Goal: Task Accomplishment & Management: Manage account settings

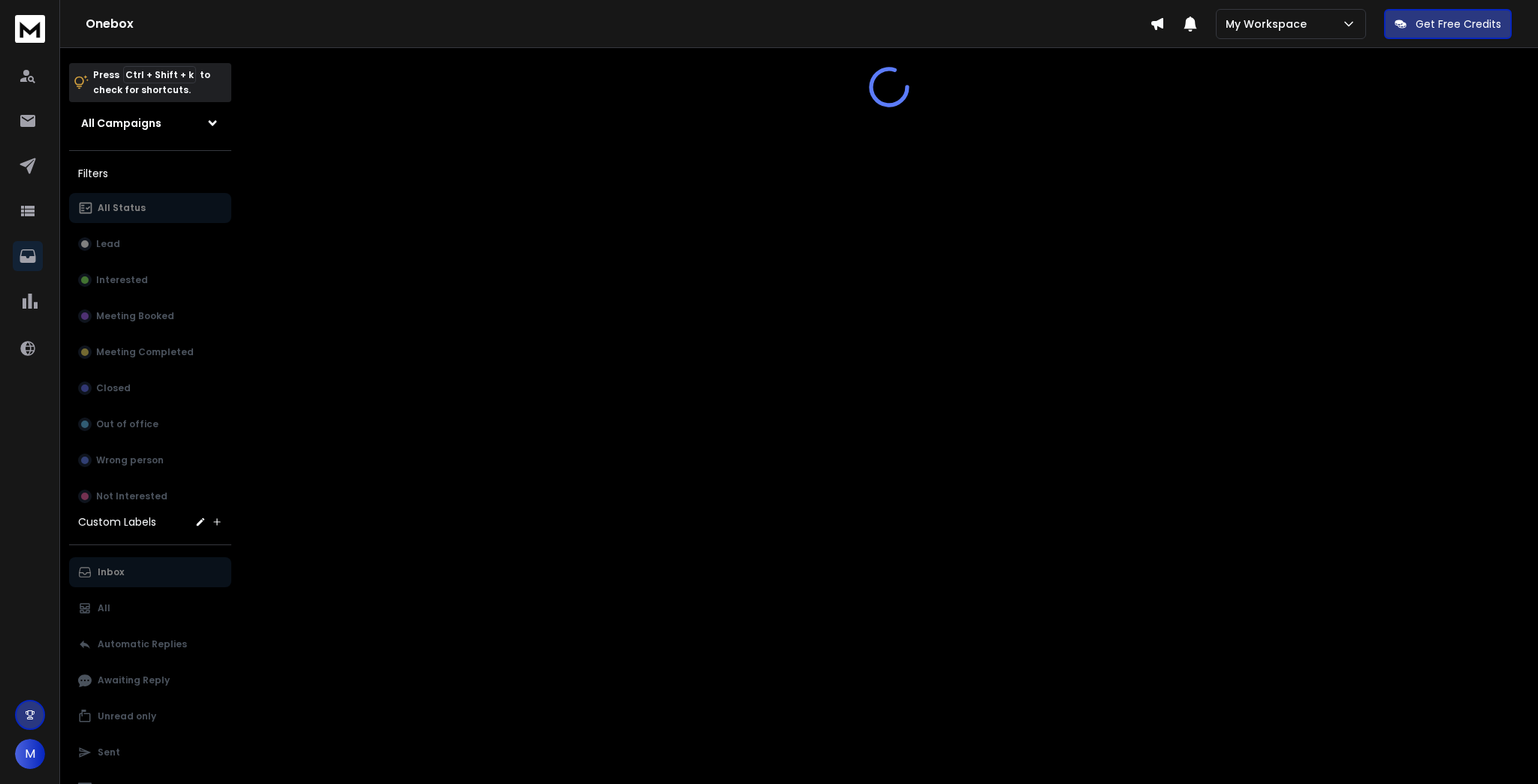
click at [120, 282] on div "All Status Lead Interested Meeting Booked Meeting Completed Closed Out of offic…" at bounding box center [150, 351] width 162 height 318
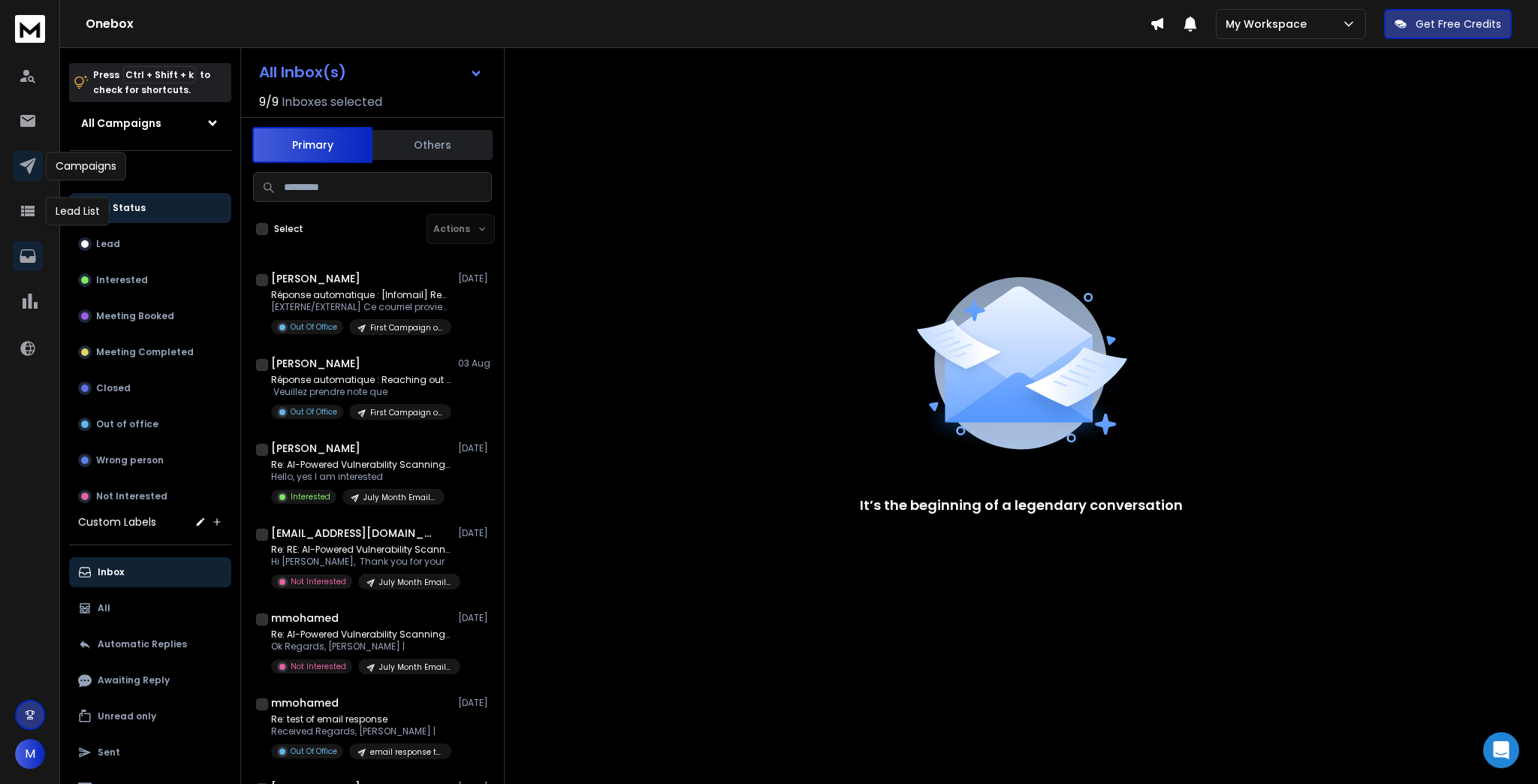
click at [36, 173] on icon at bounding box center [28, 166] width 18 height 18
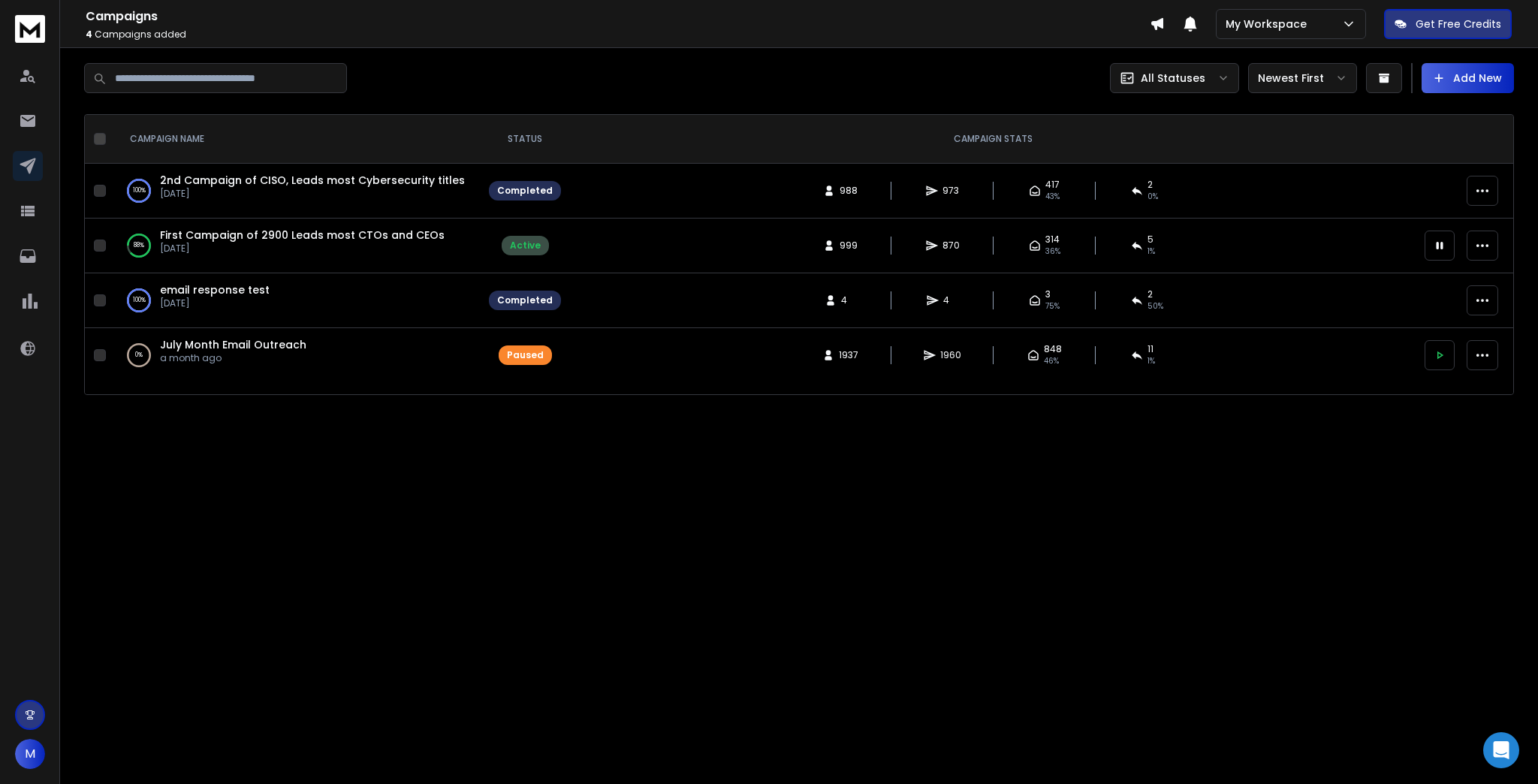
click at [341, 236] on span "First Campaign of 2900 Leads most CTOs and CEOs" at bounding box center [302, 235] width 285 height 15
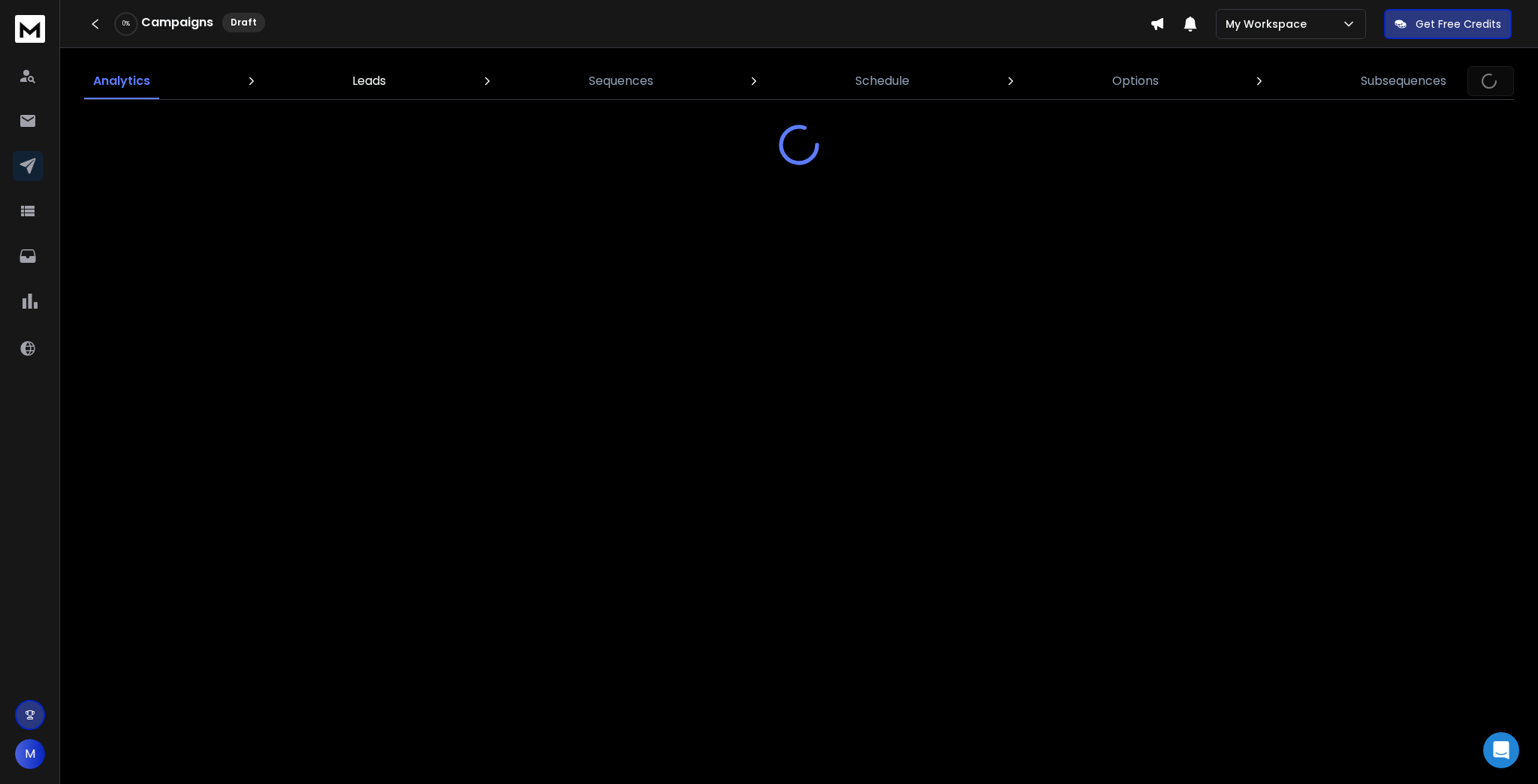
click at [361, 78] on p "Leads" at bounding box center [369, 81] width 34 height 18
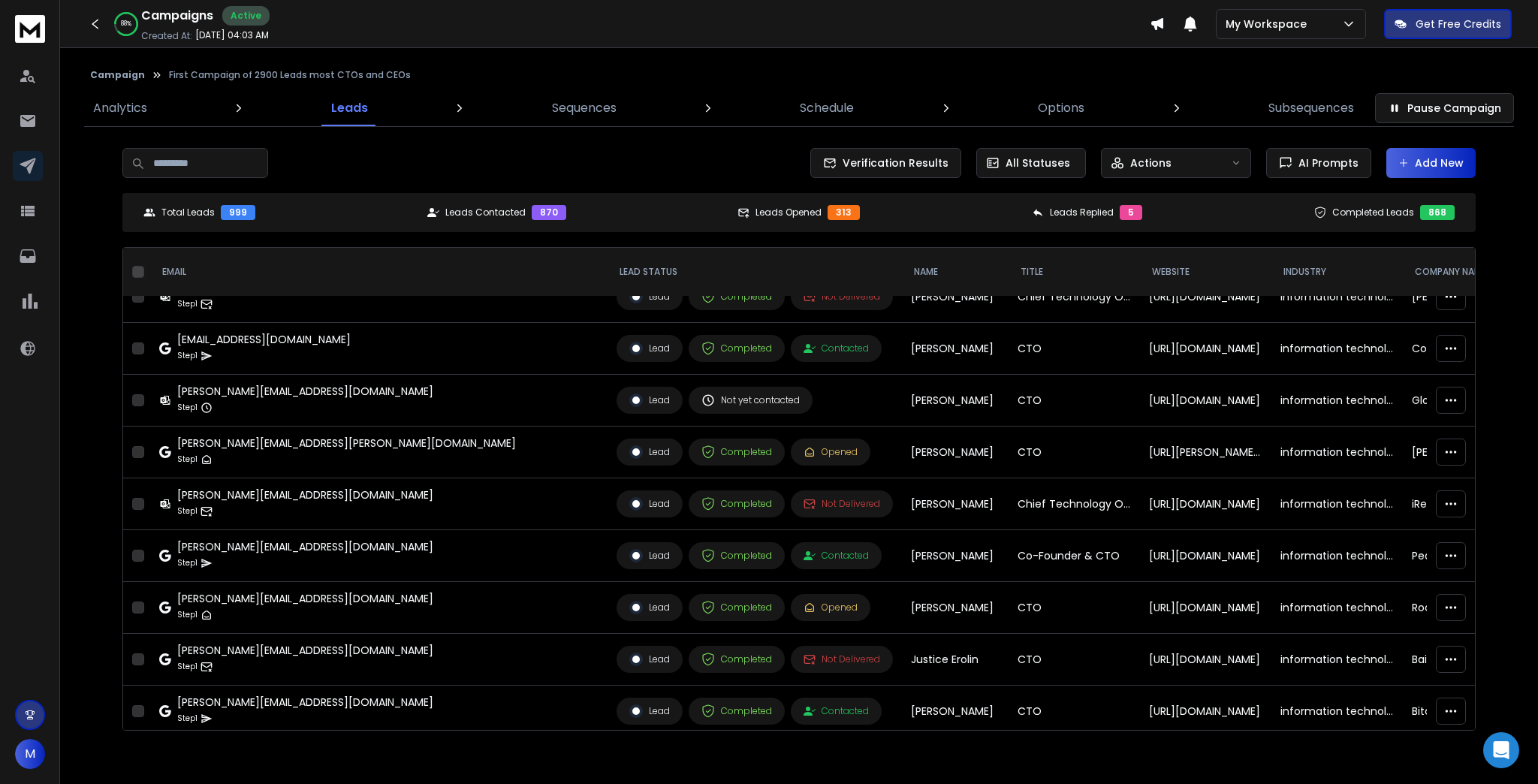
scroll to position [3421, 0]
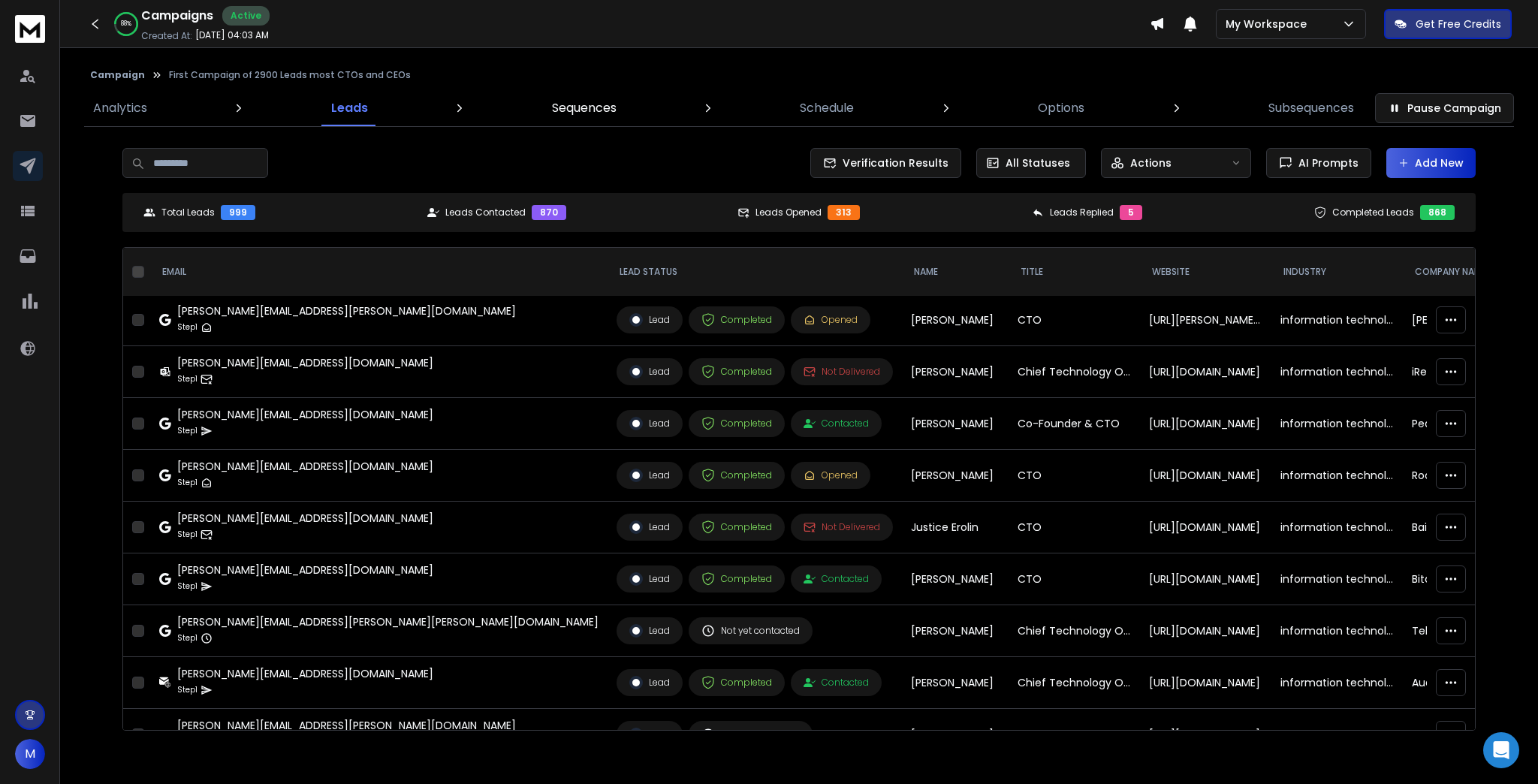
click at [606, 118] on link "Sequences" at bounding box center [584, 108] width 82 height 36
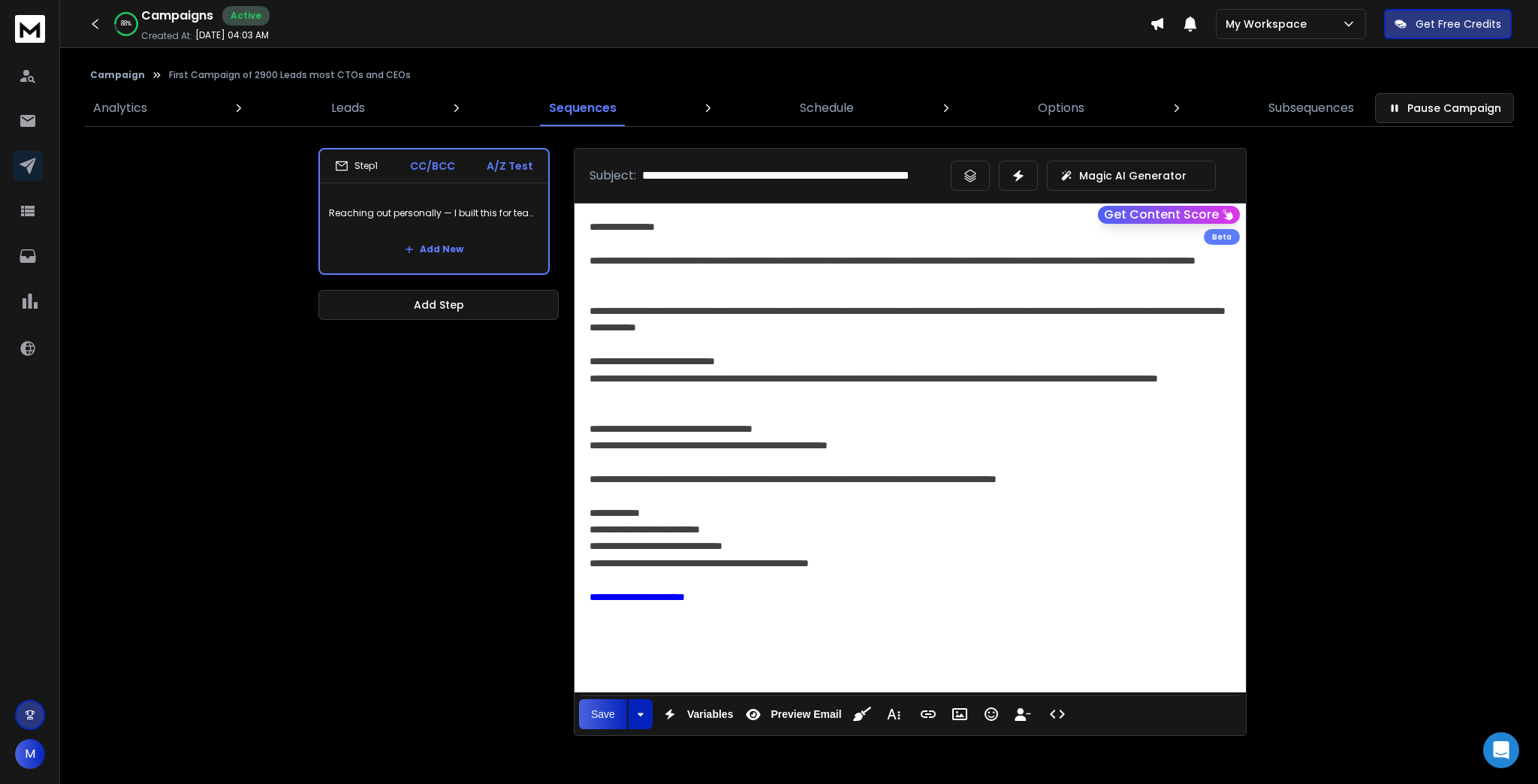
scroll to position [0, 45]
drag, startPoint x: 646, startPoint y: 175, endPoint x: 948, endPoint y: 175, distance: 302.0
click at [948, 175] on div "**********" at bounding box center [910, 176] width 671 height 55
click at [822, 99] on p "Schedule" at bounding box center [826, 108] width 54 height 18
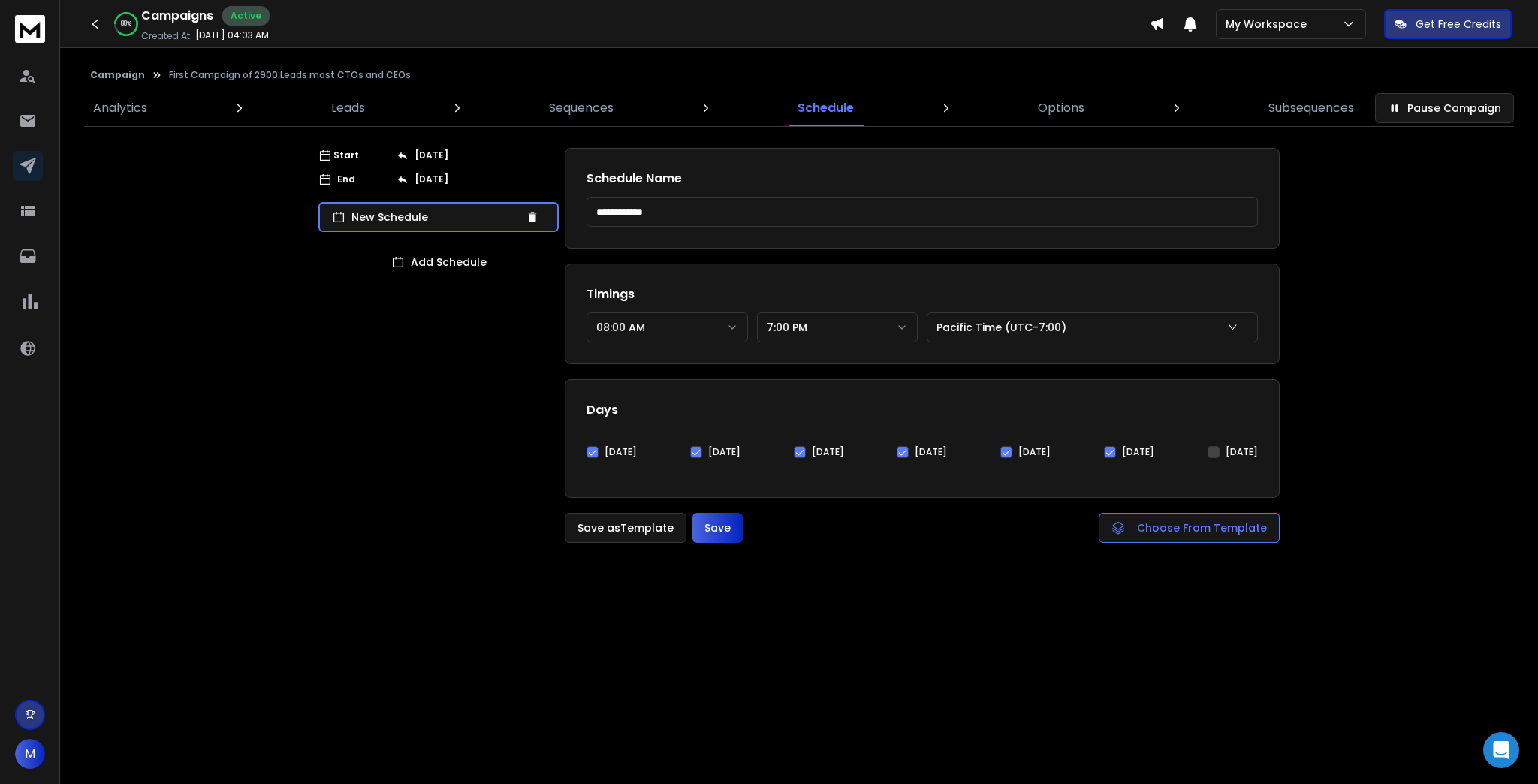
click at [1024, 106] on div "Analytics Leads Sequences Schedule Options Subsequences" at bounding box center [723, 108] width 1279 height 36
click at [1067, 110] on p "Options" at bounding box center [1061, 108] width 47 height 18
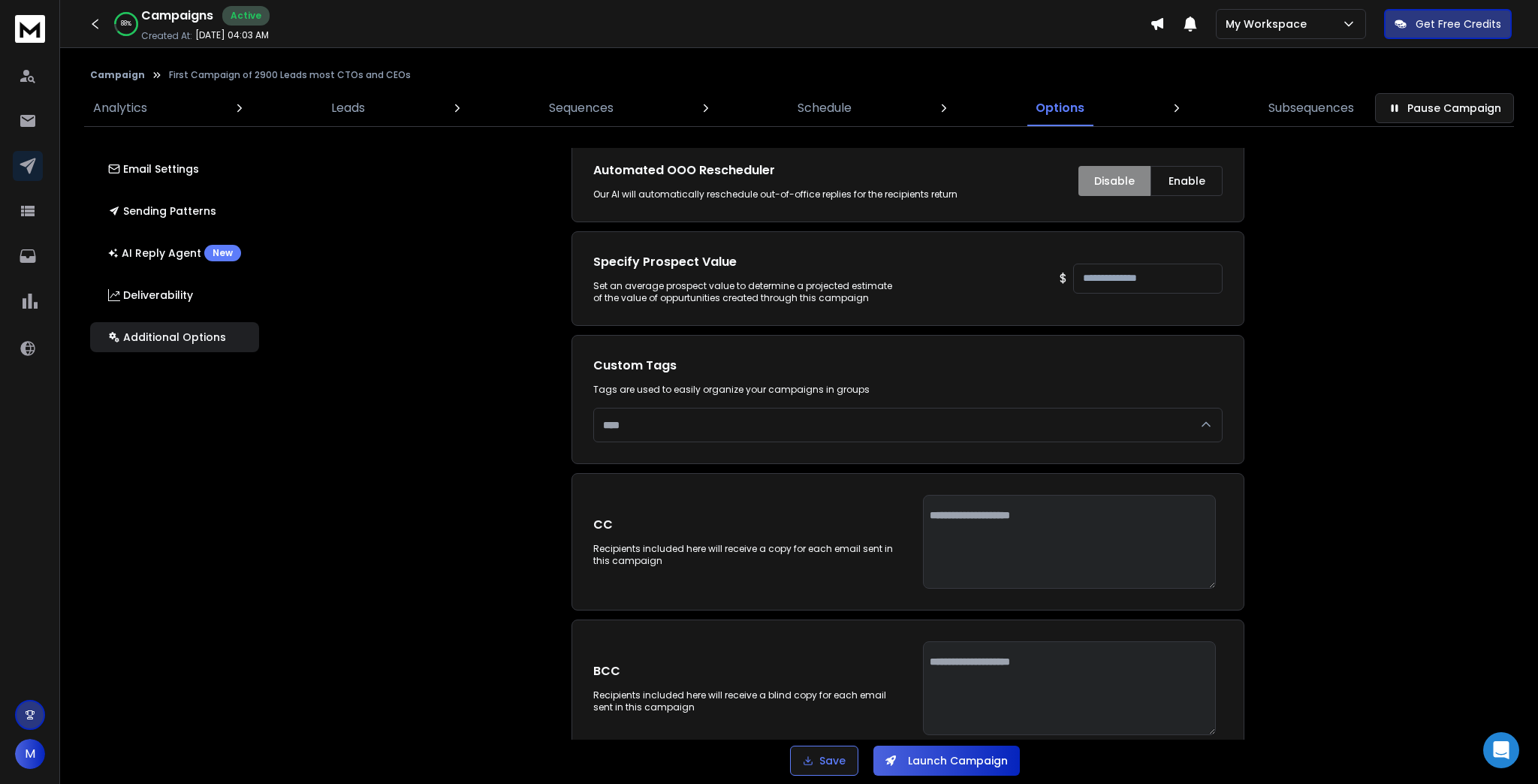
scroll to position [2339, 0]
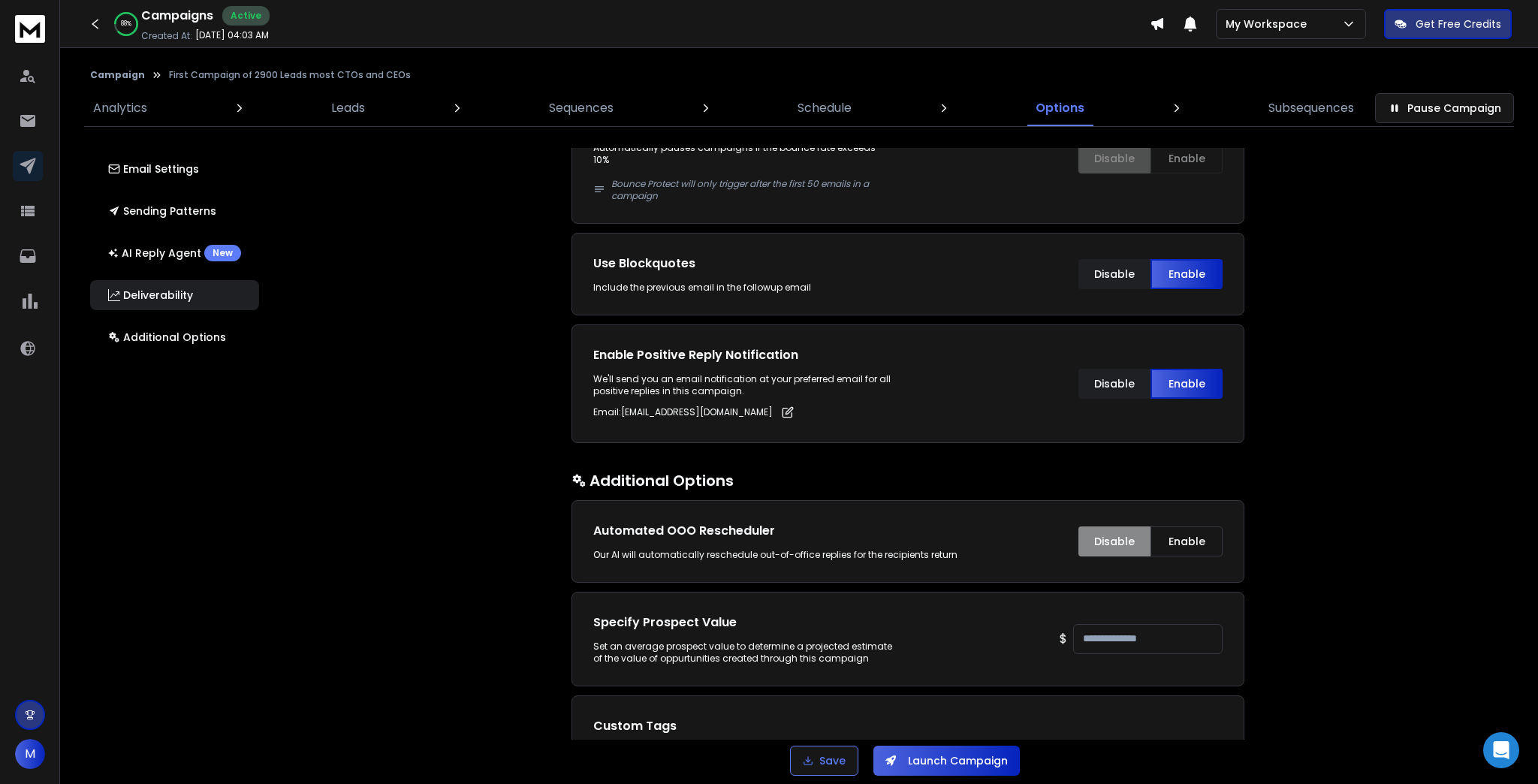
click at [41, 162] on link at bounding box center [28, 166] width 30 height 30
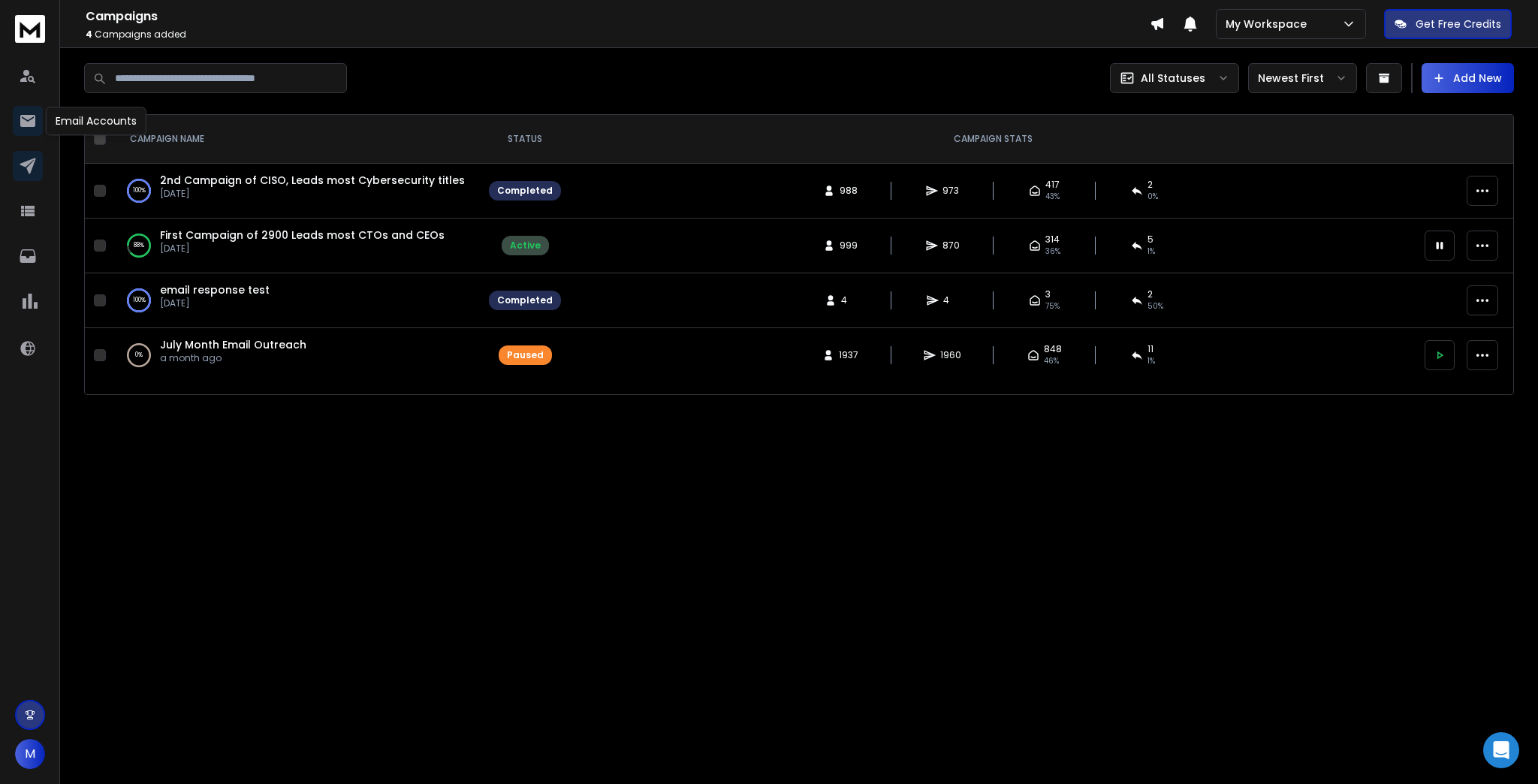
click at [34, 120] on icon at bounding box center [28, 120] width 15 height 12
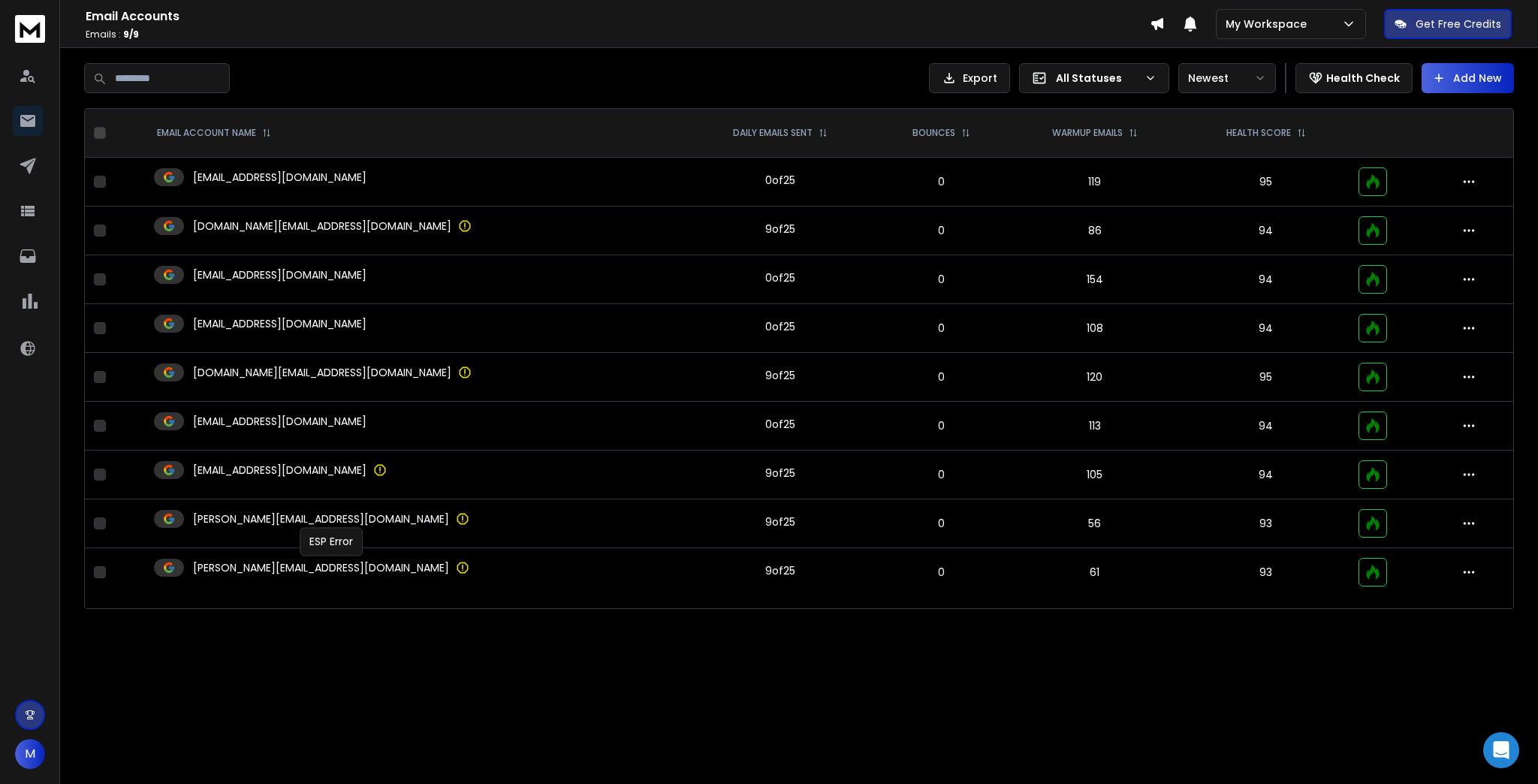
click at [455, 567] on icon at bounding box center [462, 567] width 15 height 15
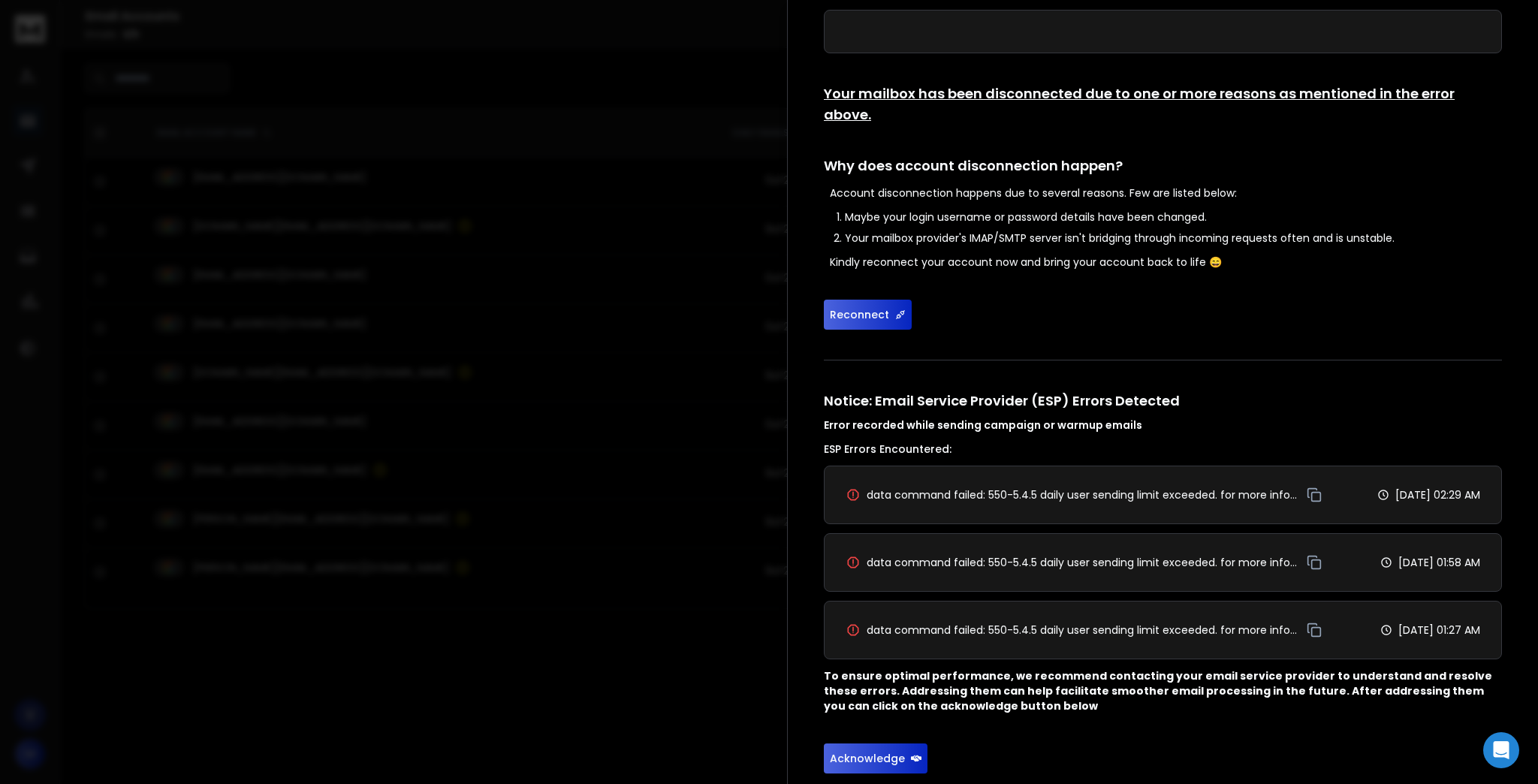
scroll to position [153, 0]
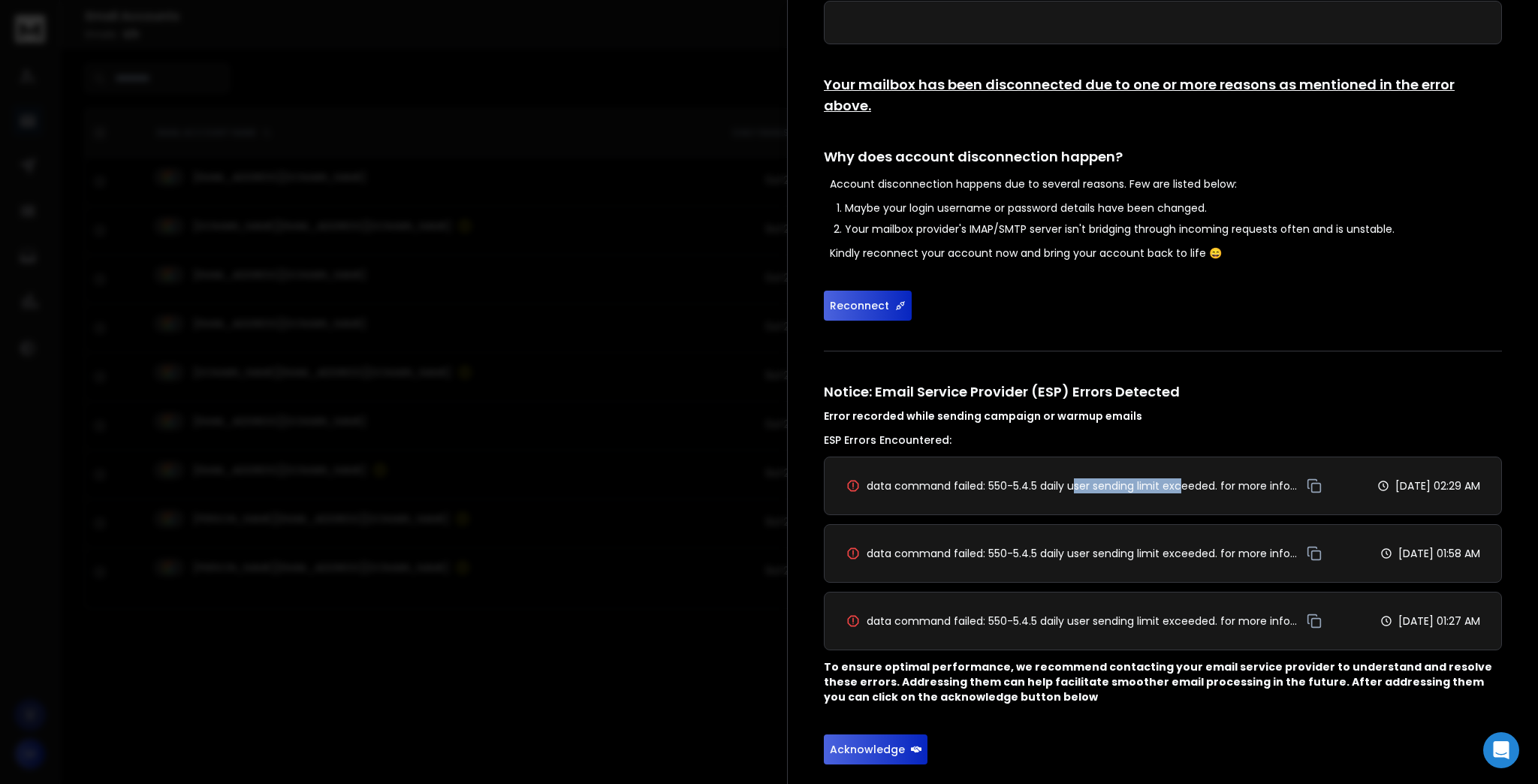
drag, startPoint x: 1076, startPoint y: 462, endPoint x: 1179, endPoint y: 456, distance: 103.2
click at [1179, 478] on span "data command failed: 550-5.4.5 daily user sending limit exceeded. for more info…" at bounding box center [1083, 486] width 432 height 15
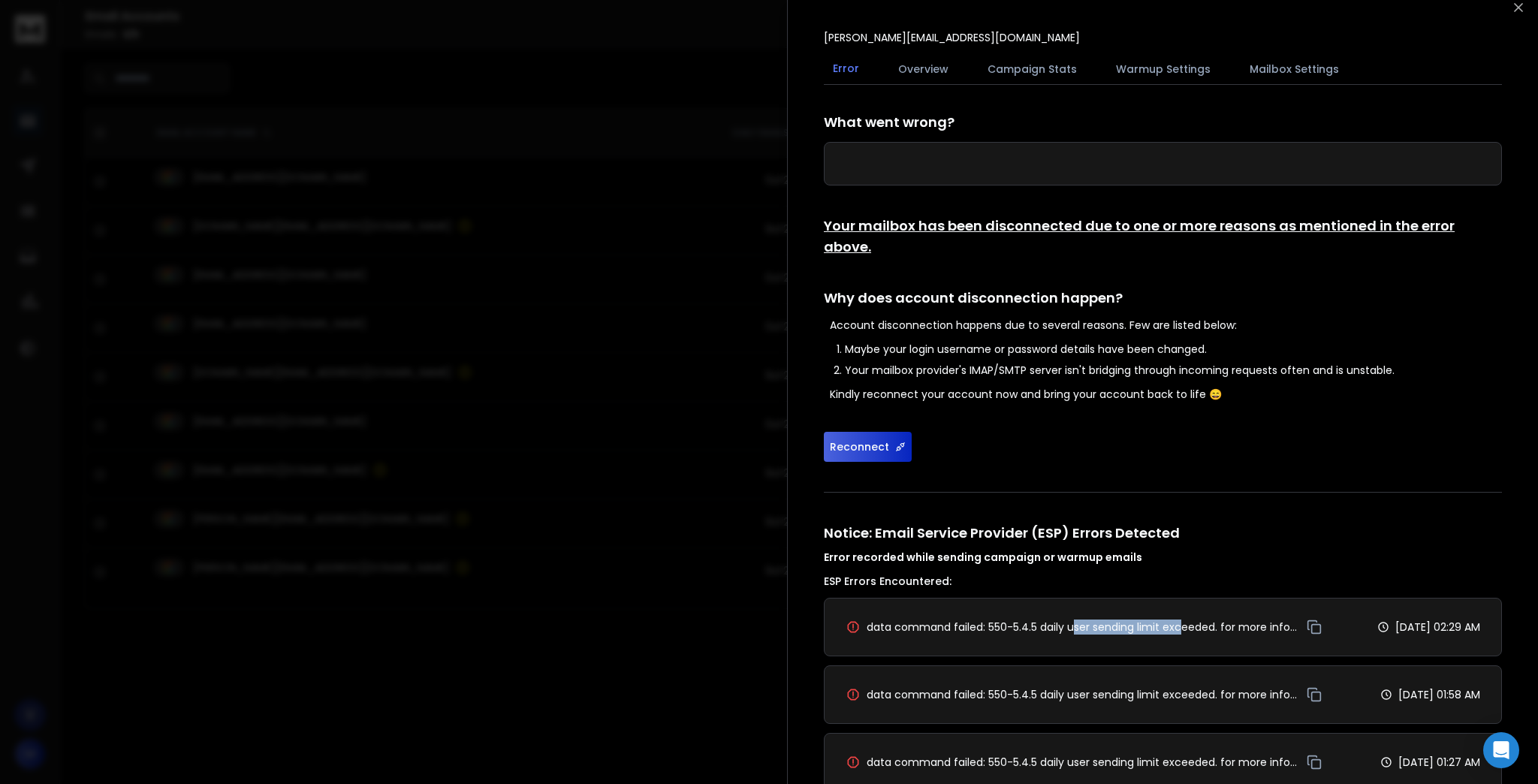
scroll to position [0, 0]
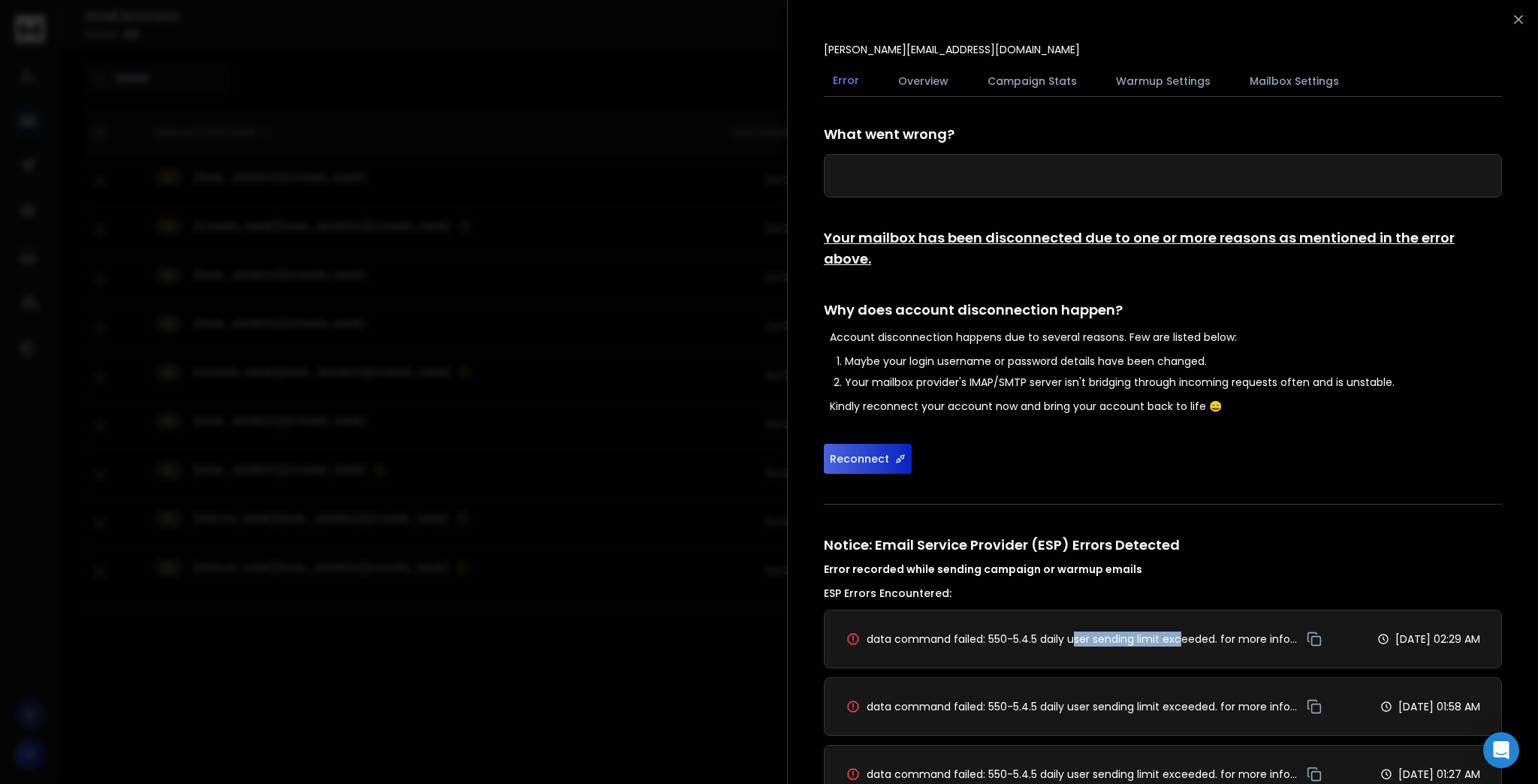
click at [859, 444] on button "Reconnect" at bounding box center [868, 459] width 88 height 30
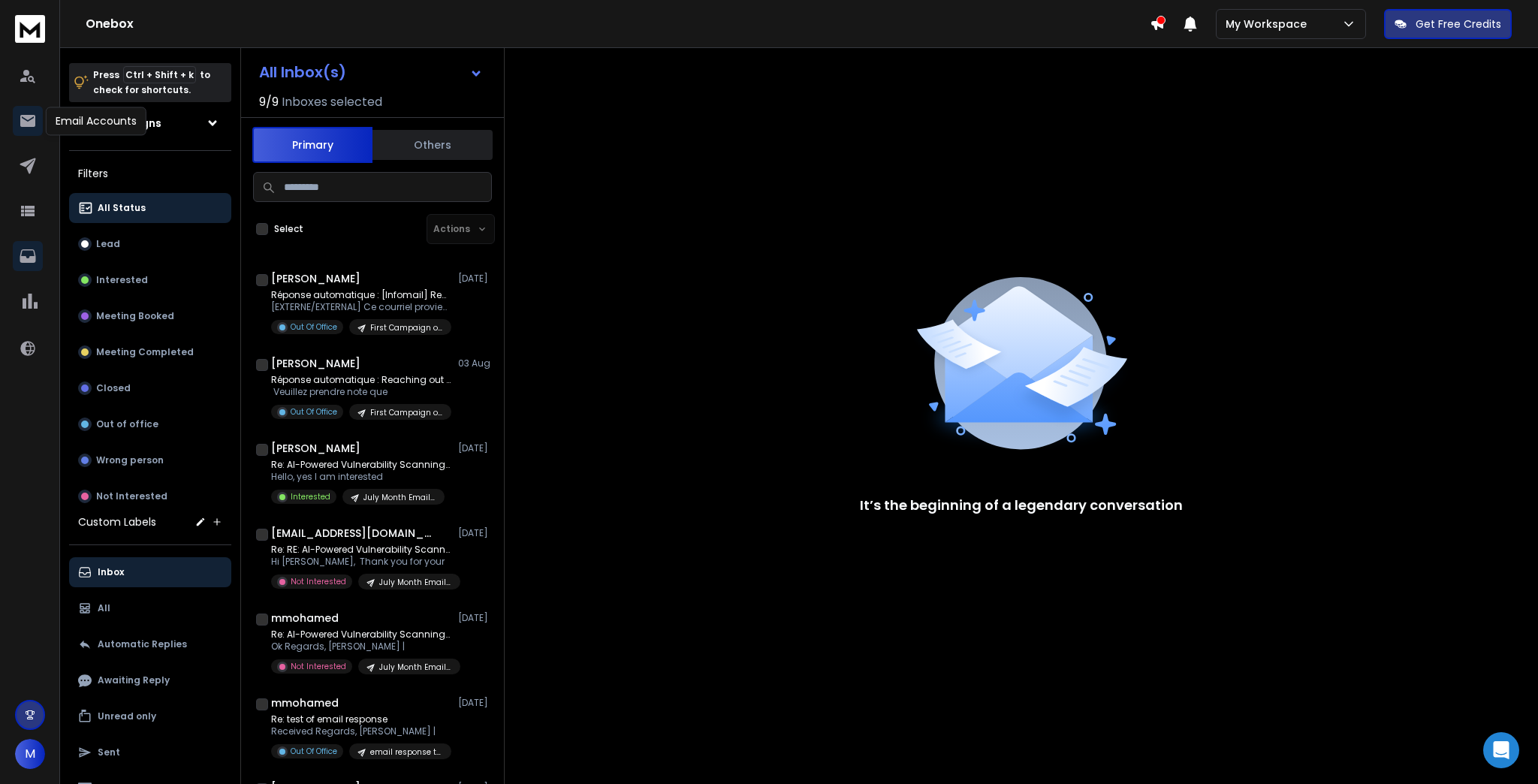
click at [21, 121] on icon at bounding box center [28, 120] width 15 height 12
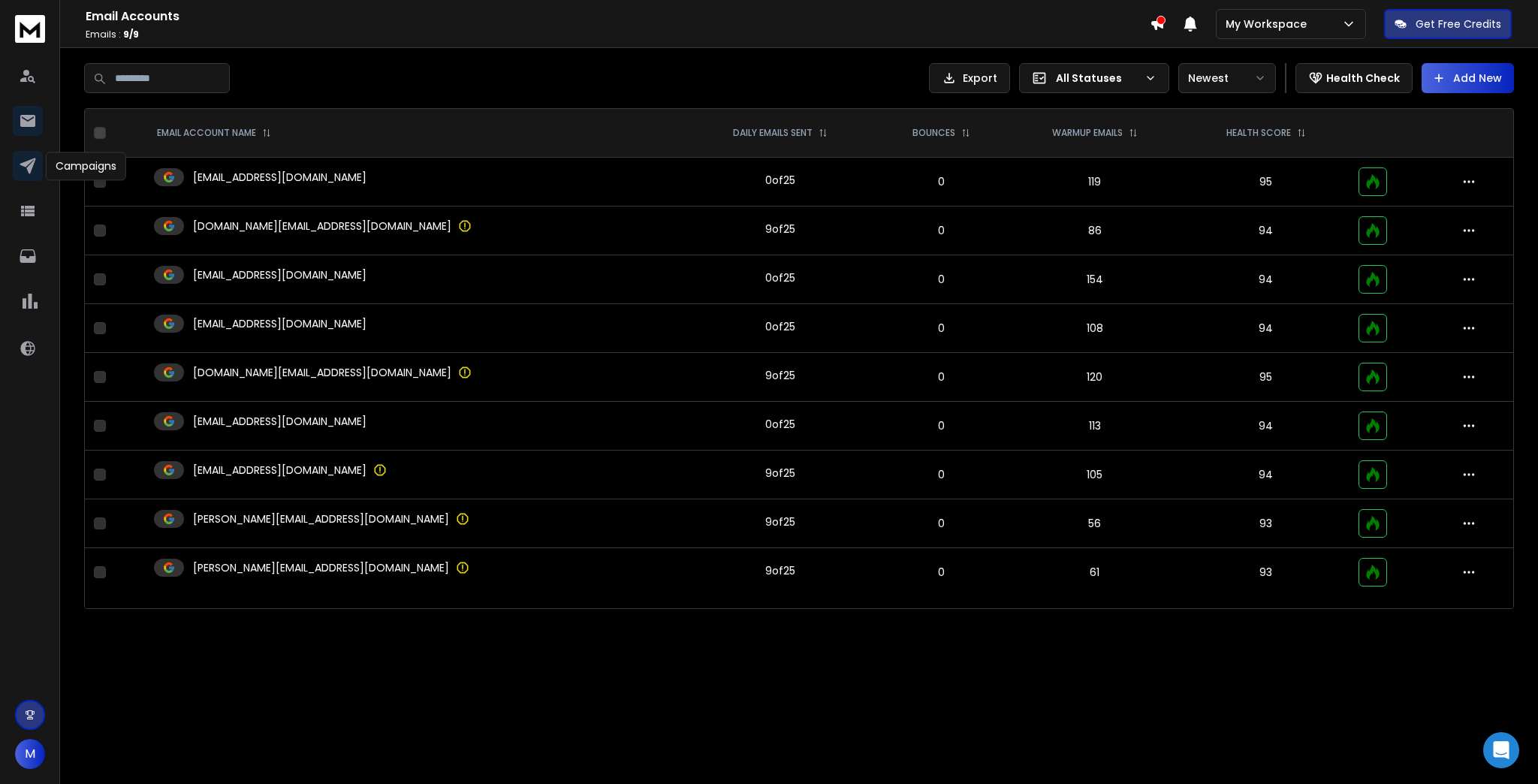
click at [30, 164] on icon at bounding box center [28, 166] width 16 height 16
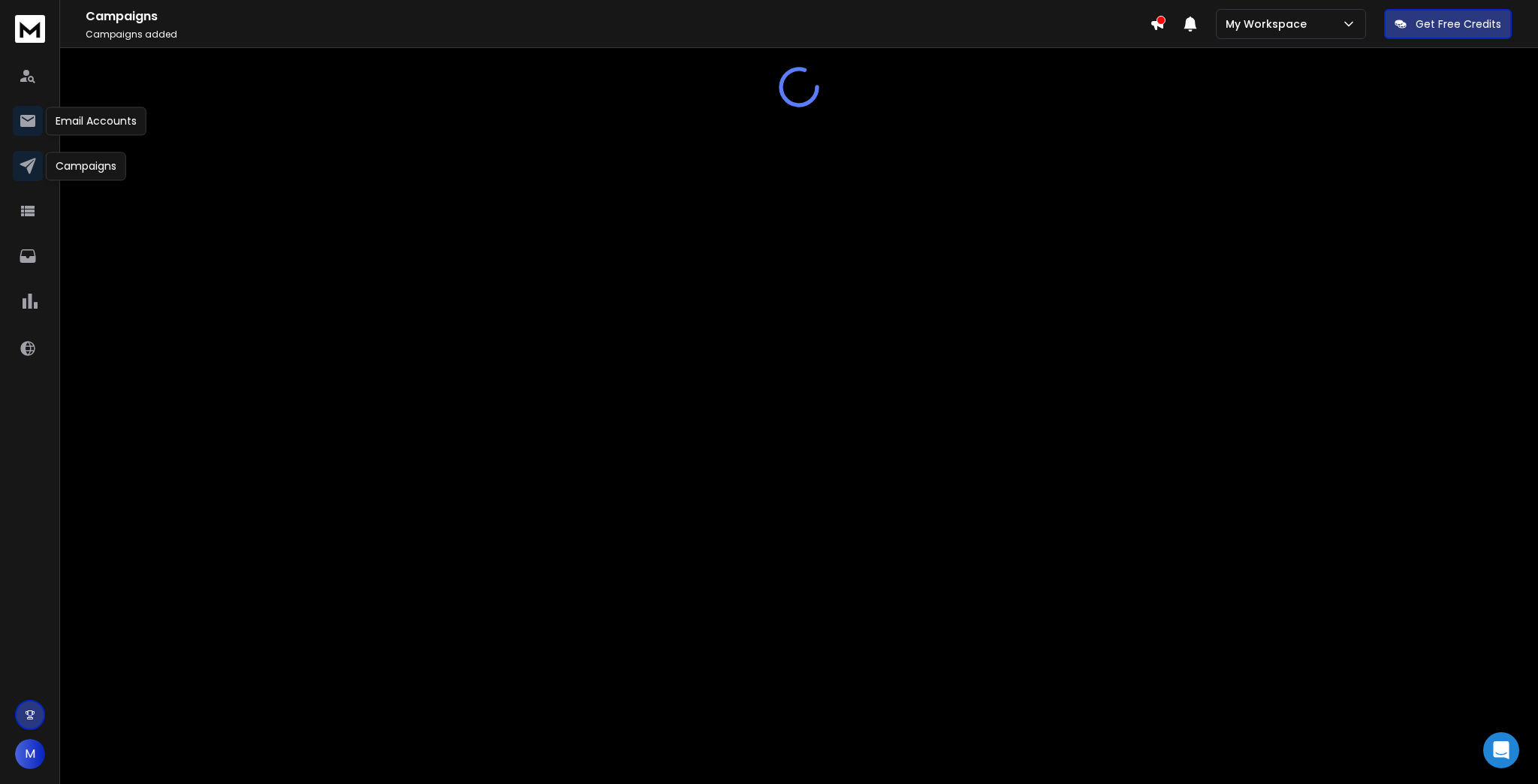
click at [37, 126] on link at bounding box center [28, 121] width 30 height 30
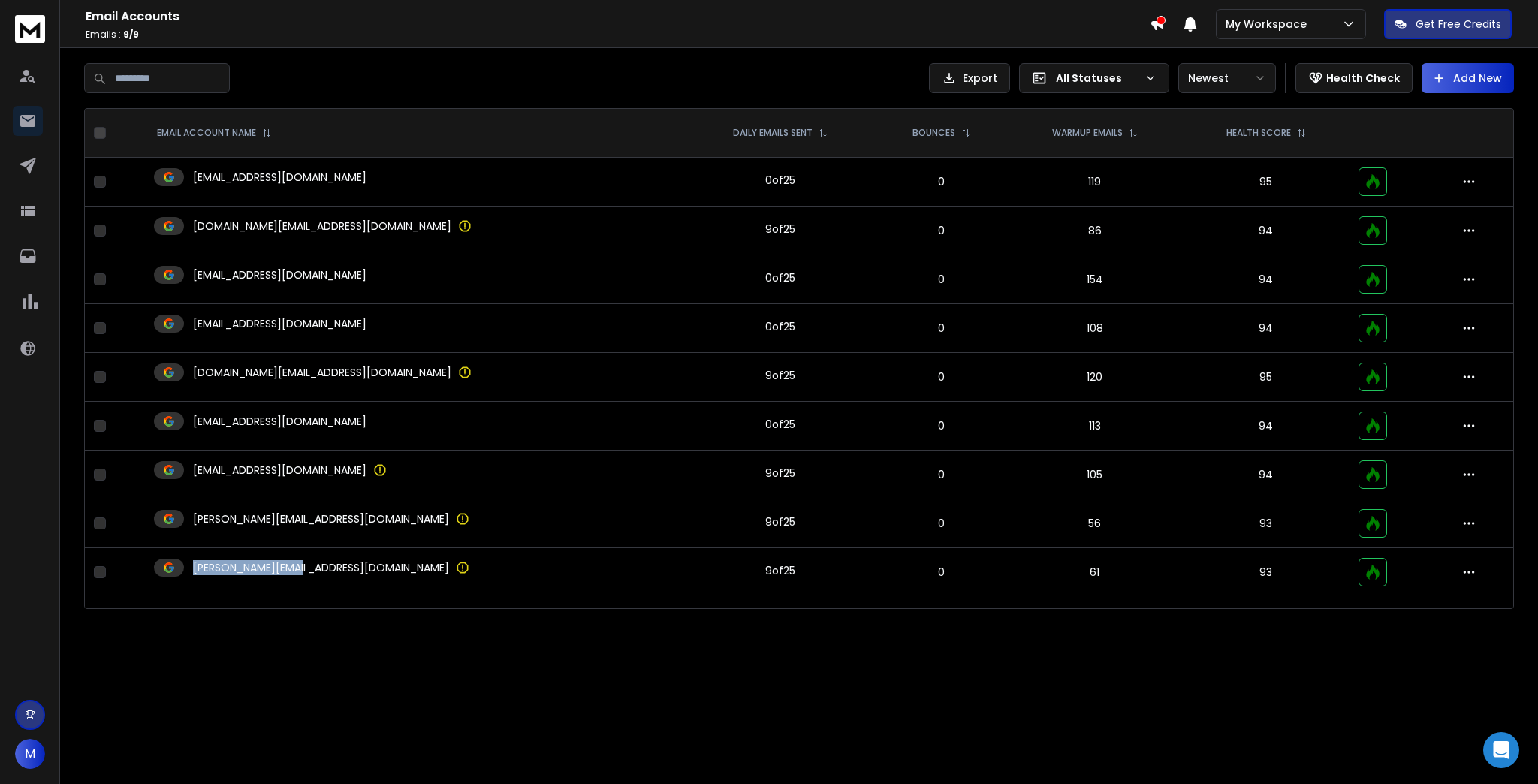
drag, startPoint x: 194, startPoint y: 553, endPoint x: 315, endPoint y: 567, distance: 121.8
click at [315, 567] on td "[PERSON_NAME][EMAIL_ADDRESS][DOMAIN_NAME]" at bounding box center [415, 573] width 540 height 48
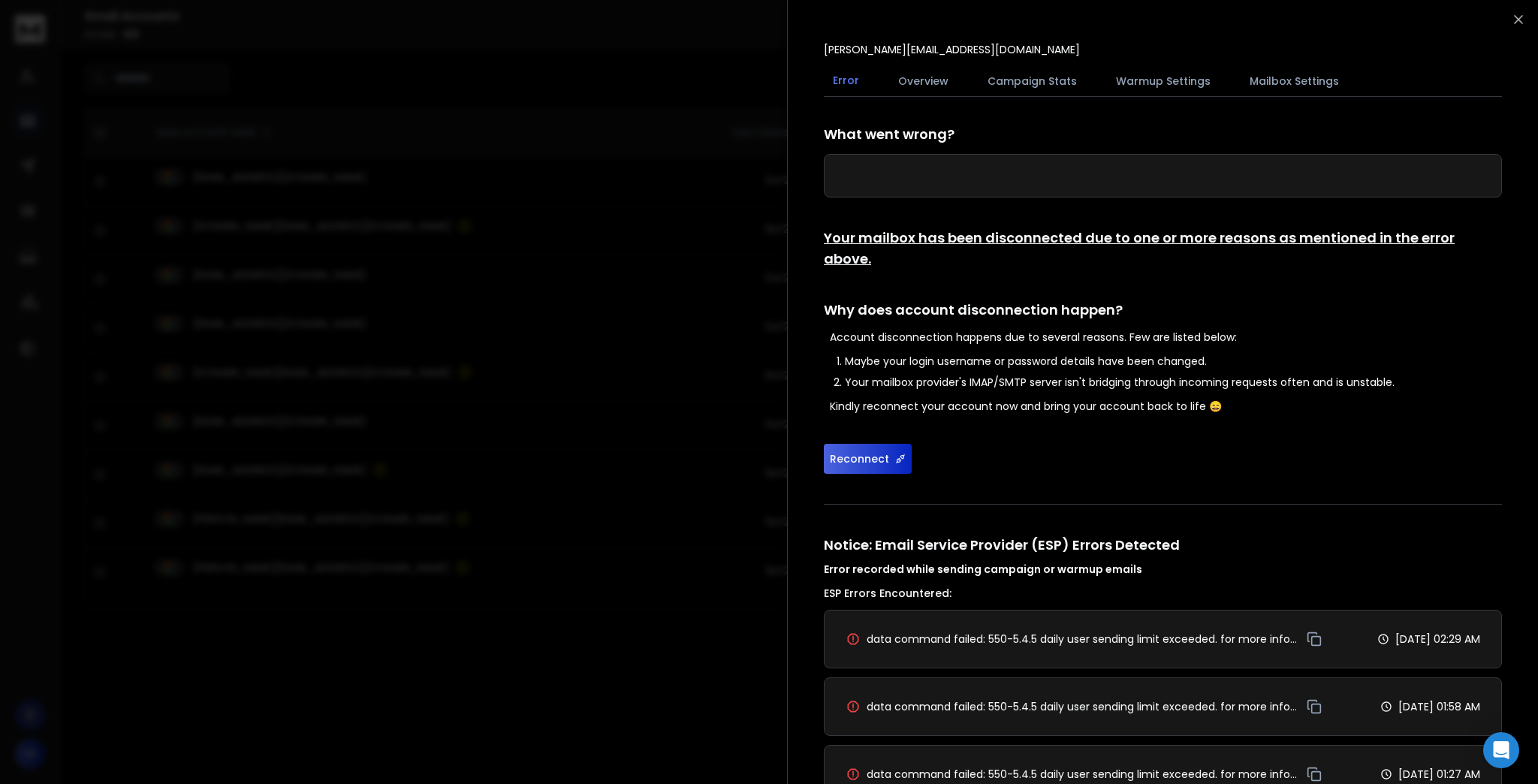
click at [871, 46] on p "[PERSON_NAME][EMAIL_ADDRESS][DOMAIN_NAME]" at bounding box center [952, 49] width 256 height 15
copy p "[PERSON_NAME][EMAIL_ADDRESS][DOMAIN_NAME]"
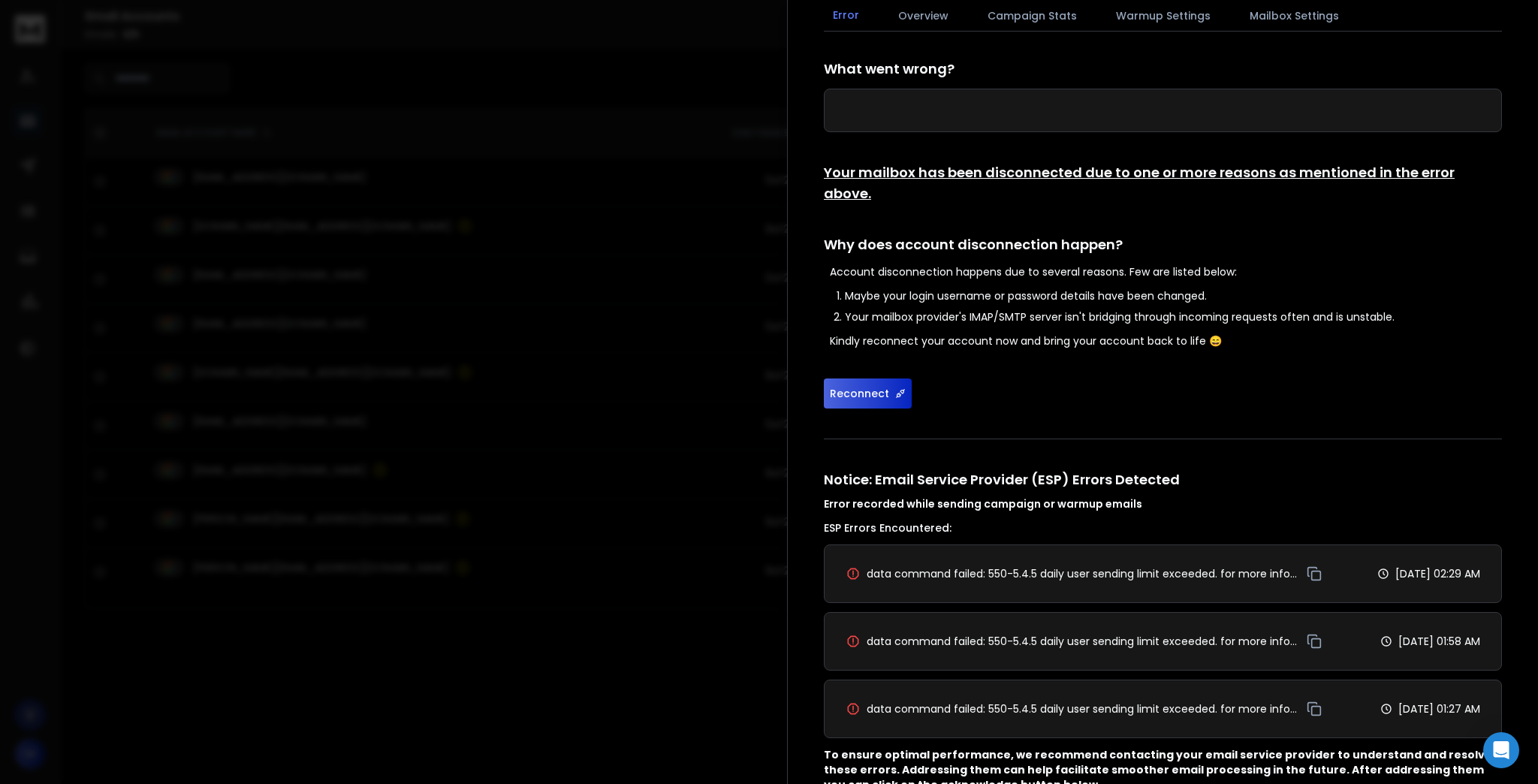
scroll to position [153, 0]
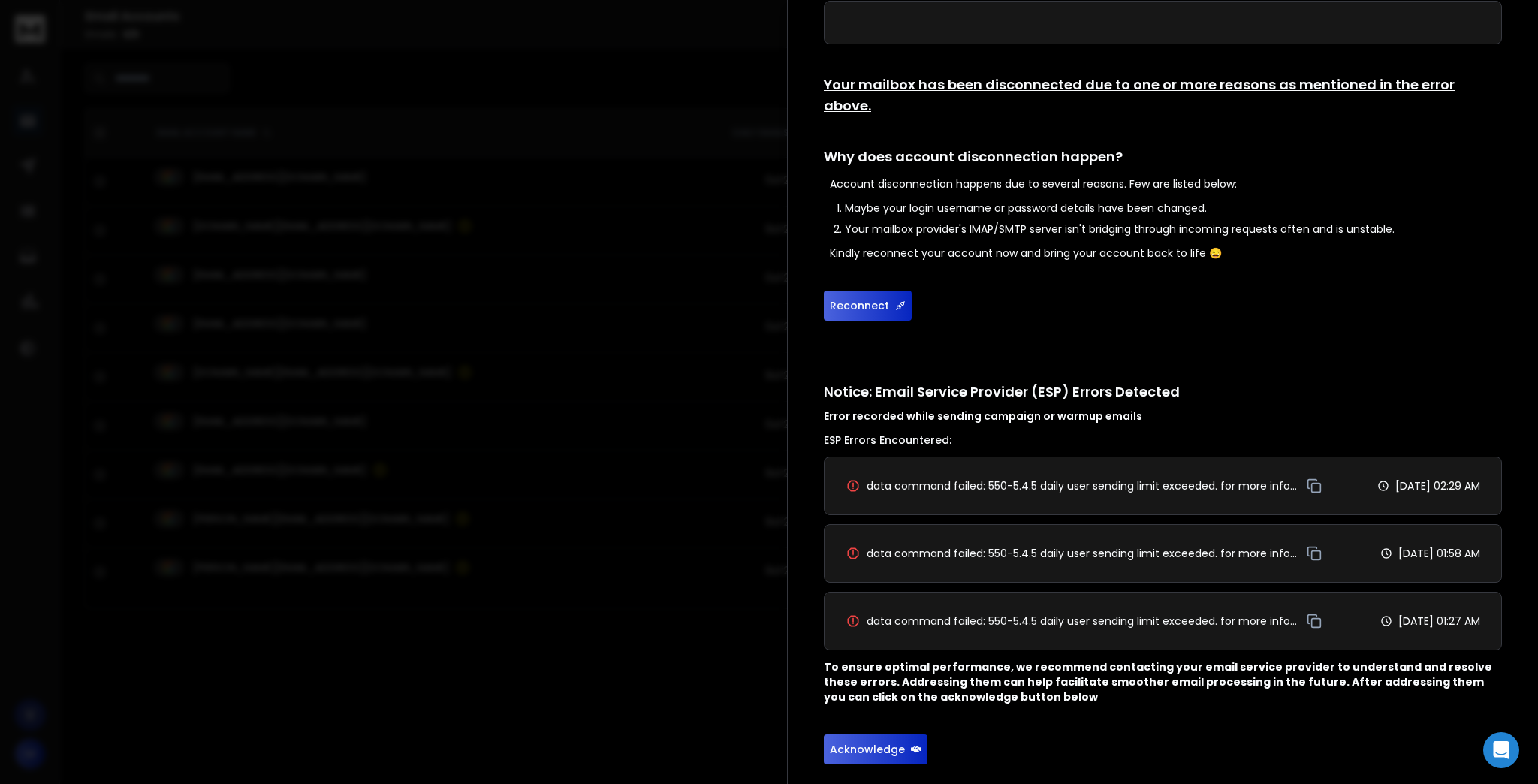
click at [843, 294] on button "Reconnect" at bounding box center [868, 306] width 88 height 30
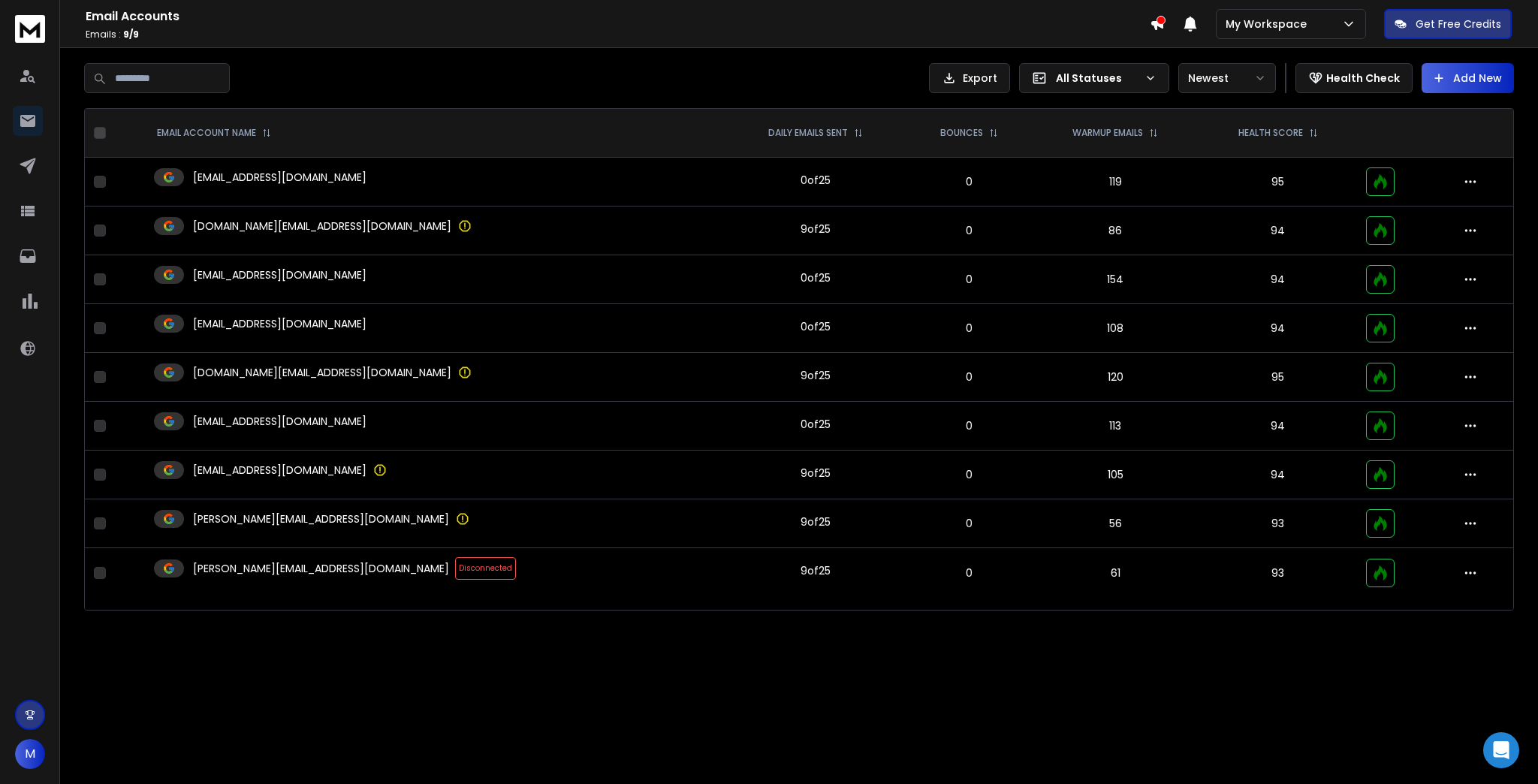
click at [455, 569] on span "Disconnected" at bounding box center [486, 568] width 61 height 22
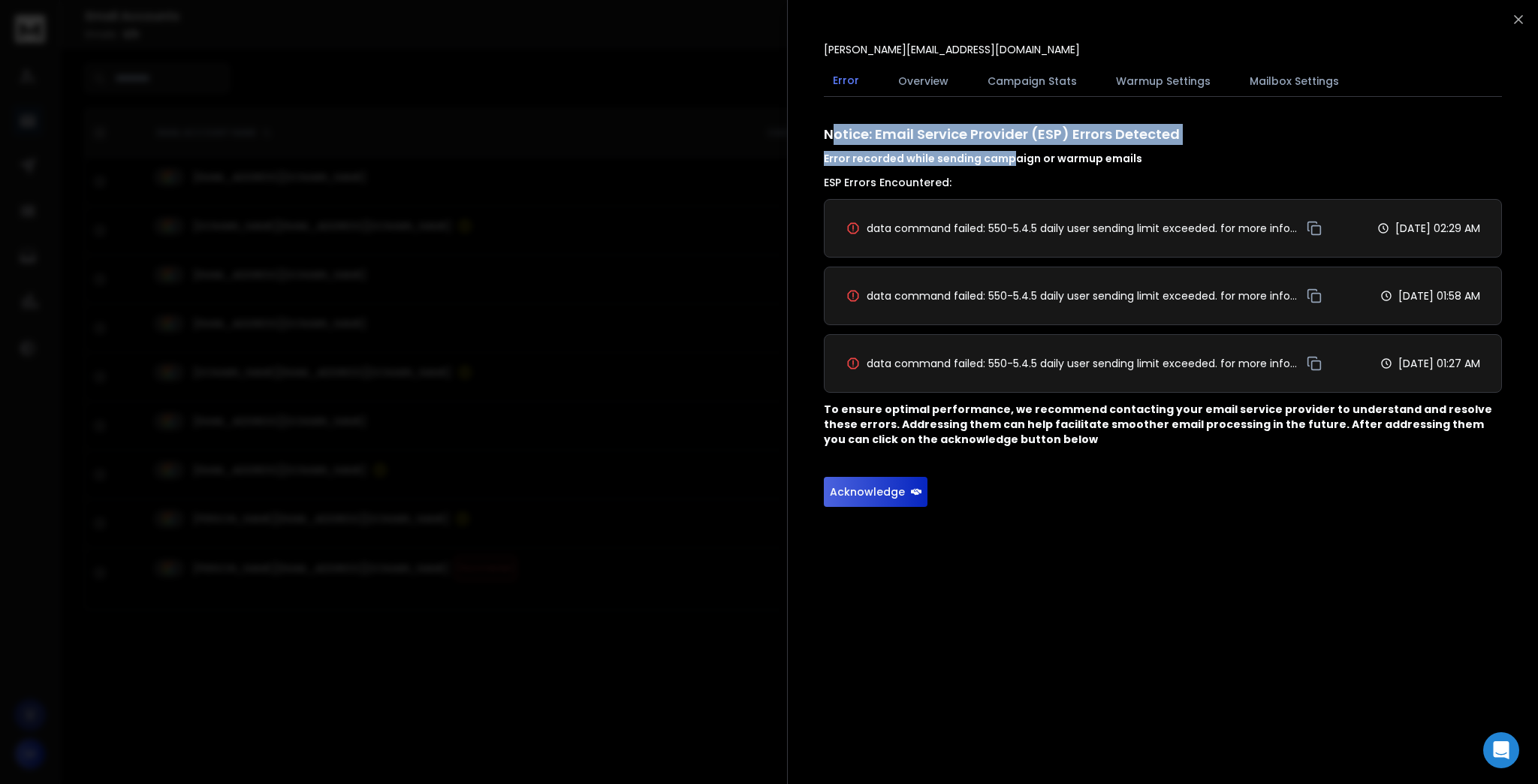
drag, startPoint x: 829, startPoint y: 128, endPoint x: 1012, endPoint y: 164, distance: 186.5
click at [1012, 164] on h1 "Notice: Email Service Provider (ESP) Errors Detected Error recorded while sendi…" at bounding box center [1162, 144] width 678 height 42
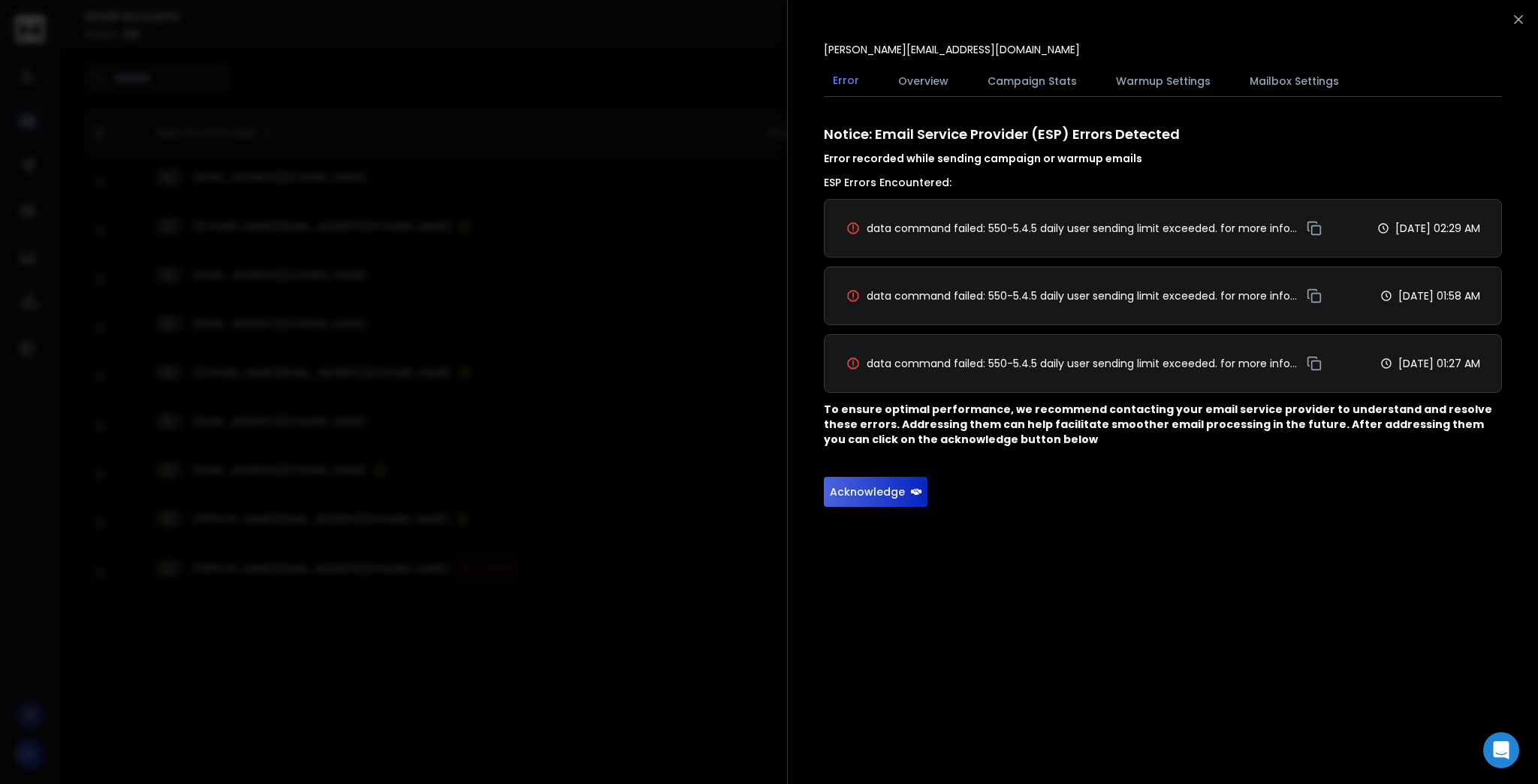
click at [1016, 165] on h4 "Error recorded while sending campaign or warmup emails" at bounding box center [1162, 158] width 678 height 15
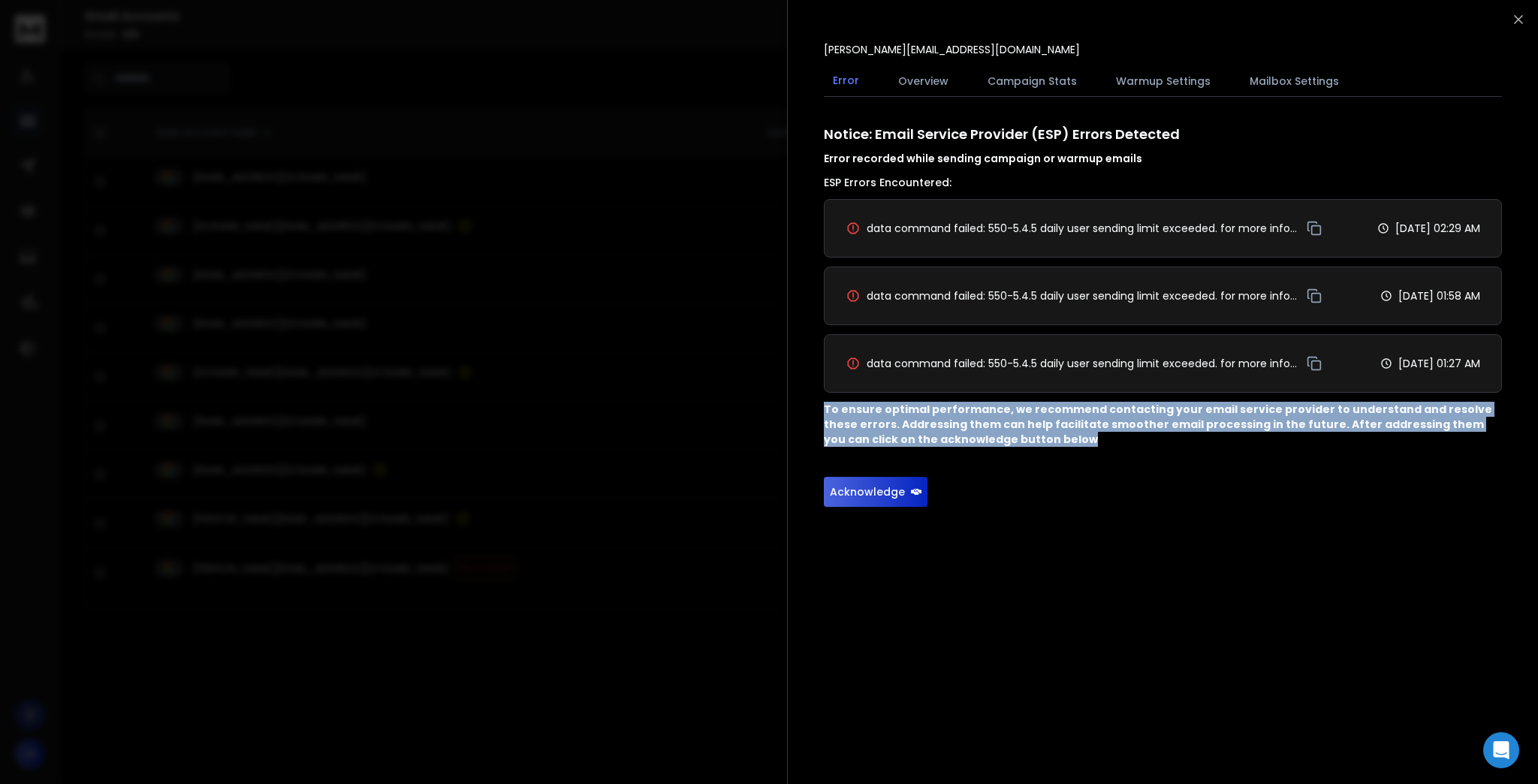
drag, startPoint x: 992, startPoint y: 438, endPoint x: 820, endPoint y: 409, distance: 174.4
click at [820, 409] on div "mitchum@mtbsca.com Error Overview Campaign Stats Warmup Settings Mailbox Settin…" at bounding box center [1162, 274] width 714 height 513
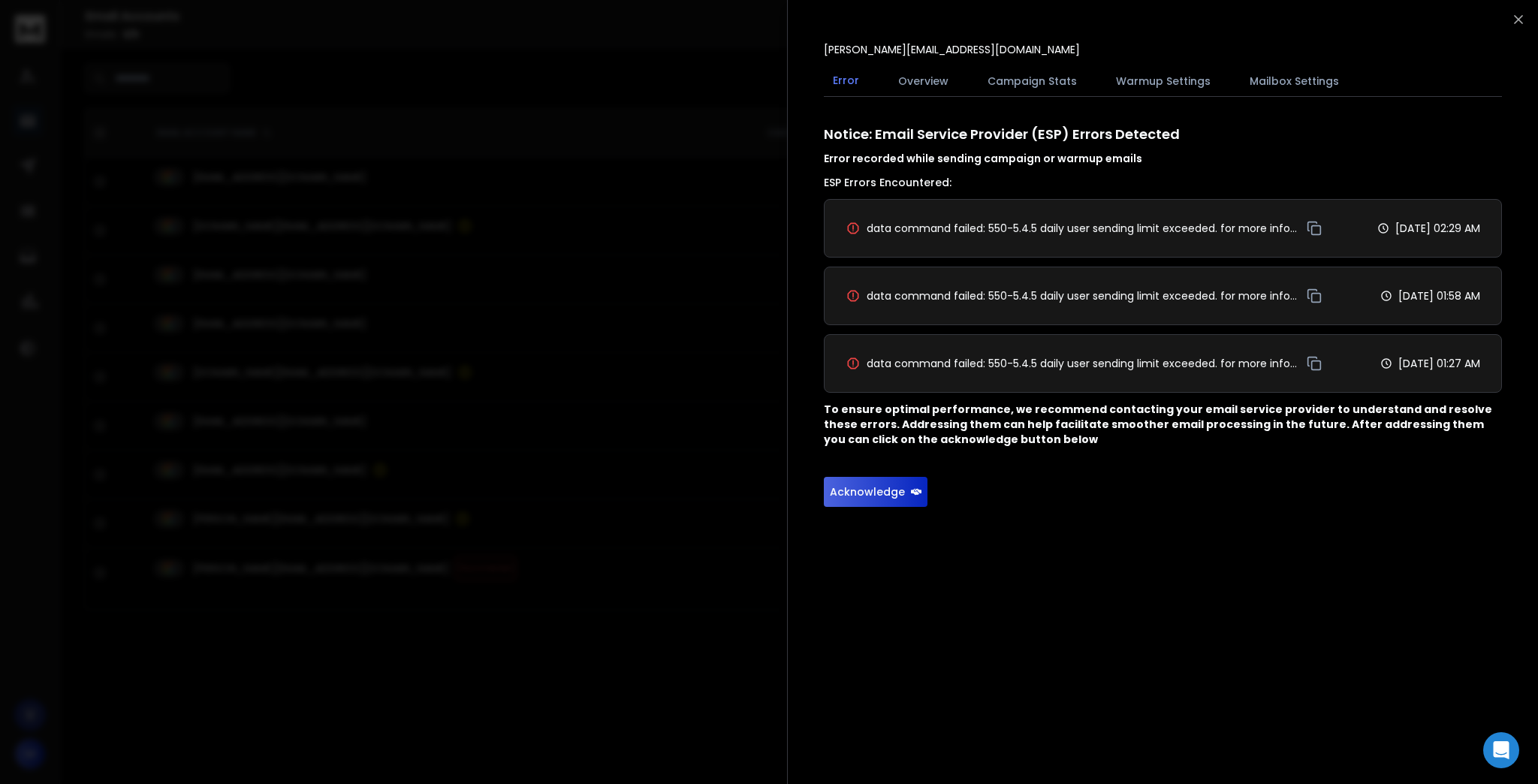
click at [832, 139] on h1 "Notice: Email Service Provider (ESP) Errors Detected Error recorded while sendi…" at bounding box center [1162, 144] width 678 height 42
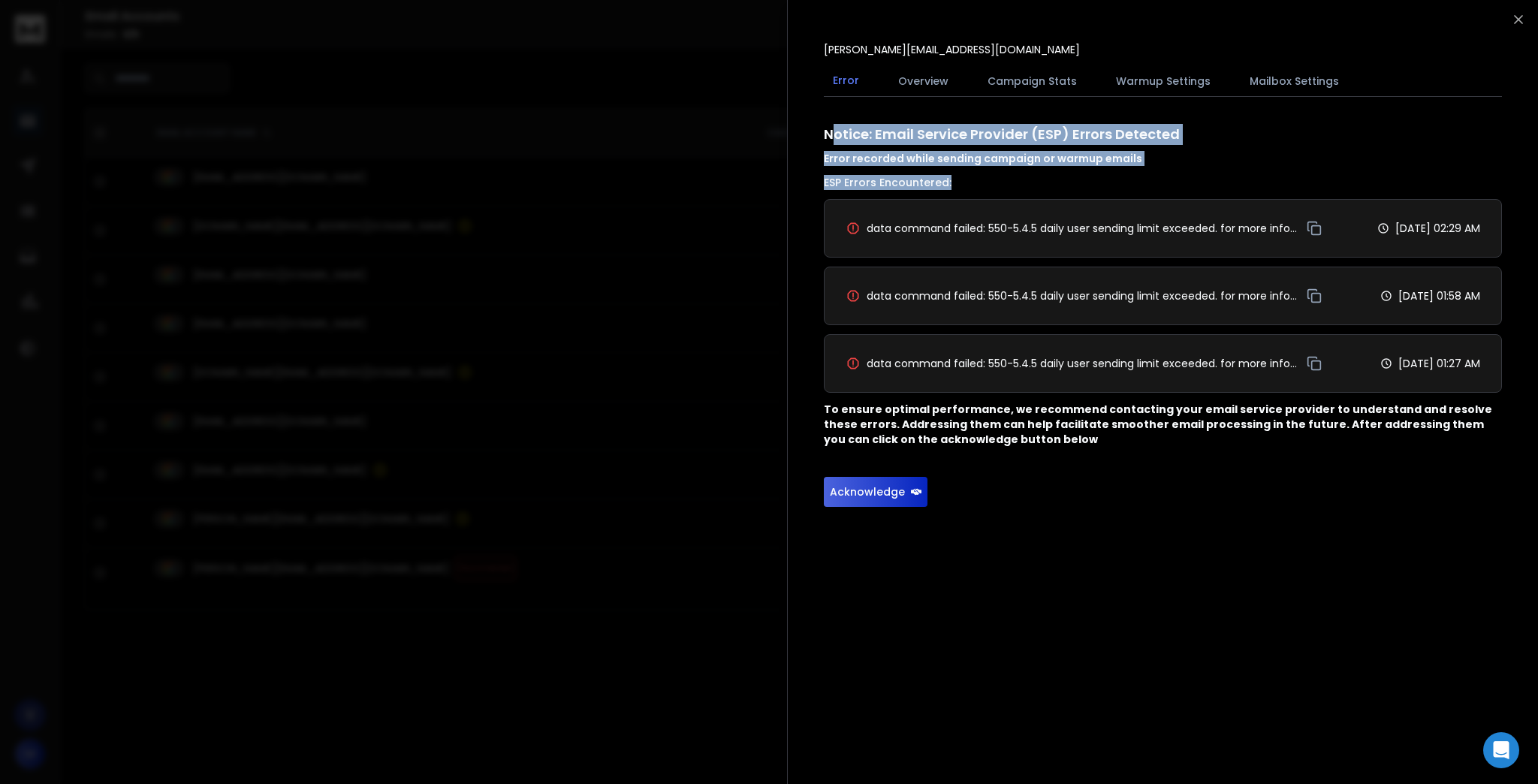
drag, startPoint x: 829, startPoint y: 133, endPoint x: 1136, endPoint y: 177, distance: 310.1
click at [1136, 177] on div "Notice: Email Service Provider (ESP) Errors Detected Error recorded while sendi…" at bounding box center [1162, 285] width 678 height 323
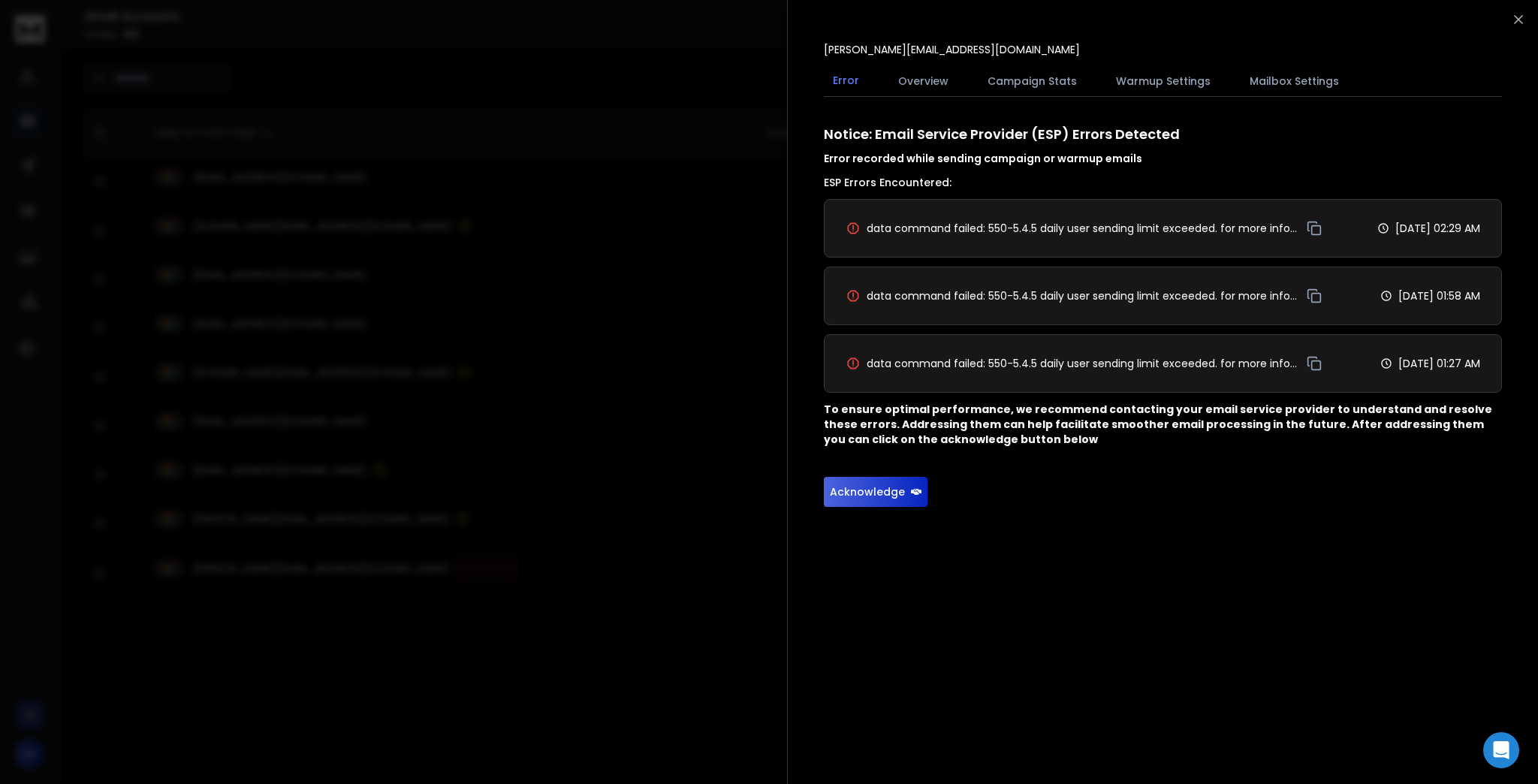
click at [907, 442] on p "To ensure optimal performance, we recommend contacting your email service provi…" at bounding box center [1162, 424] width 678 height 45
click at [1516, 18] on icon "button" at bounding box center [1518, 20] width 7 height 7
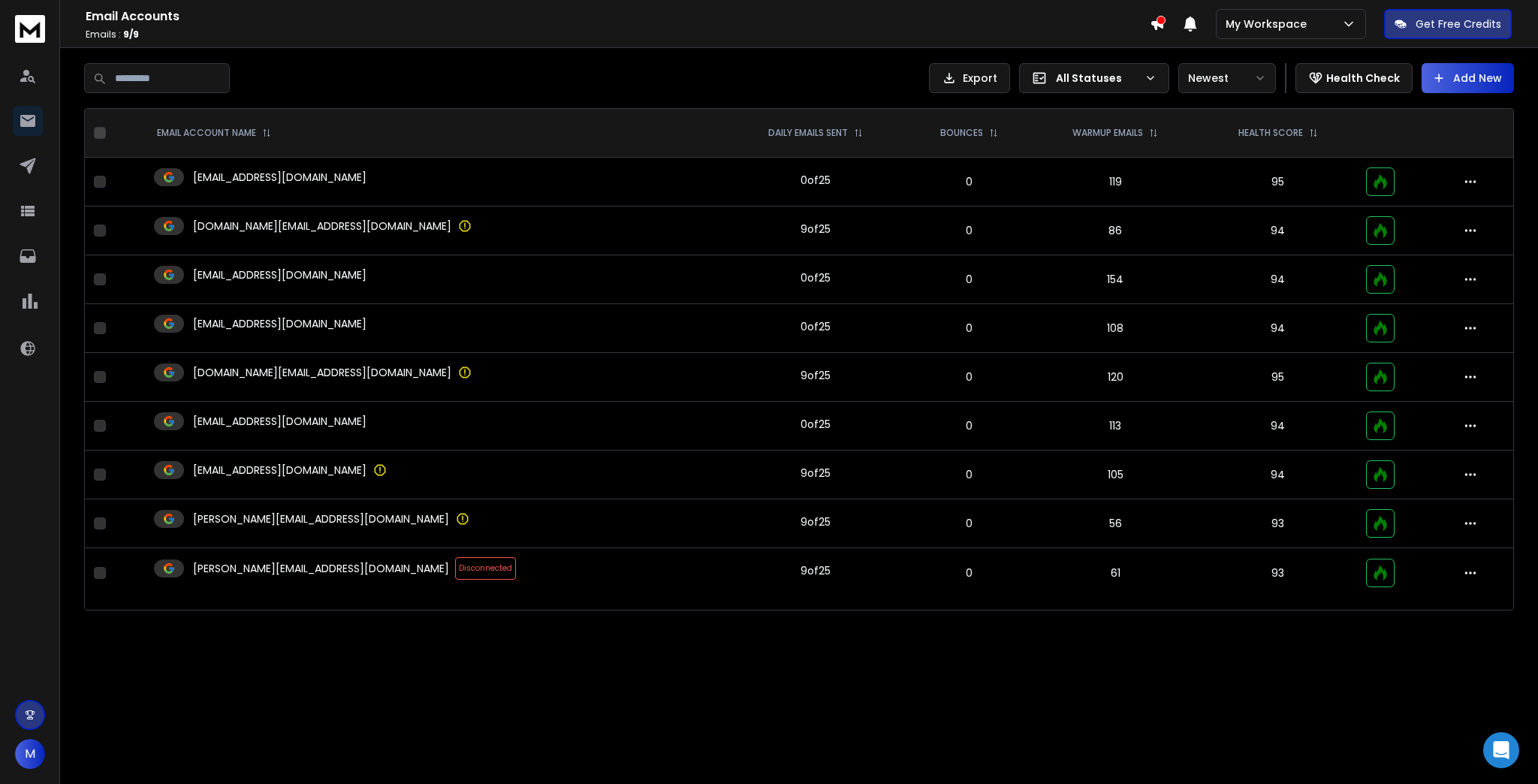
click at [455, 567] on span "Disconnected" at bounding box center [486, 568] width 61 height 22
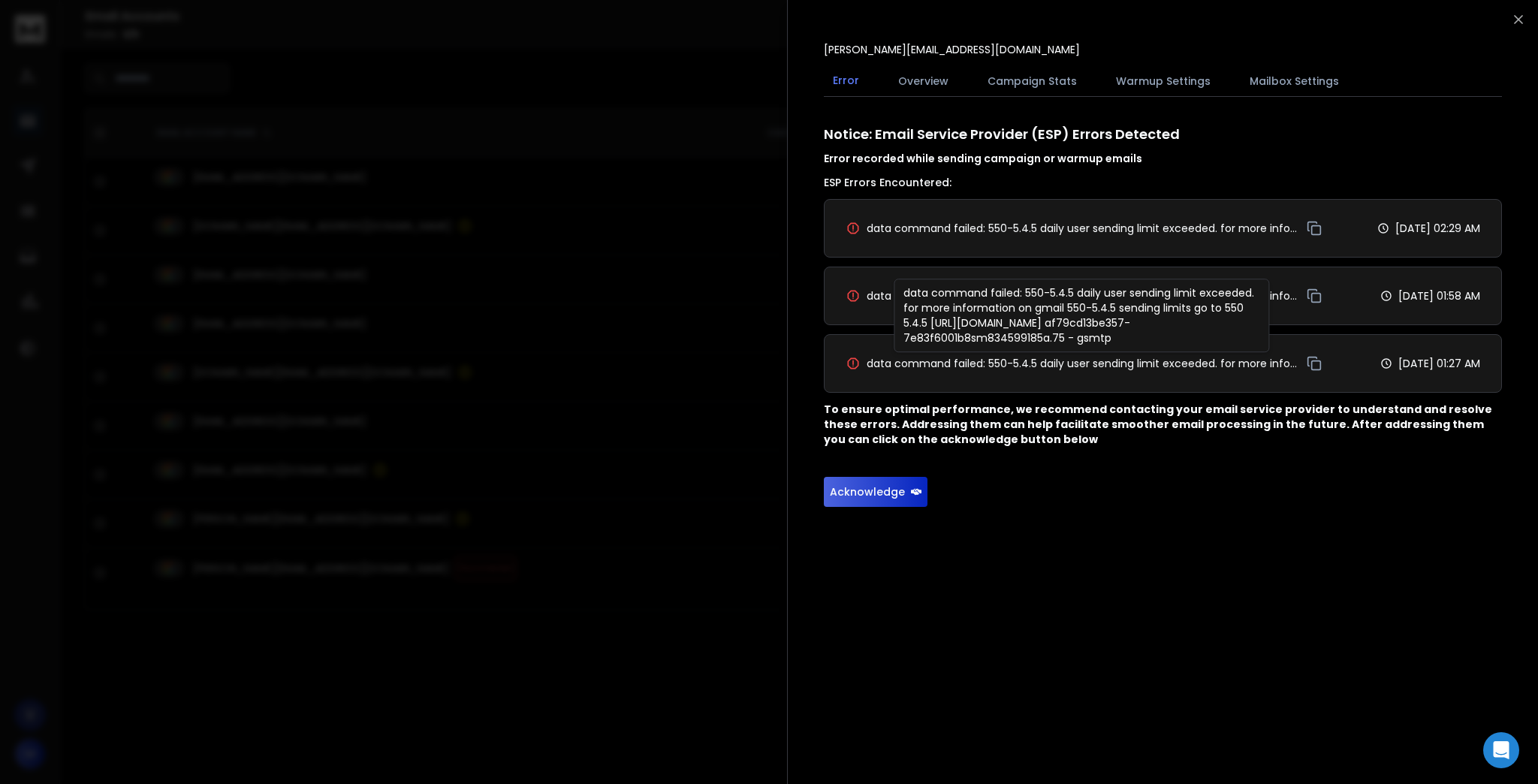
click at [901, 369] on span "data command failed: 550-5.4.5 daily user sending limit exceeded. for more info…" at bounding box center [1083, 363] width 432 height 15
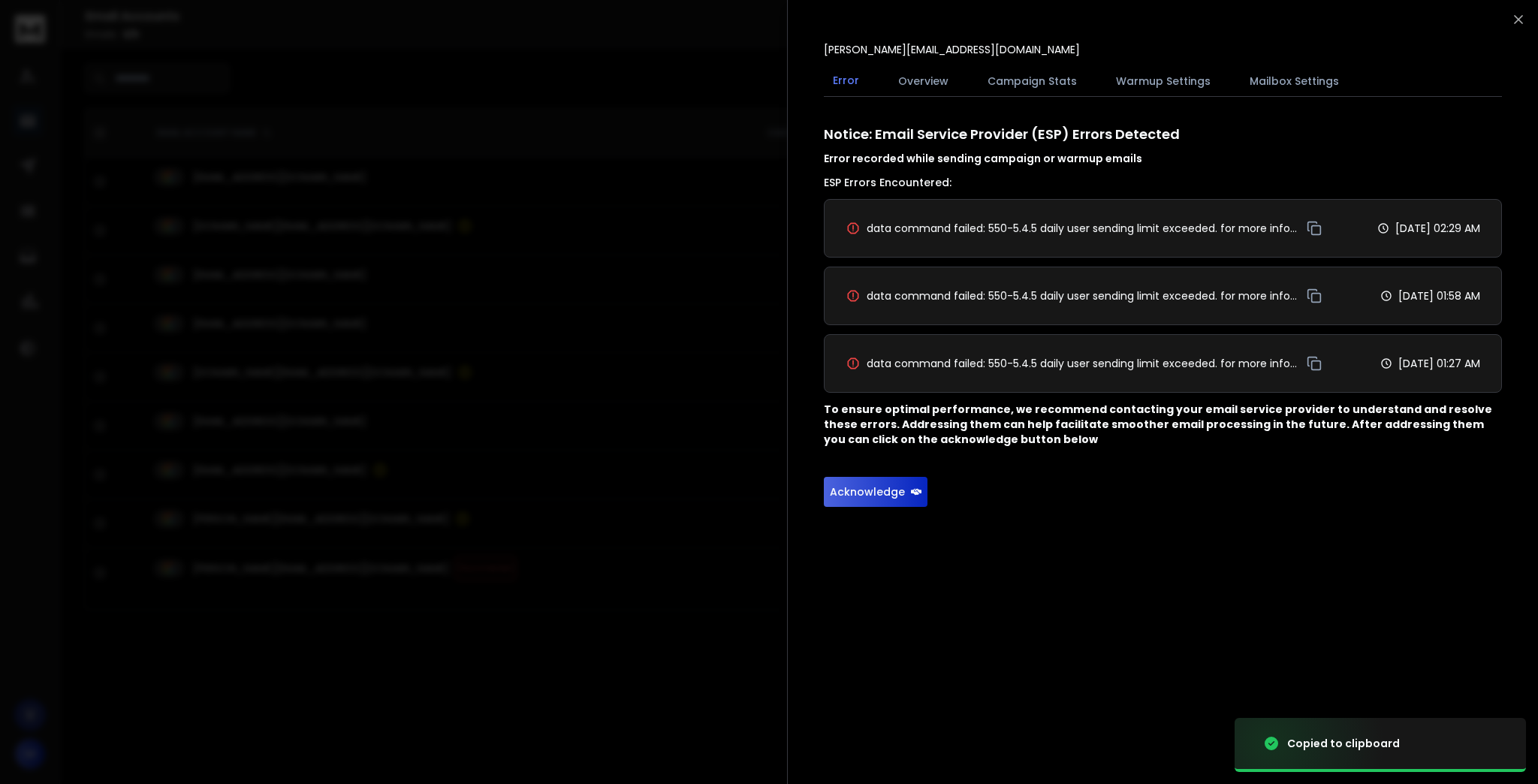
click at [884, 497] on button "Acknowledge" at bounding box center [876, 492] width 104 height 30
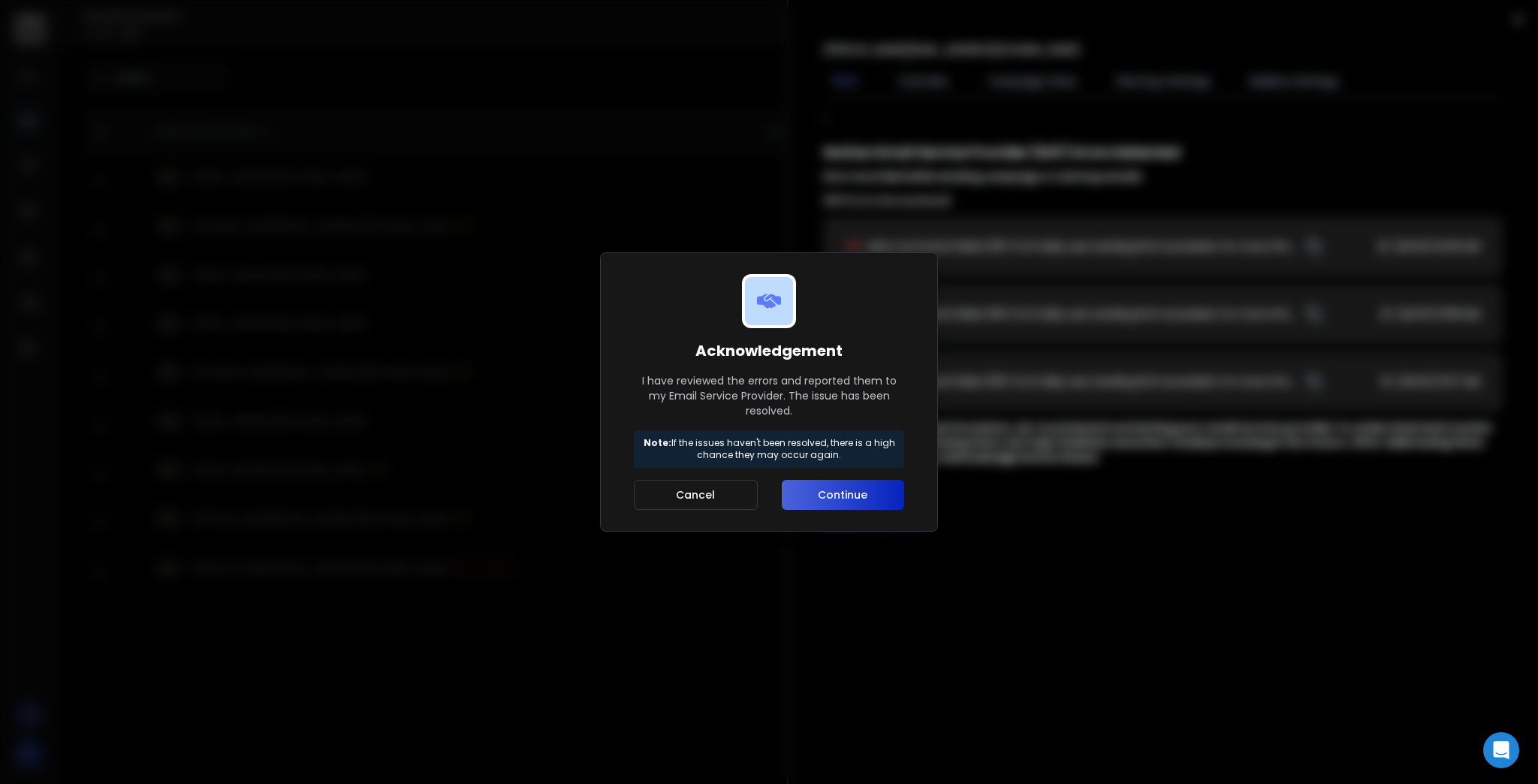
click at [819, 489] on button "Continue" at bounding box center [842, 495] width 123 height 30
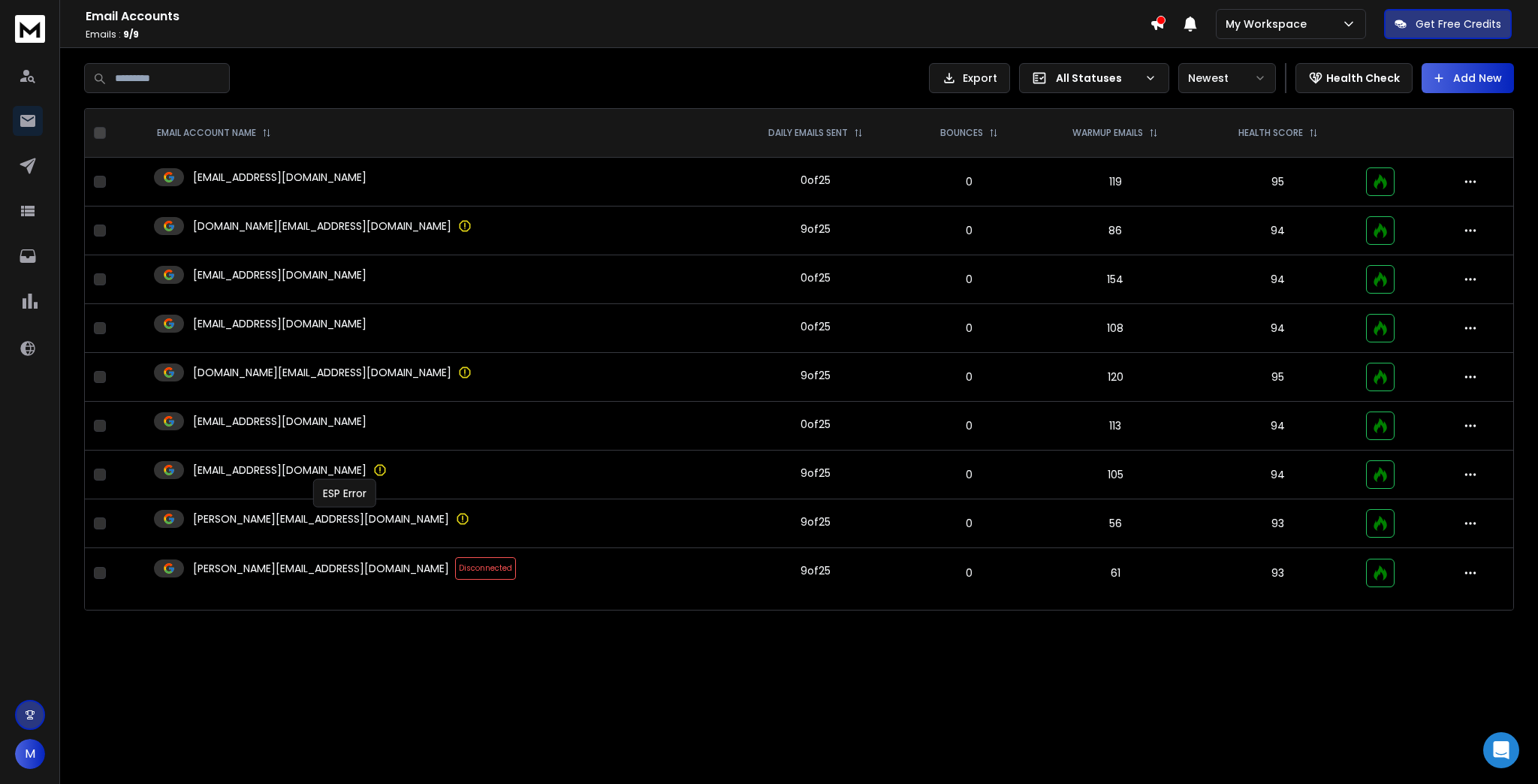
click at [457, 516] on icon at bounding box center [462, 519] width 12 height 12
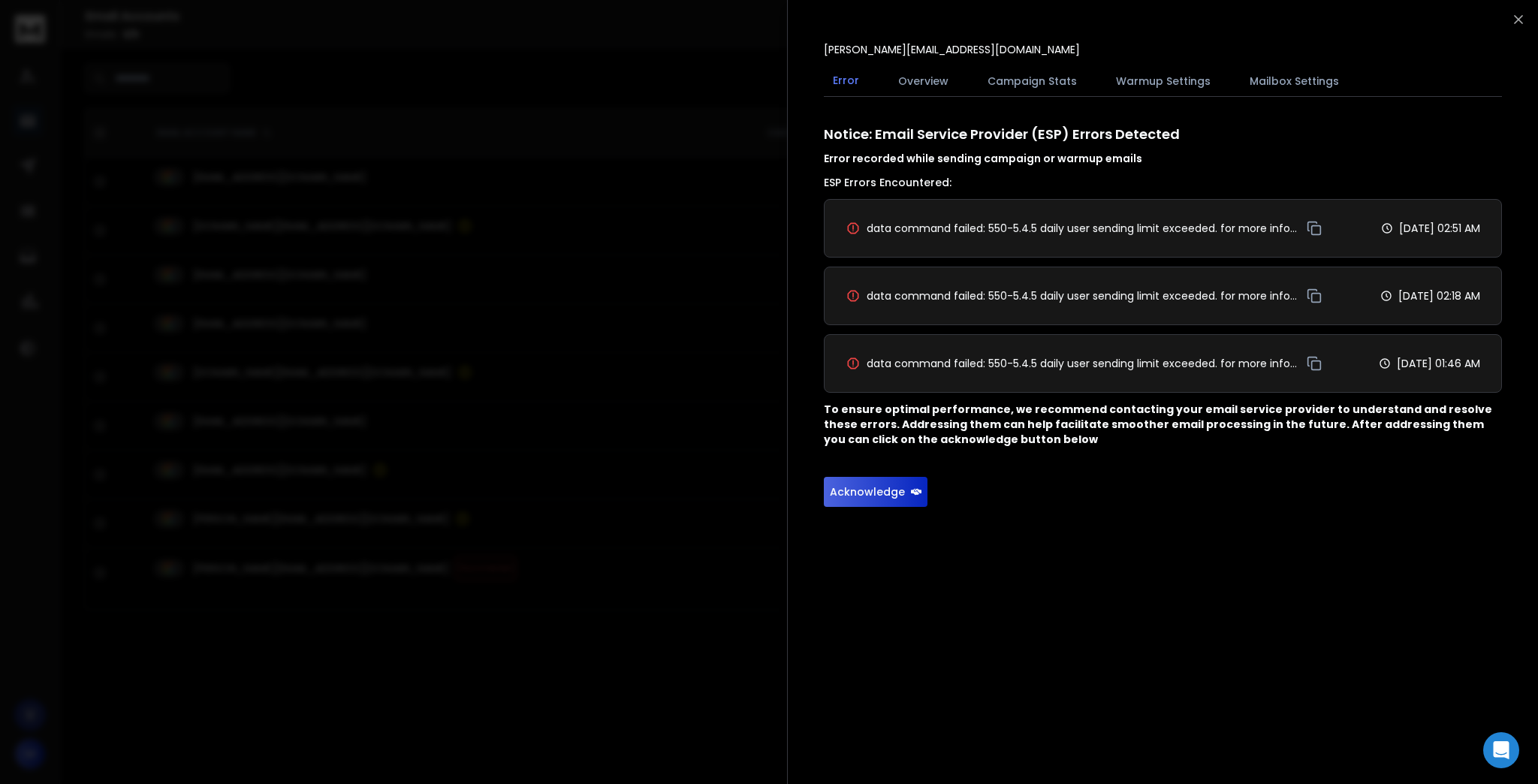
click at [897, 489] on button "Acknowledge" at bounding box center [876, 492] width 104 height 30
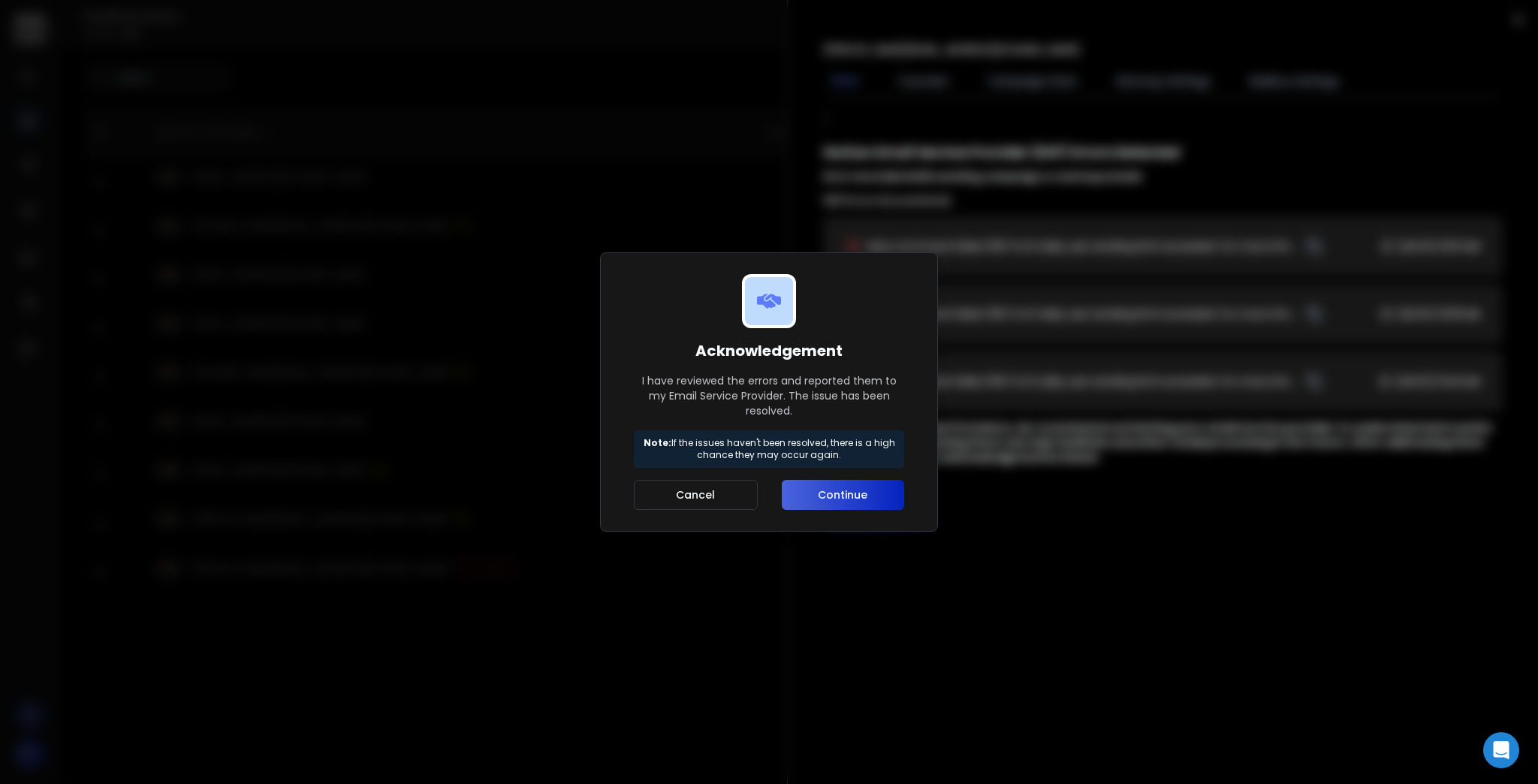
click at [835, 500] on button "Continue" at bounding box center [842, 495] width 123 height 30
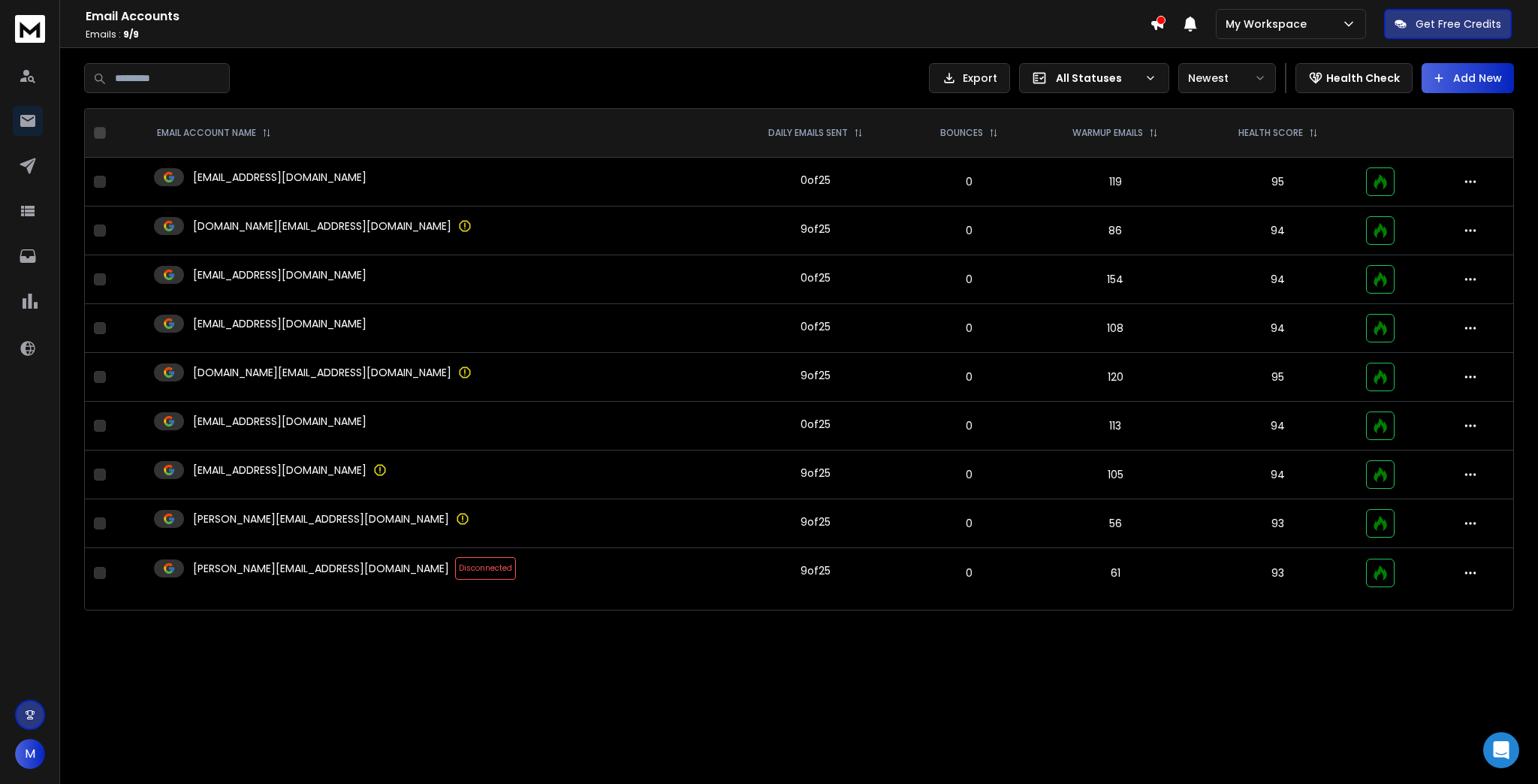
click at [324, 521] on p "[PERSON_NAME][EMAIL_ADDRESS][DOMAIN_NAME]" at bounding box center [321, 519] width 256 height 15
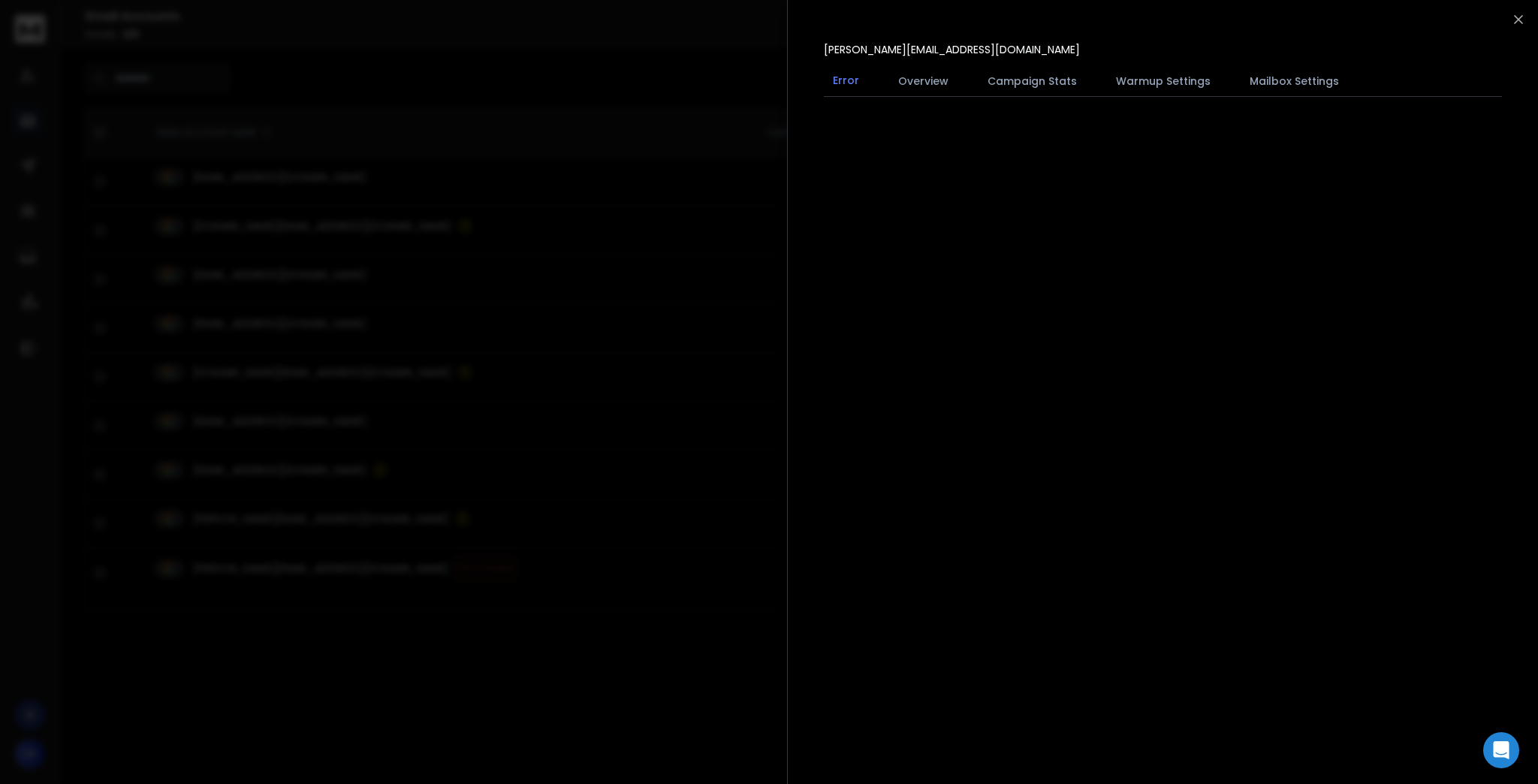
click at [920, 77] on button "Overview" at bounding box center [923, 81] width 68 height 33
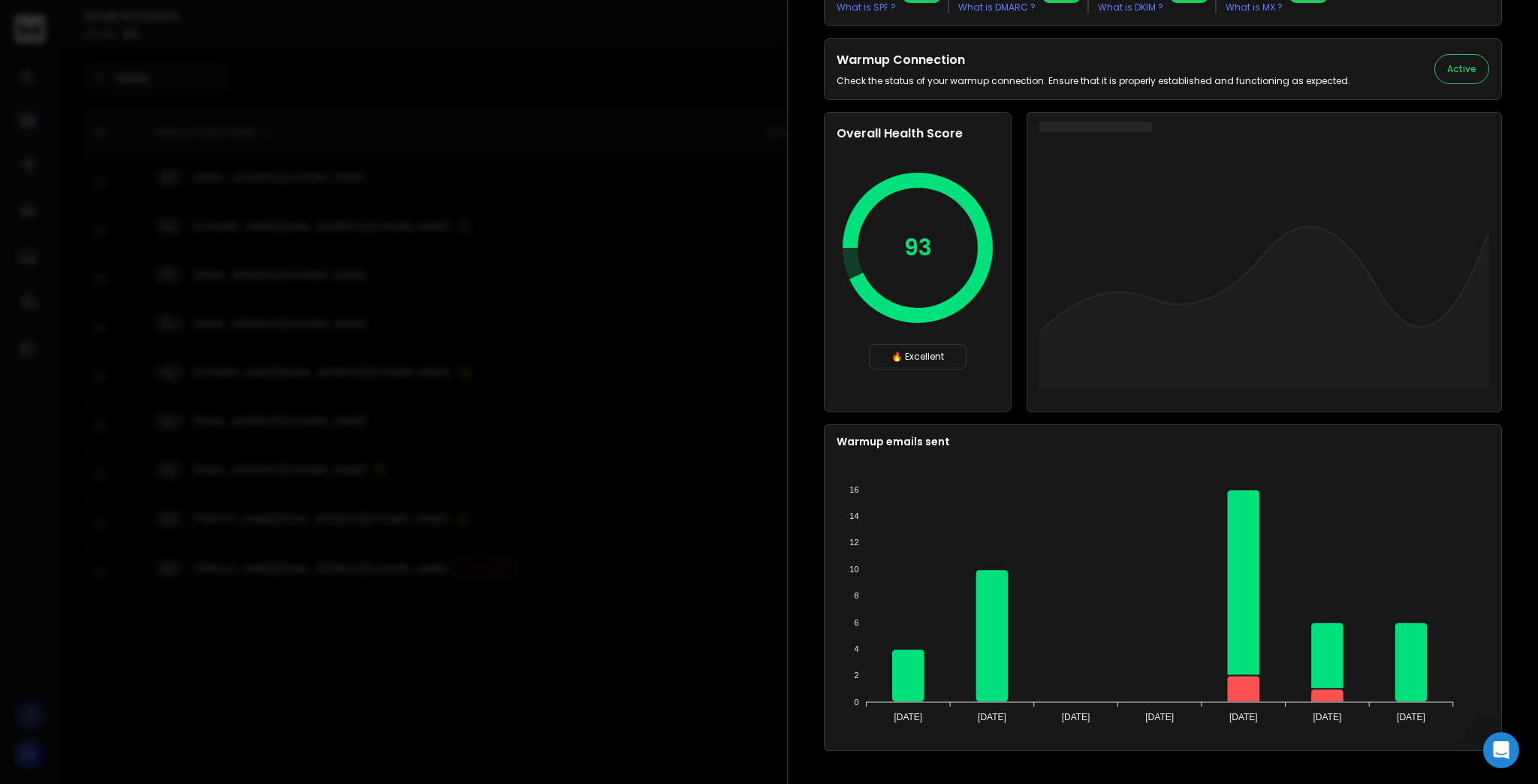
scroll to position [397, 0]
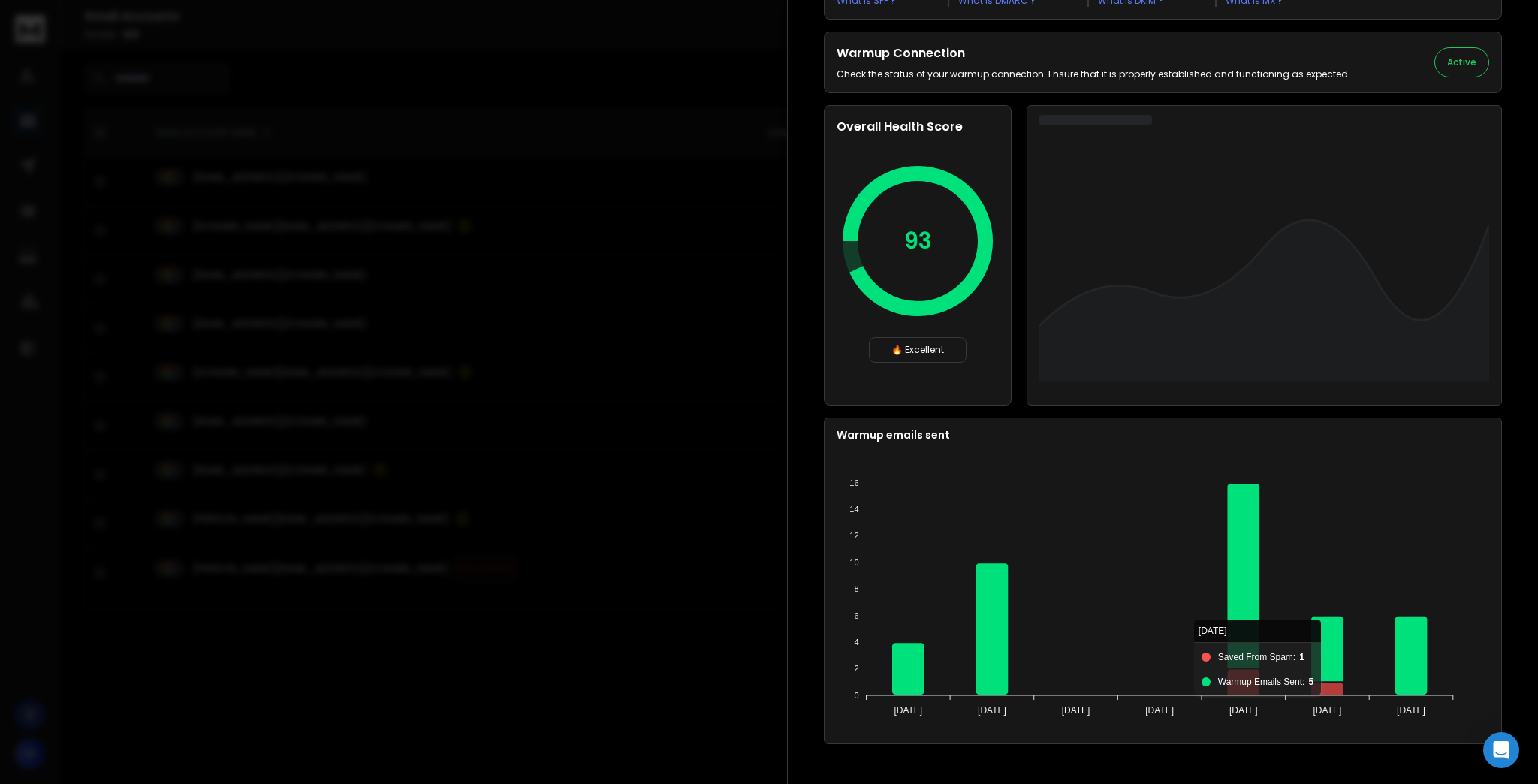
drag, startPoint x: 1322, startPoint y: 683, endPoint x: 1336, endPoint y: 683, distance: 14.0
click at [1336, 683] on icon at bounding box center [1327, 688] width 32 height 12
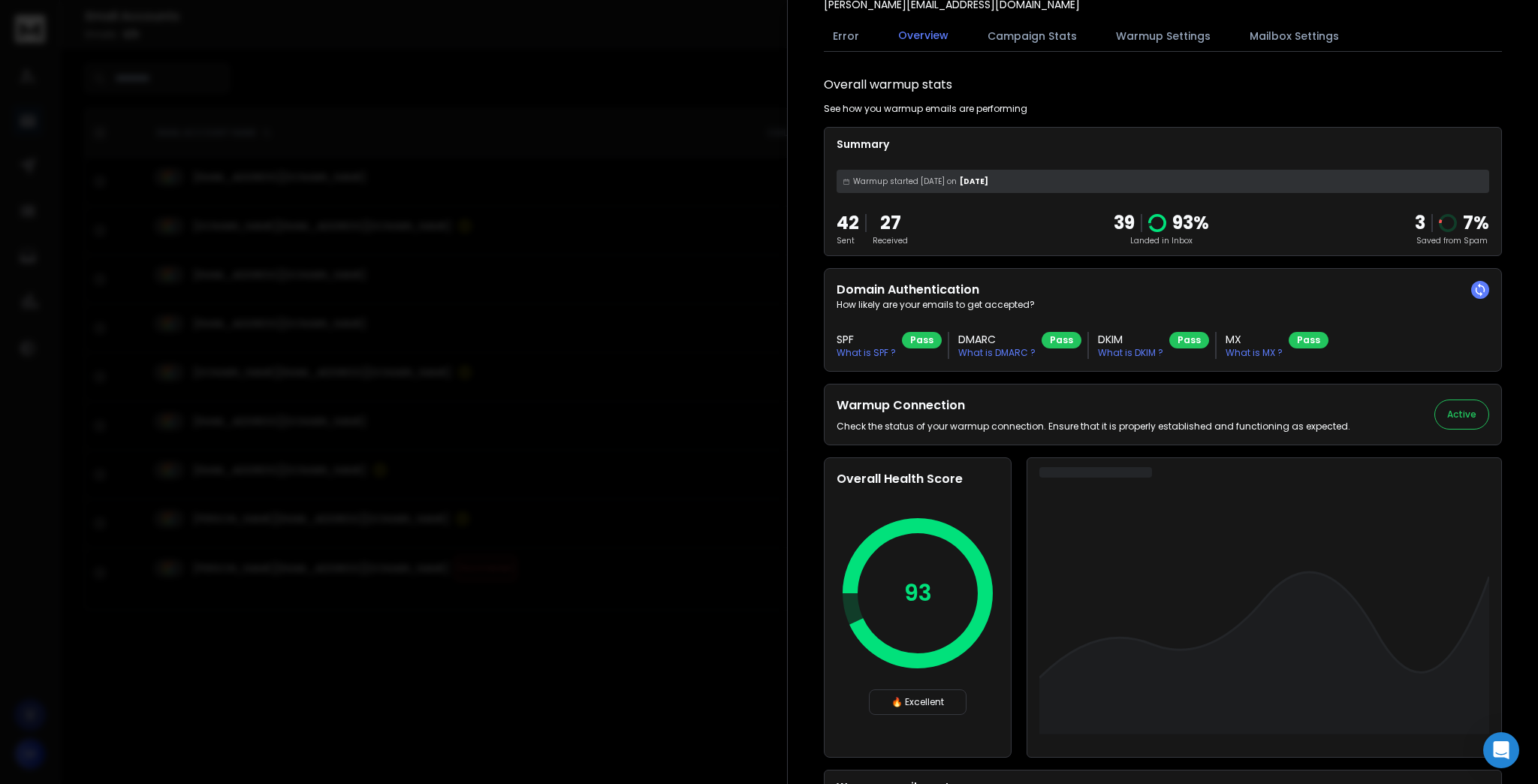
scroll to position [0, 0]
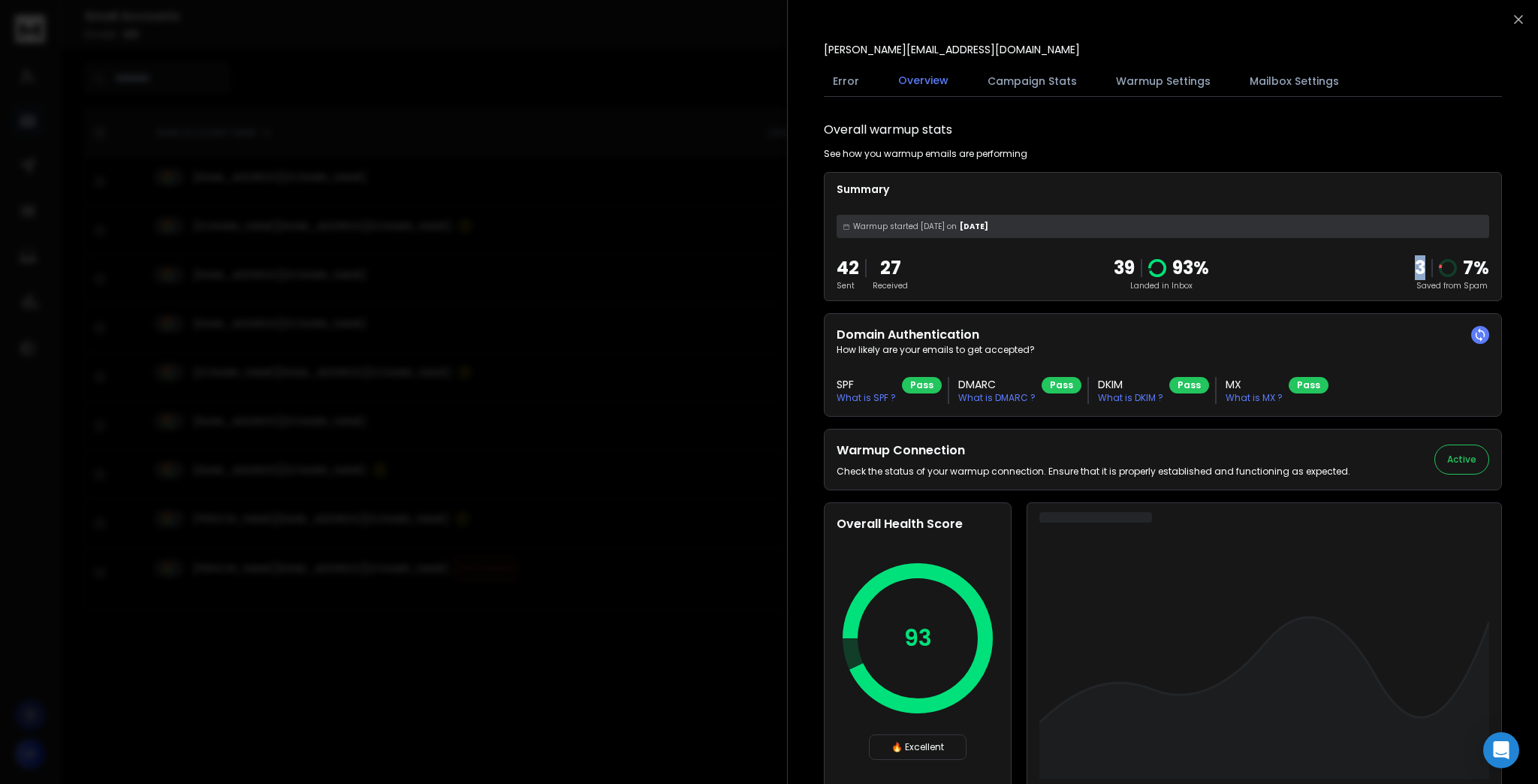
drag, startPoint x: 1407, startPoint y: 271, endPoint x: 1430, endPoint y: 271, distance: 23.0
click at [1430, 271] on div "42 Sent 27 Received 39 93 % Landed in Inbox 3 7 % Saved from Spam" at bounding box center [1162, 273] width 652 height 35
click at [1152, 81] on button "Warmup Settings" at bounding box center [1163, 81] width 113 height 33
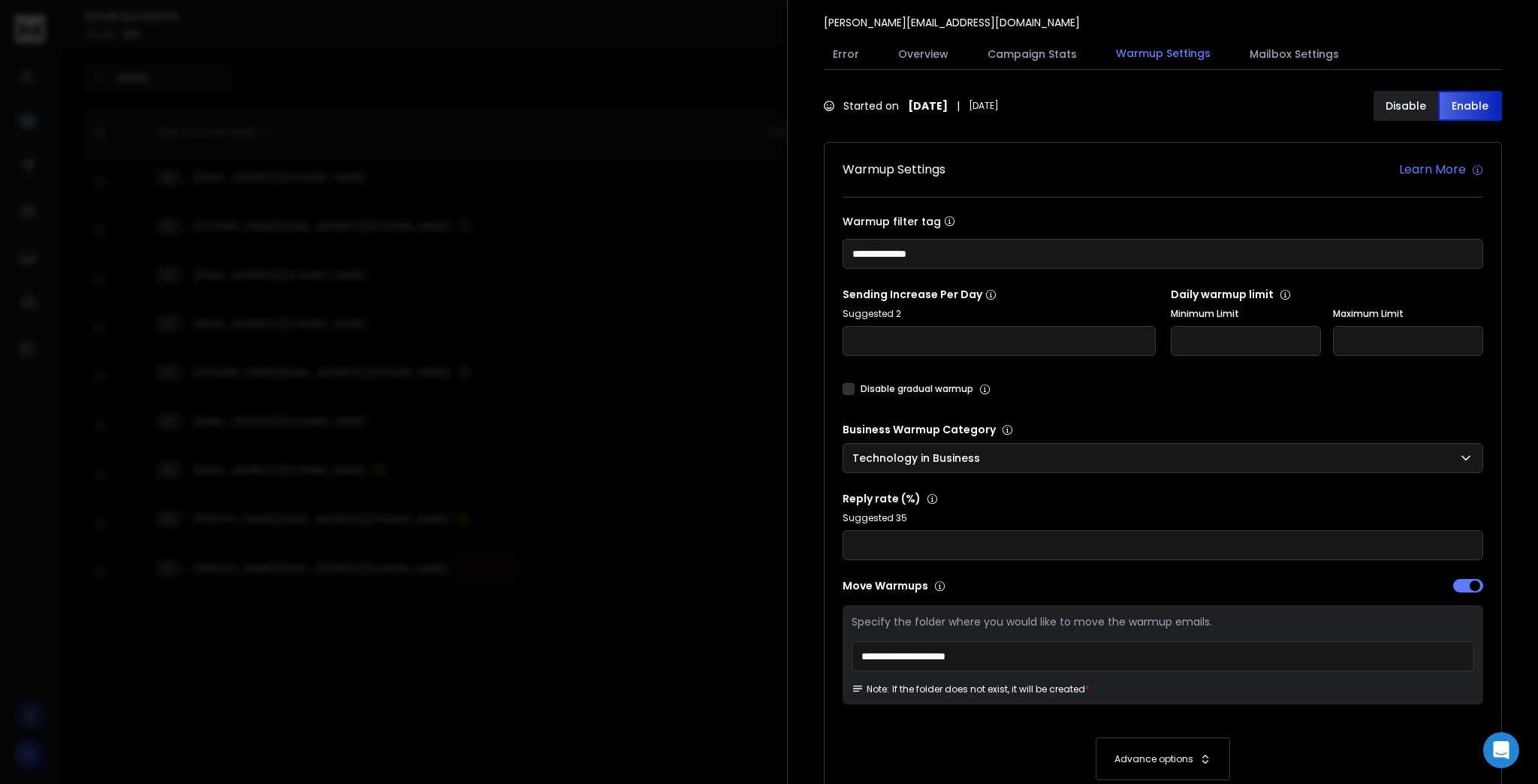
scroll to position [27, 0]
drag, startPoint x: 898, startPoint y: 349, endPoint x: 842, endPoint y: 345, distance: 56.1
click at [842, 345] on input "*" at bounding box center [998, 341] width 313 height 30
type input "*"
drag, startPoint x: 1203, startPoint y: 345, endPoint x: 1165, endPoint y: 342, distance: 38.1
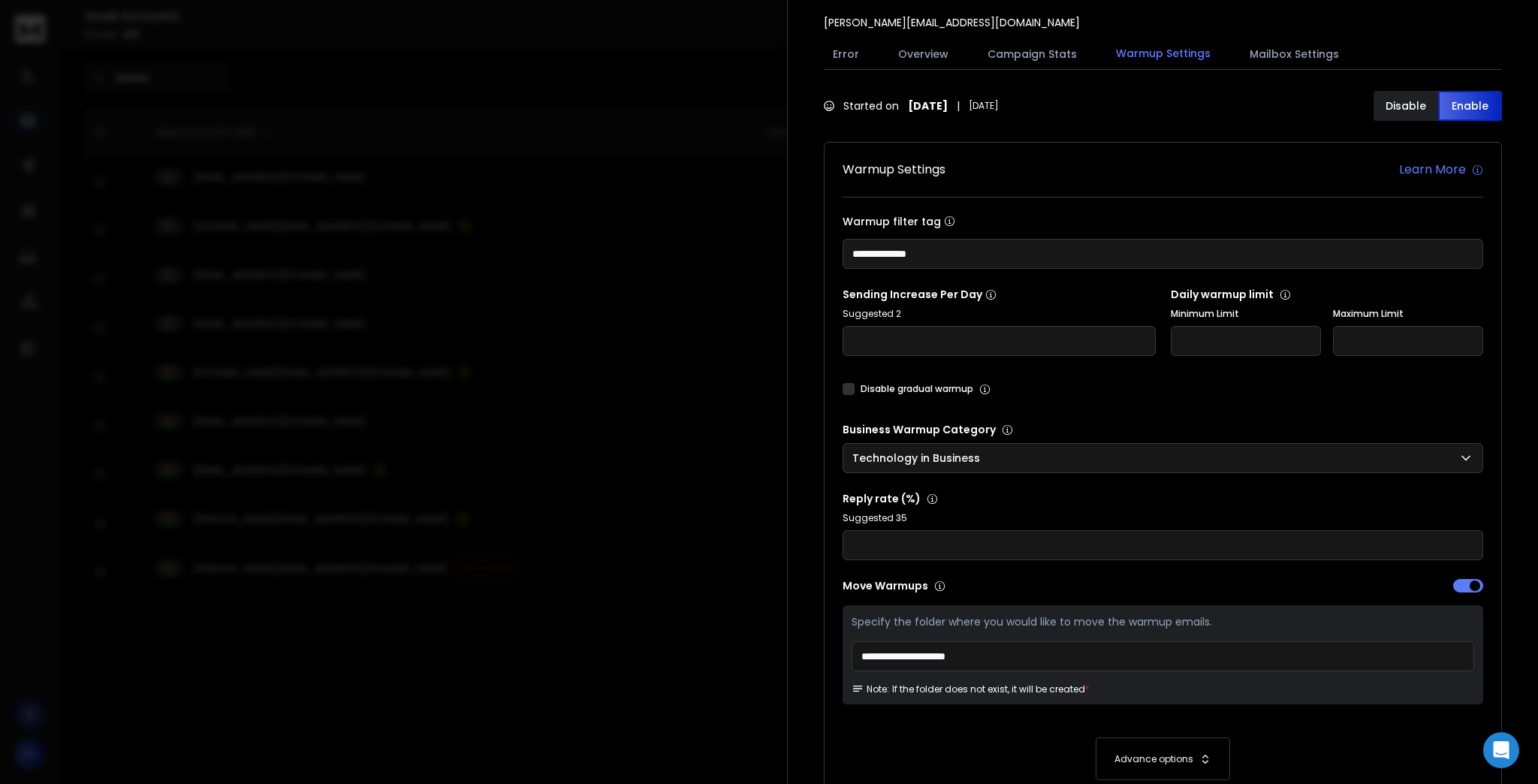
click at [1165, 342] on div "Sending Increase Per Day Suggested 2 * Daily warmup limit Minimum Limit * Maxim…" at bounding box center [1162, 321] width 641 height 69
type input "*"
click at [1182, 396] on div "Disable gradual warmup" at bounding box center [1162, 389] width 641 height 30
click at [1459, 111] on button "Enable" at bounding box center [1470, 106] width 65 height 30
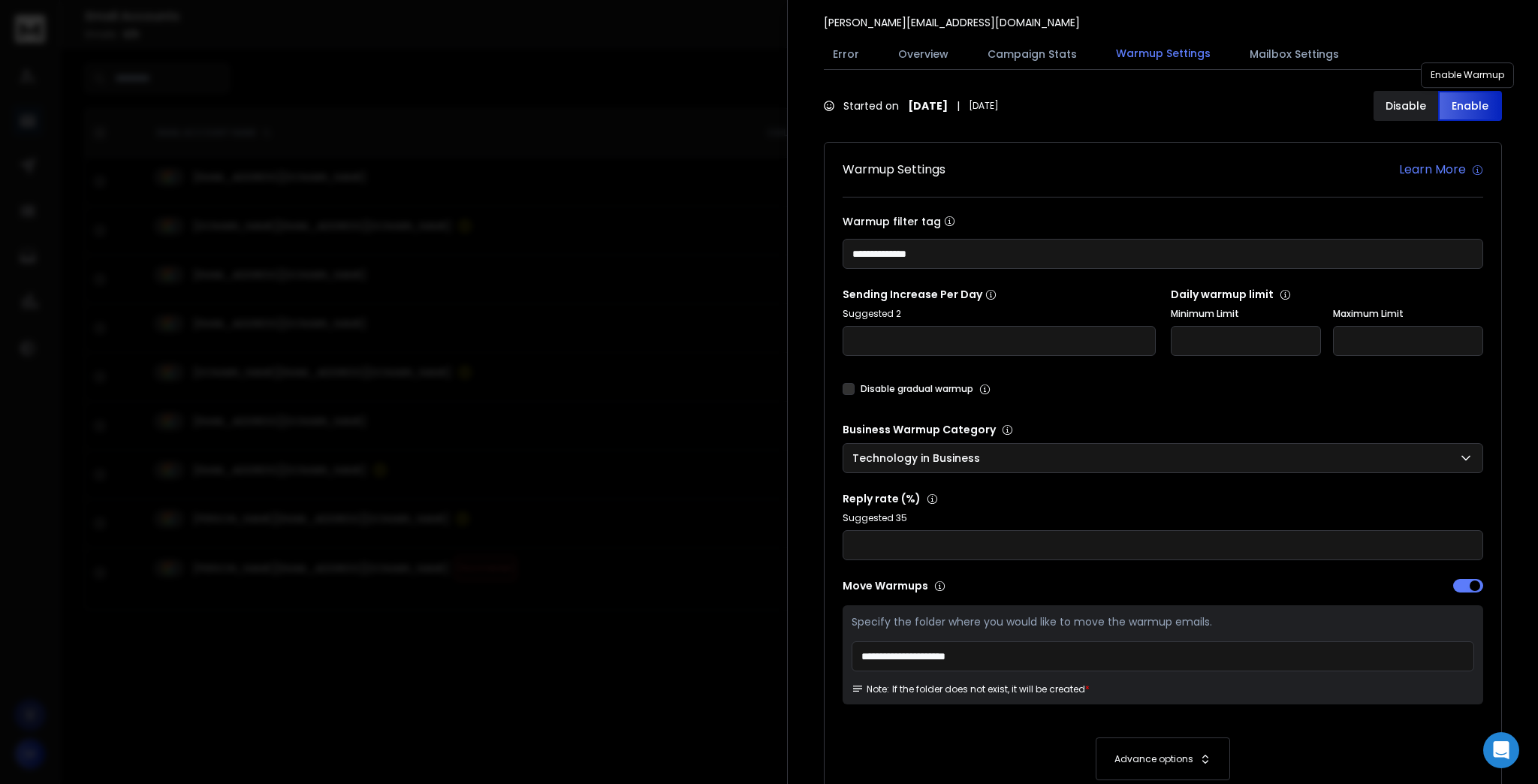
click at [1459, 111] on button "Enable" at bounding box center [1470, 106] width 65 height 30
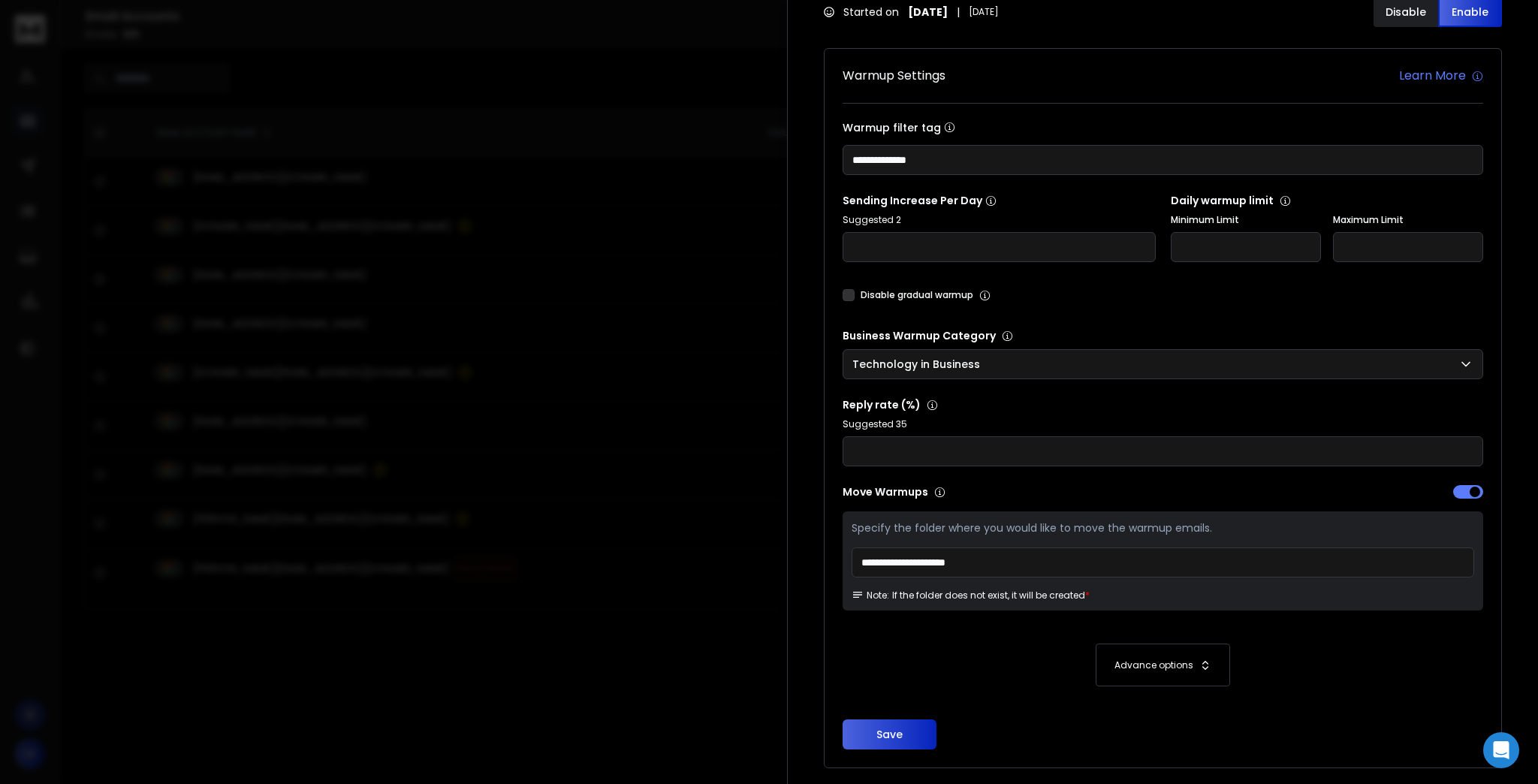
scroll to position [147, 0]
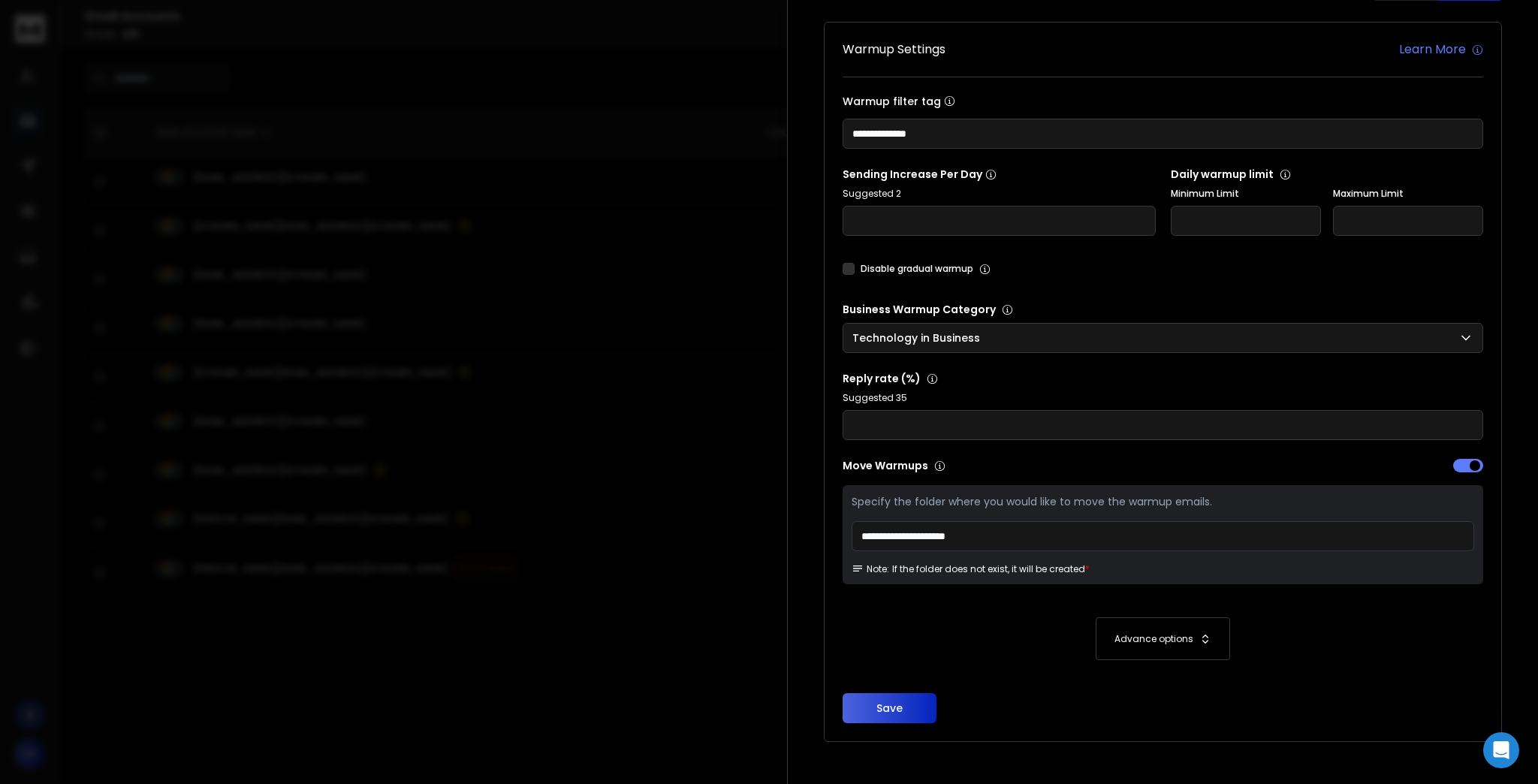
click at [904, 700] on button "Save" at bounding box center [889, 708] width 94 height 30
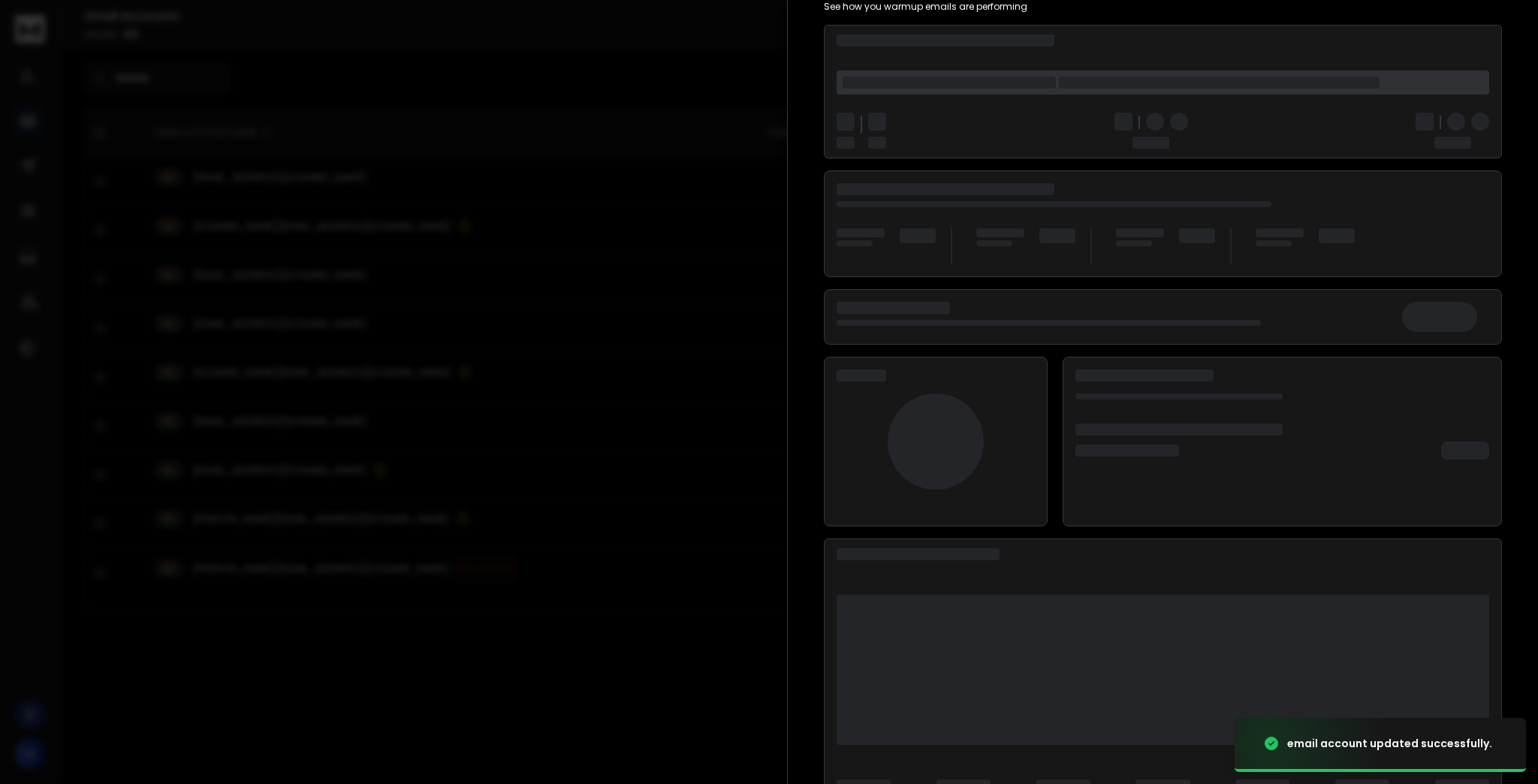
scroll to position [0, 0]
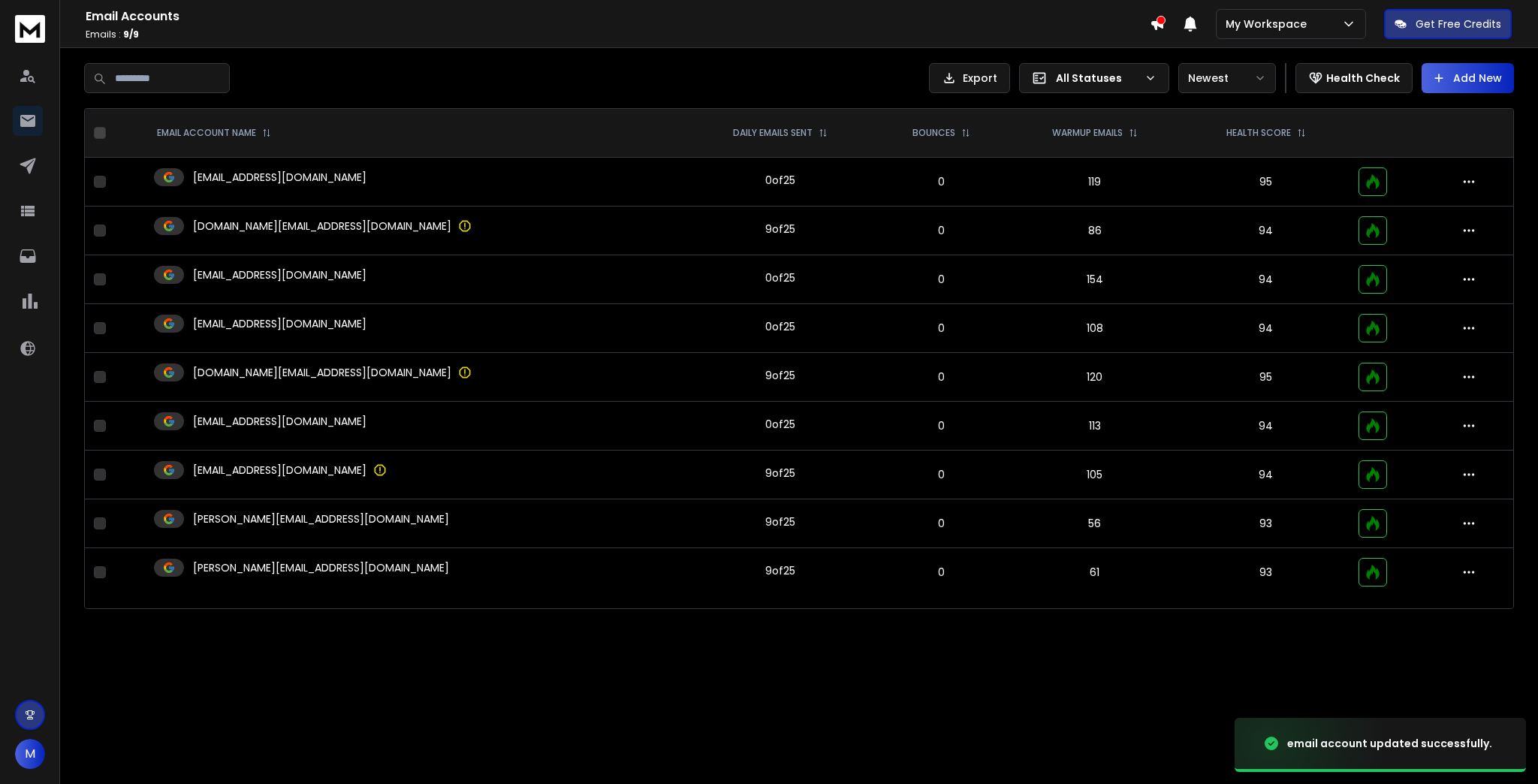
click at [346, 478] on div "[EMAIL_ADDRESS][DOMAIN_NAME]" at bounding box center [415, 470] width 522 height 18
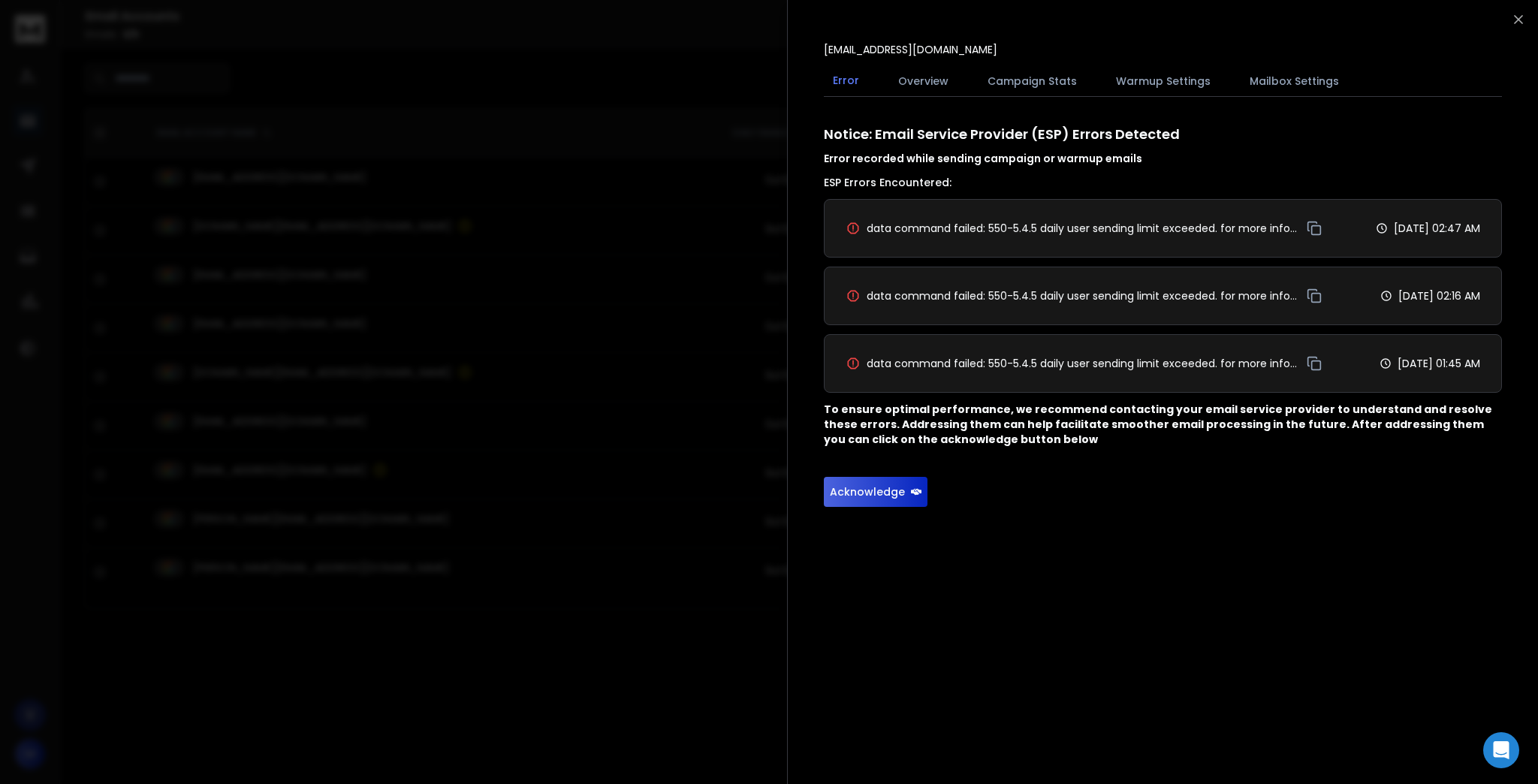
click at [874, 487] on button "Acknowledge" at bounding box center [876, 492] width 104 height 30
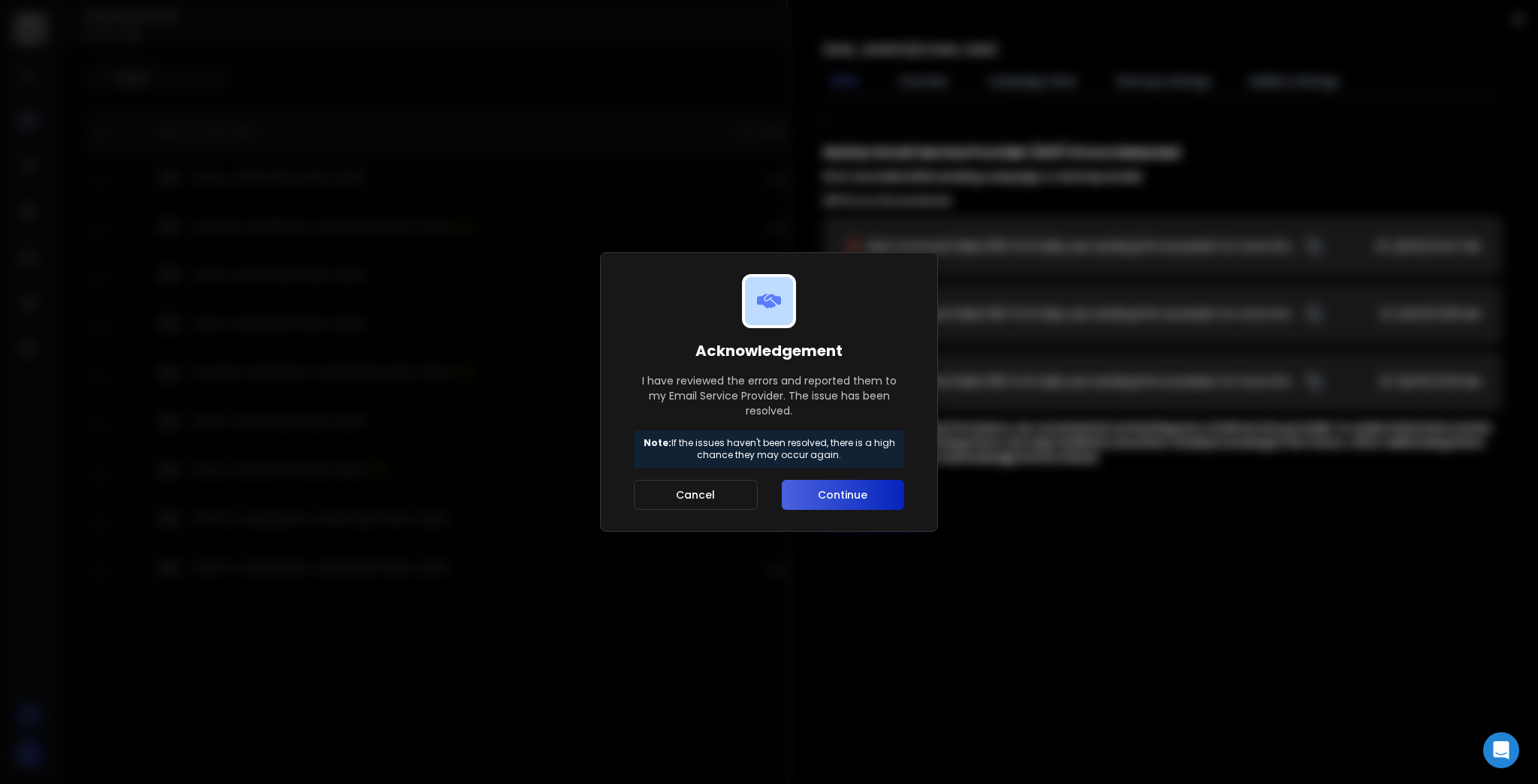
click at [847, 495] on button "Continue" at bounding box center [842, 495] width 123 height 30
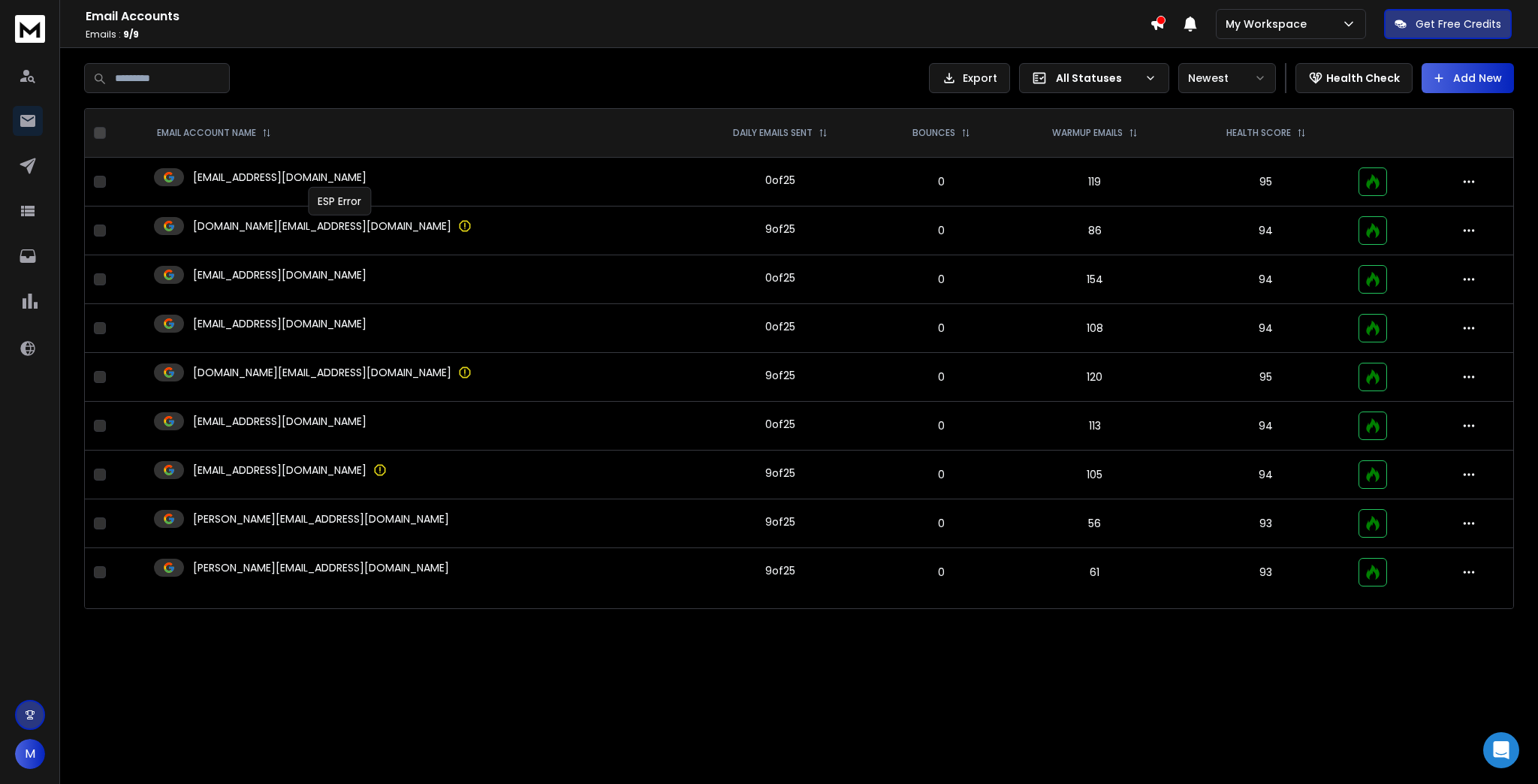
click at [464, 228] on circle at bounding box center [465, 229] width 2 height 2
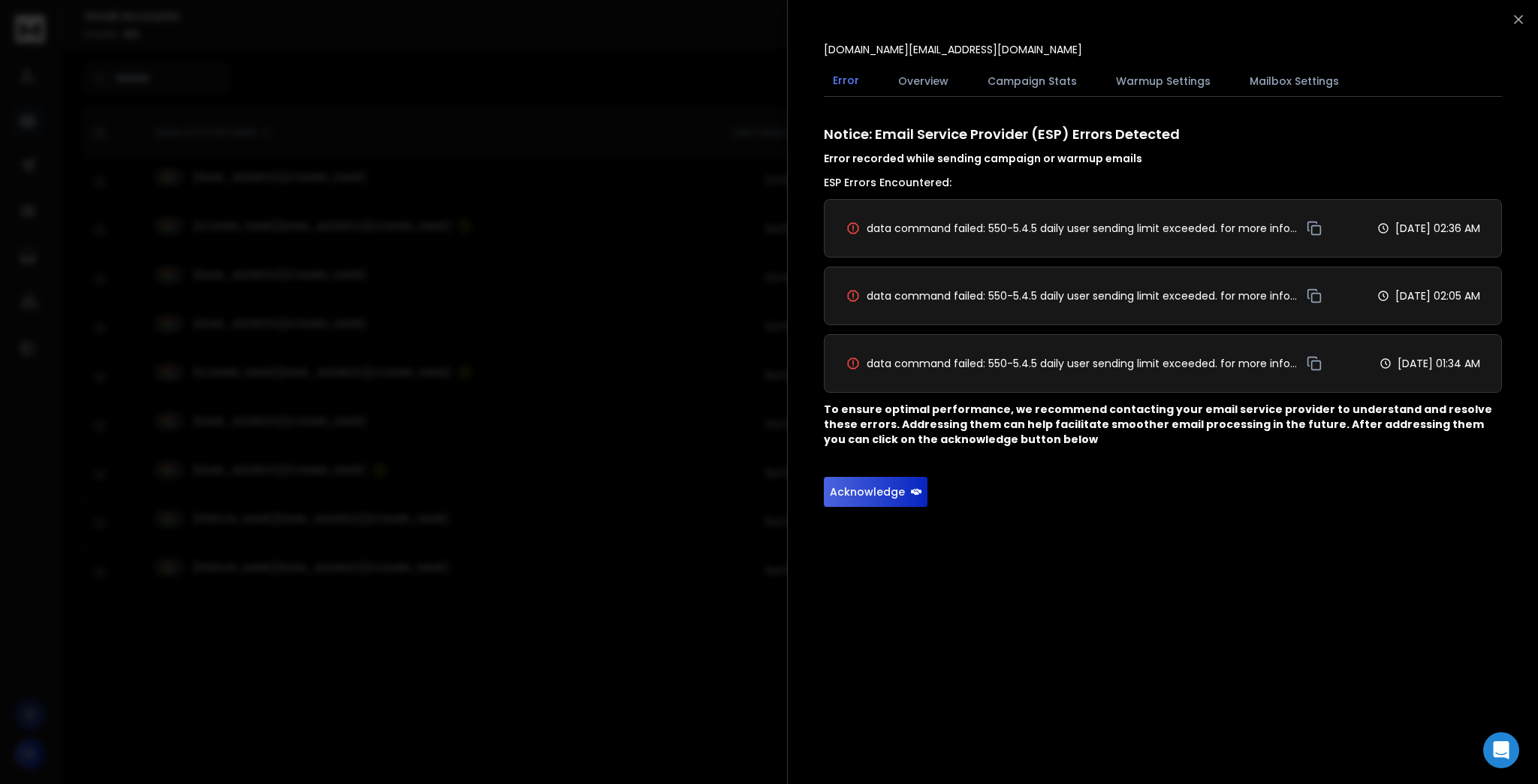
click at [927, 77] on button "Overview" at bounding box center [923, 81] width 68 height 33
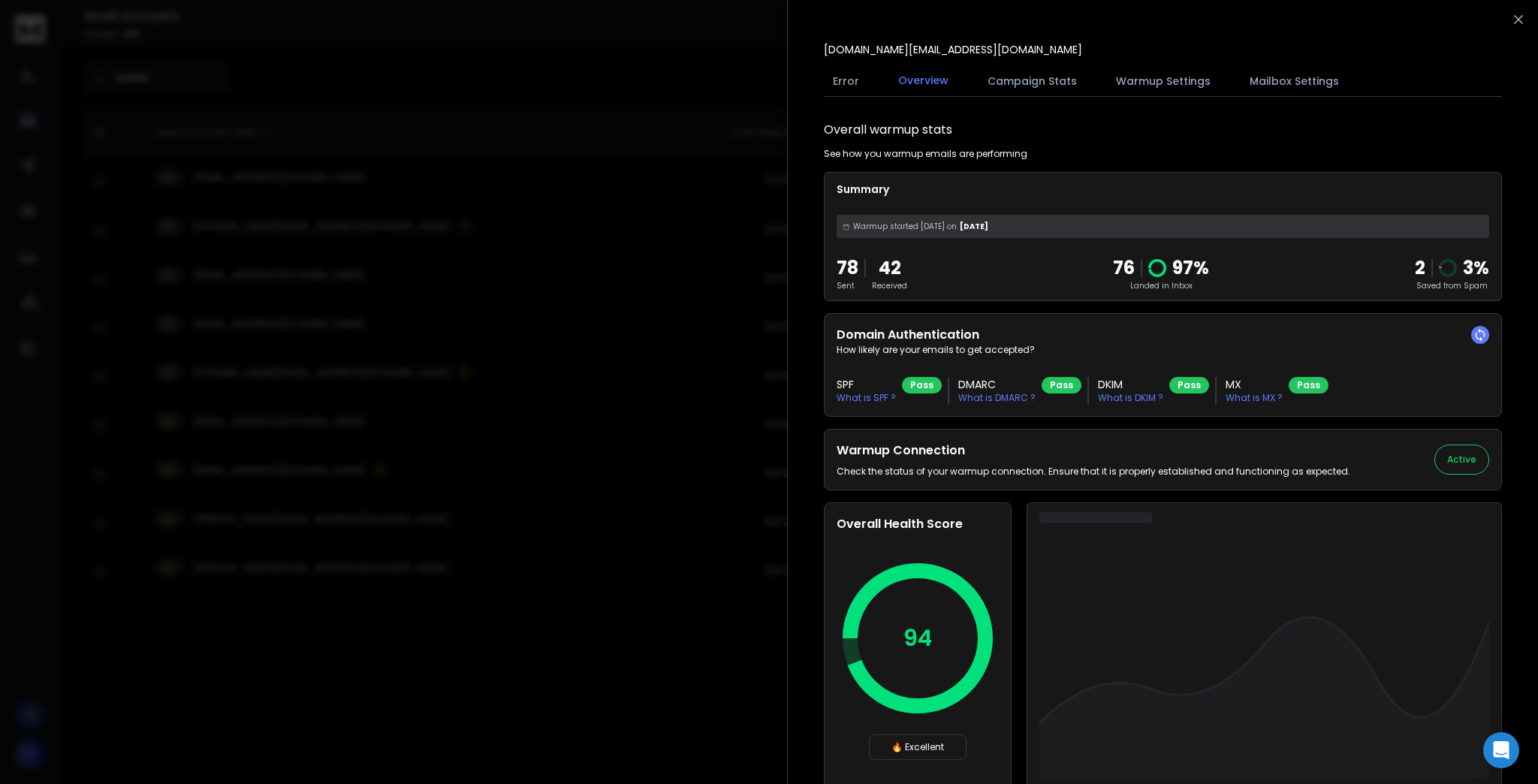
click at [1031, 75] on button "Campaign Stats" at bounding box center [1033, 81] width 108 height 33
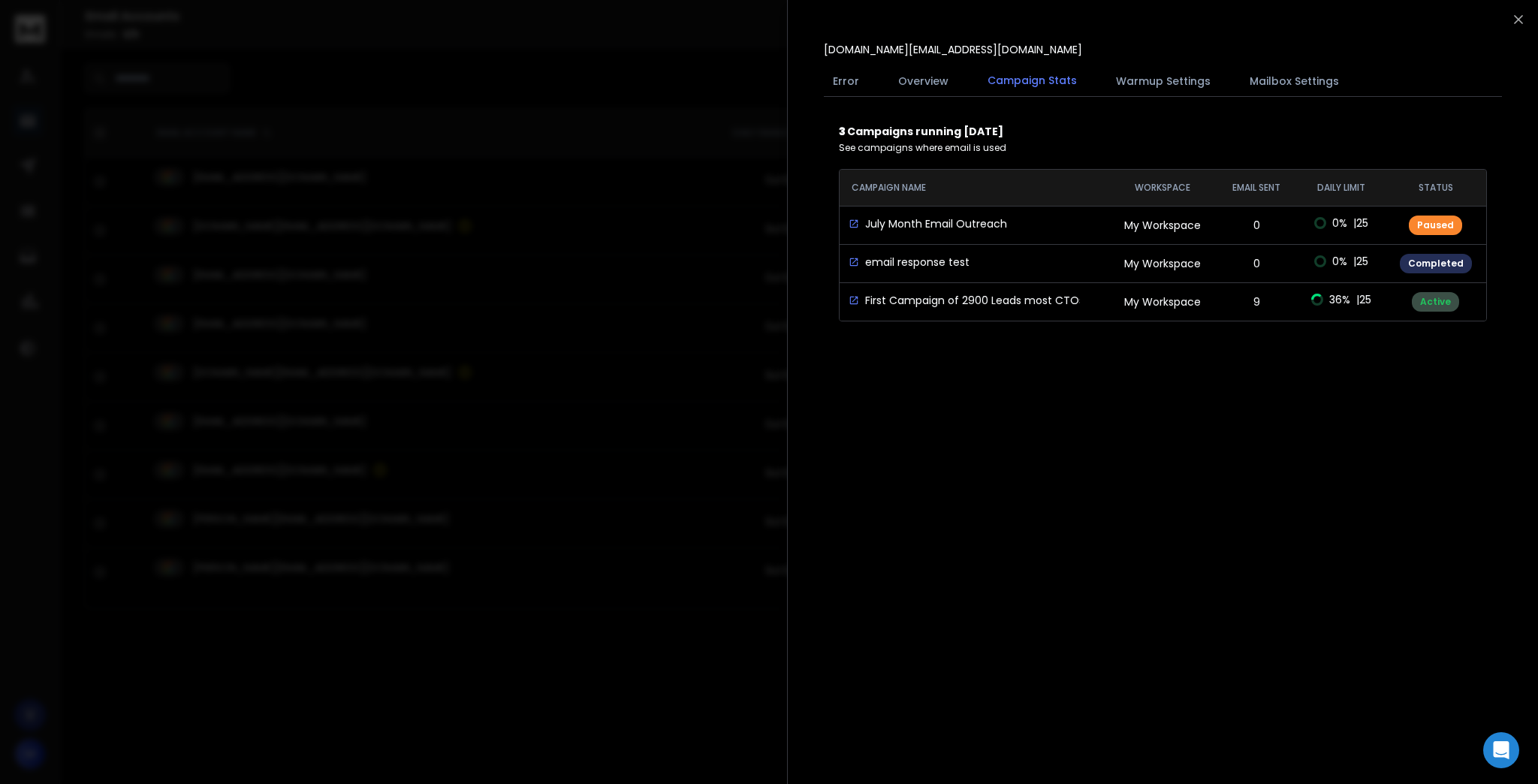
click at [1127, 80] on button "Warmup Settings" at bounding box center [1163, 81] width 113 height 33
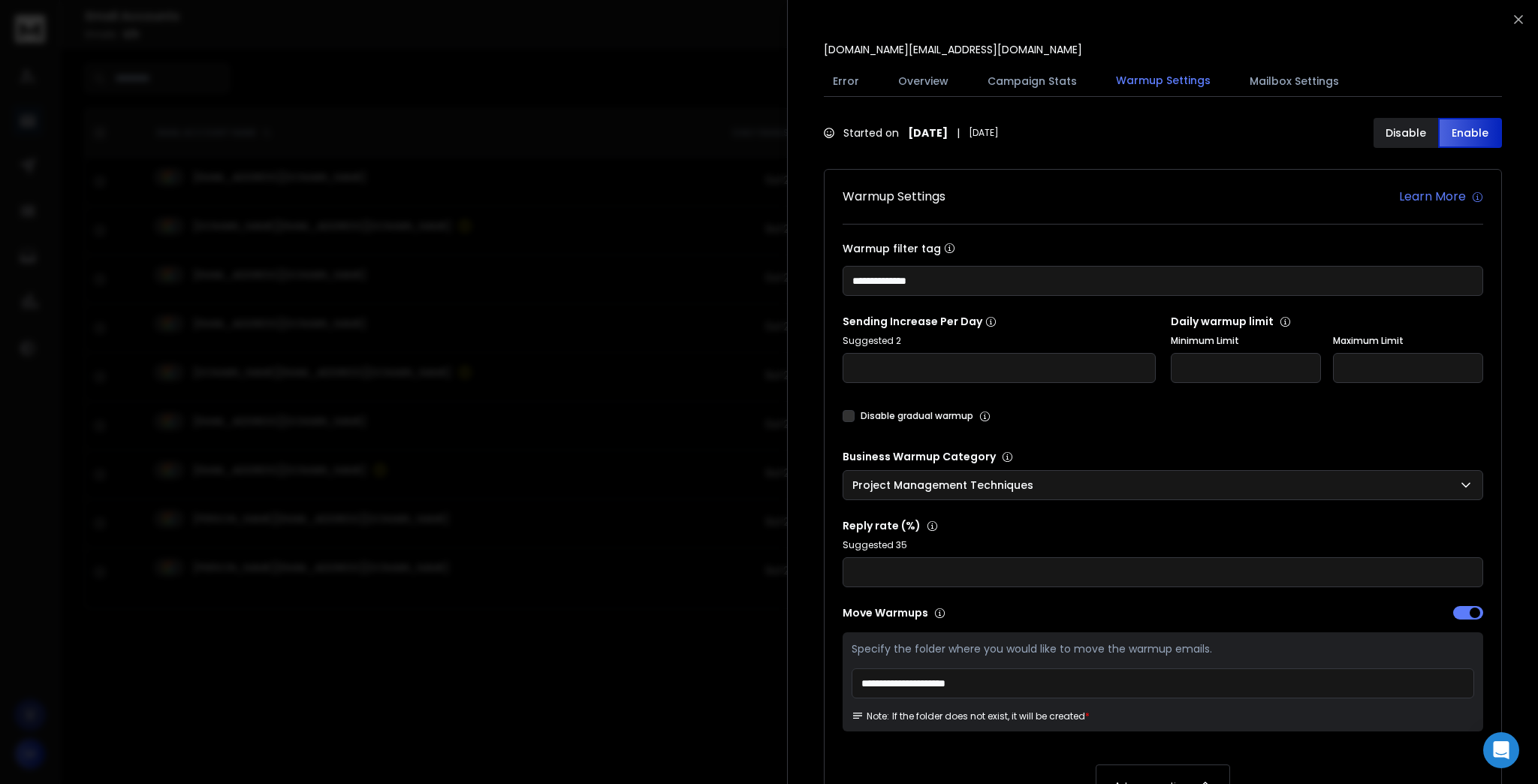
click at [1266, 74] on button "Mailbox Settings" at bounding box center [1294, 81] width 108 height 33
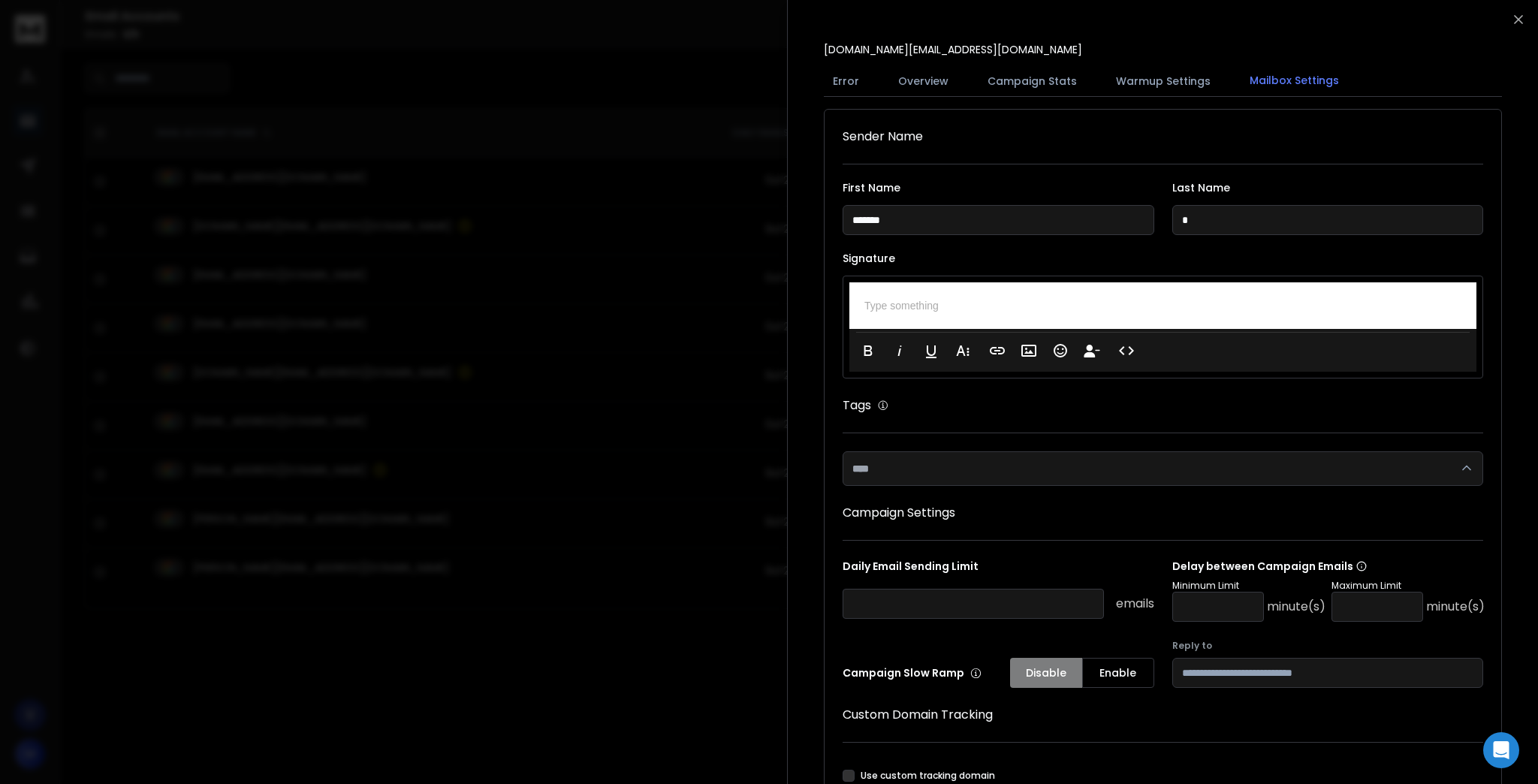
click at [1169, 80] on button "Warmup Settings" at bounding box center [1163, 81] width 113 height 33
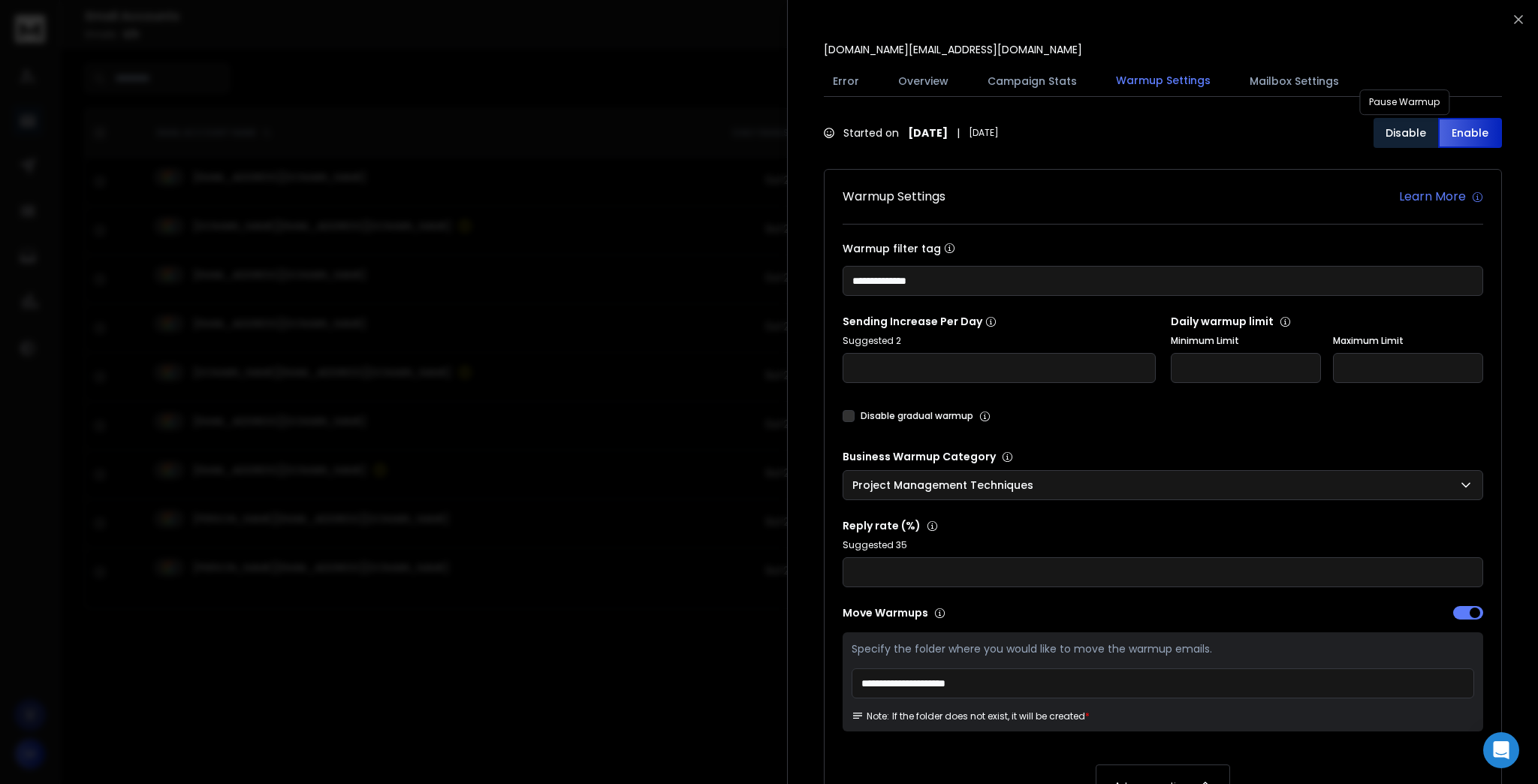
click at [1391, 125] on button "Disable" at bounding box center [1405, 134] width 65 height 30
click at [1466, 139] on div "**********" at bounding box center [1162, 498] width 678 height 780
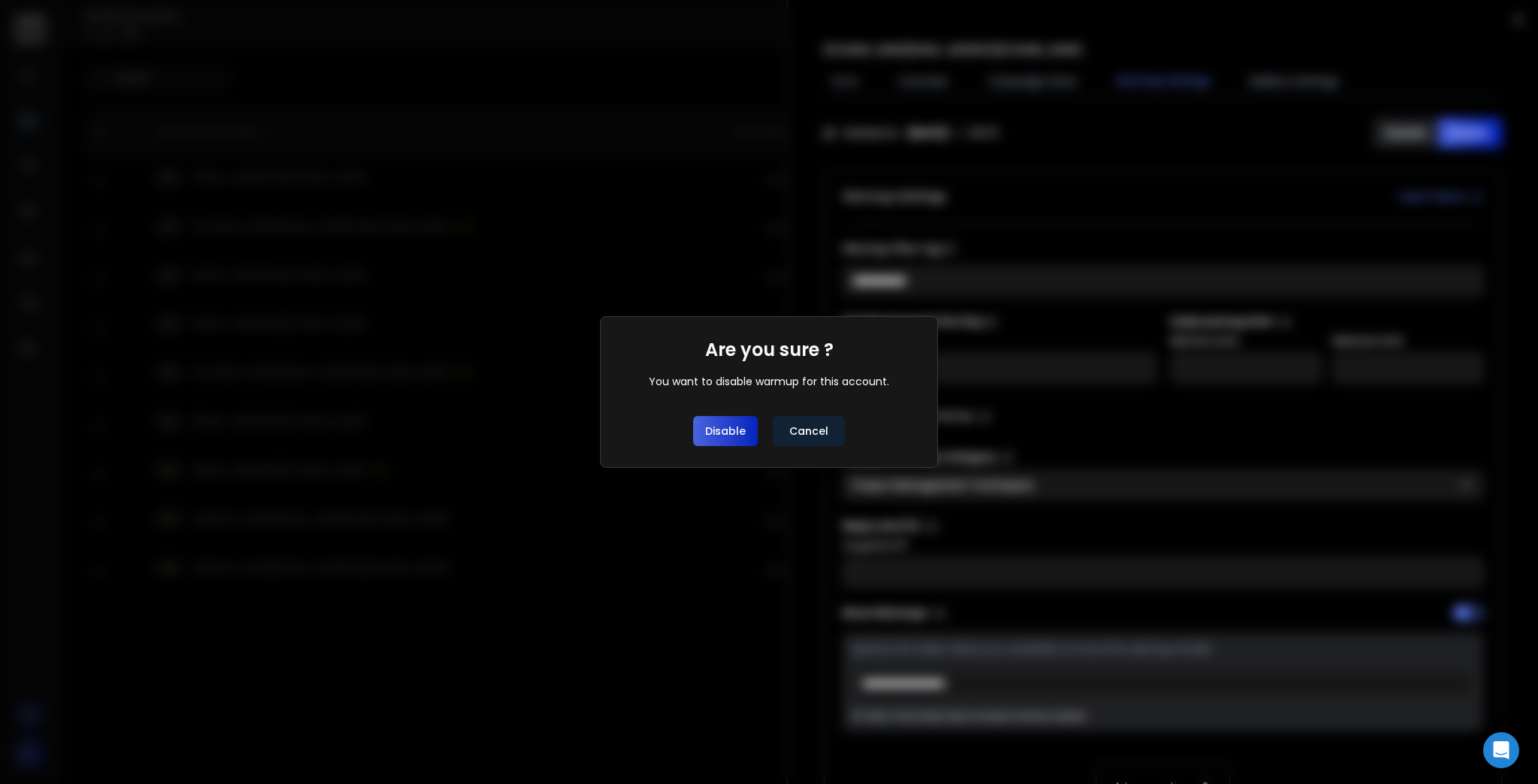
click at [831, 429] on button "Cancel" at bounding box center [808, 431] width 72 height 30
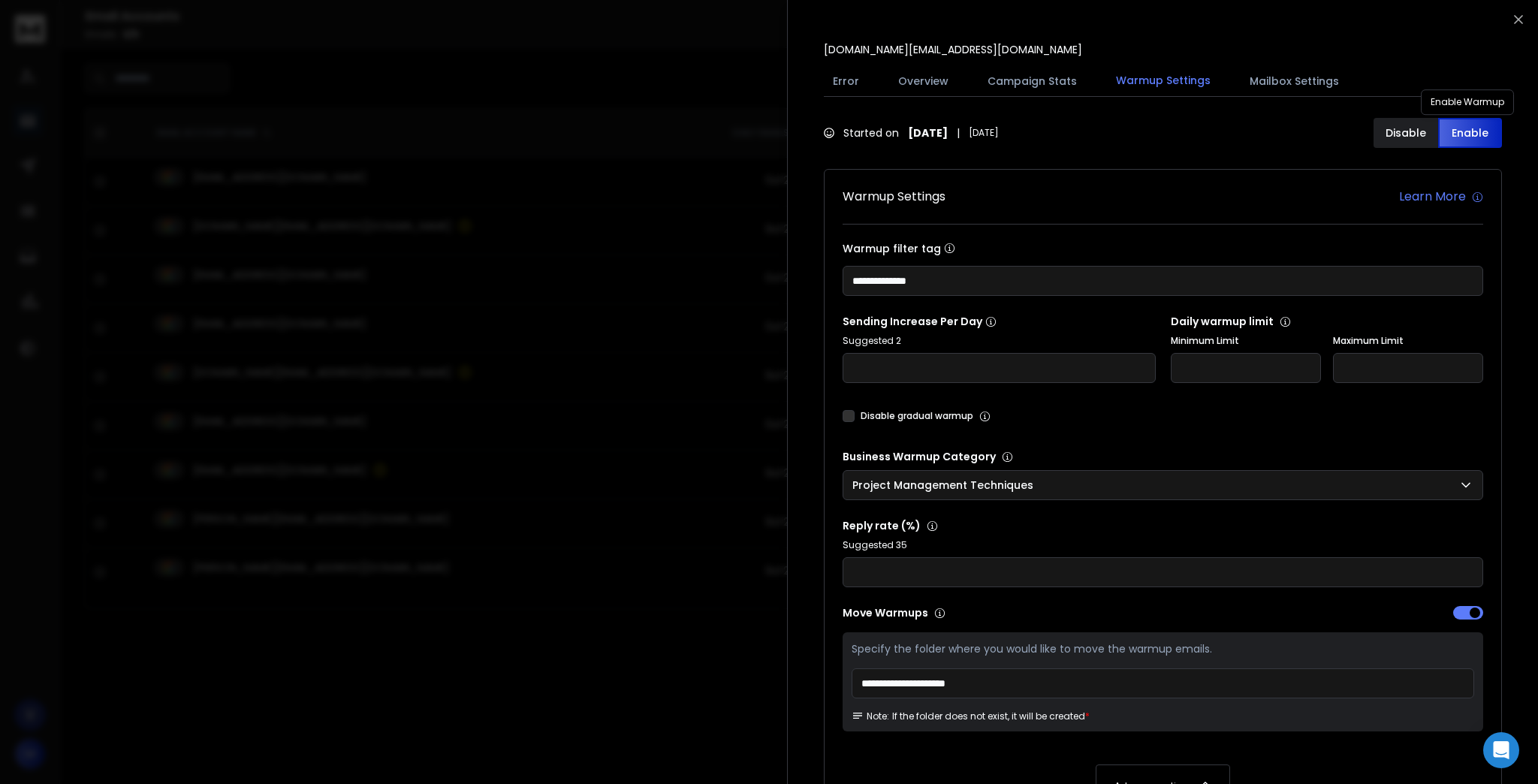
click at [1478, 136] on button "Enable" at bounding box center [1470, 134] width 65 height 30
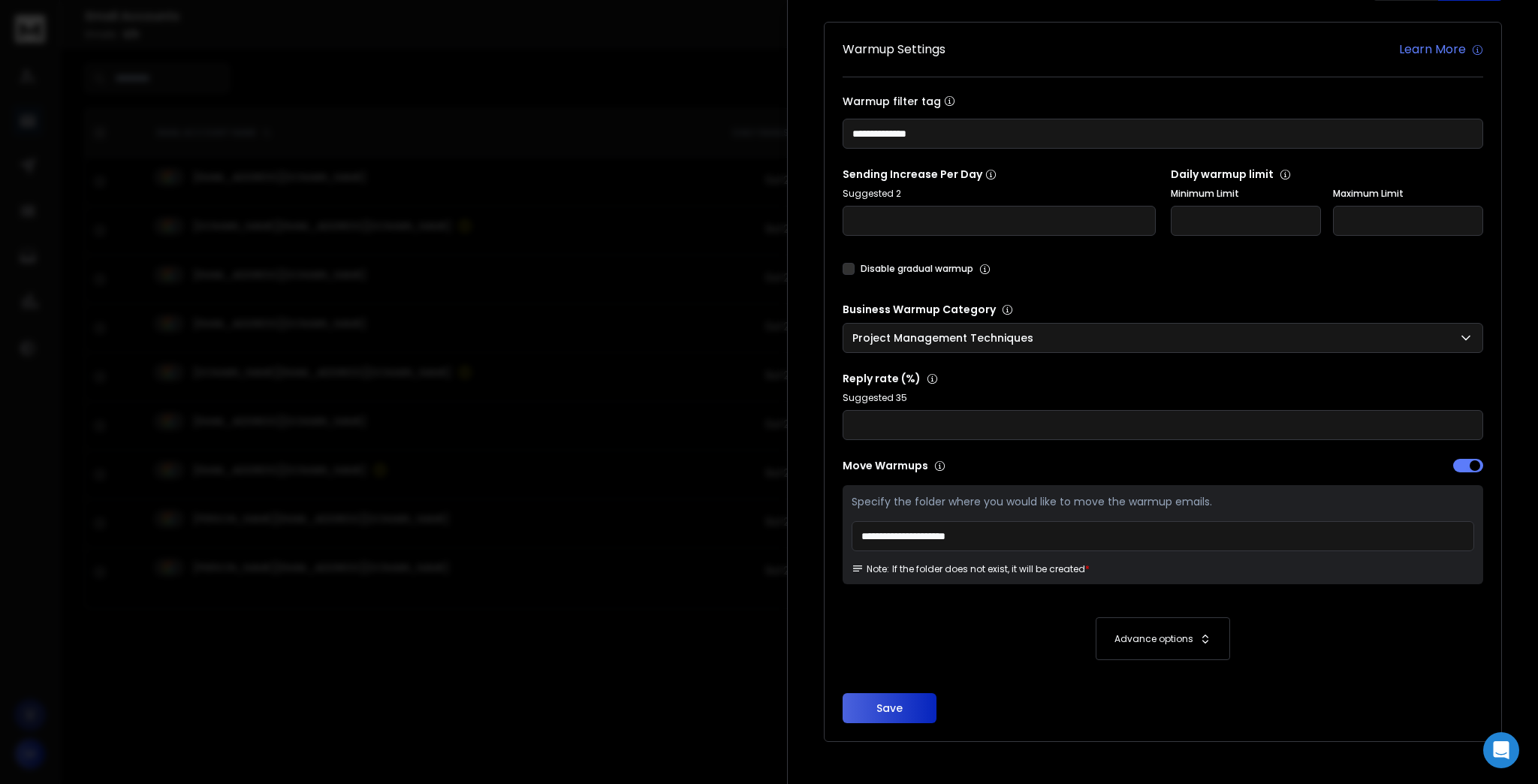
click at [886, 696] on button "Save" at bounding box center [889, 708] width 94 height 30
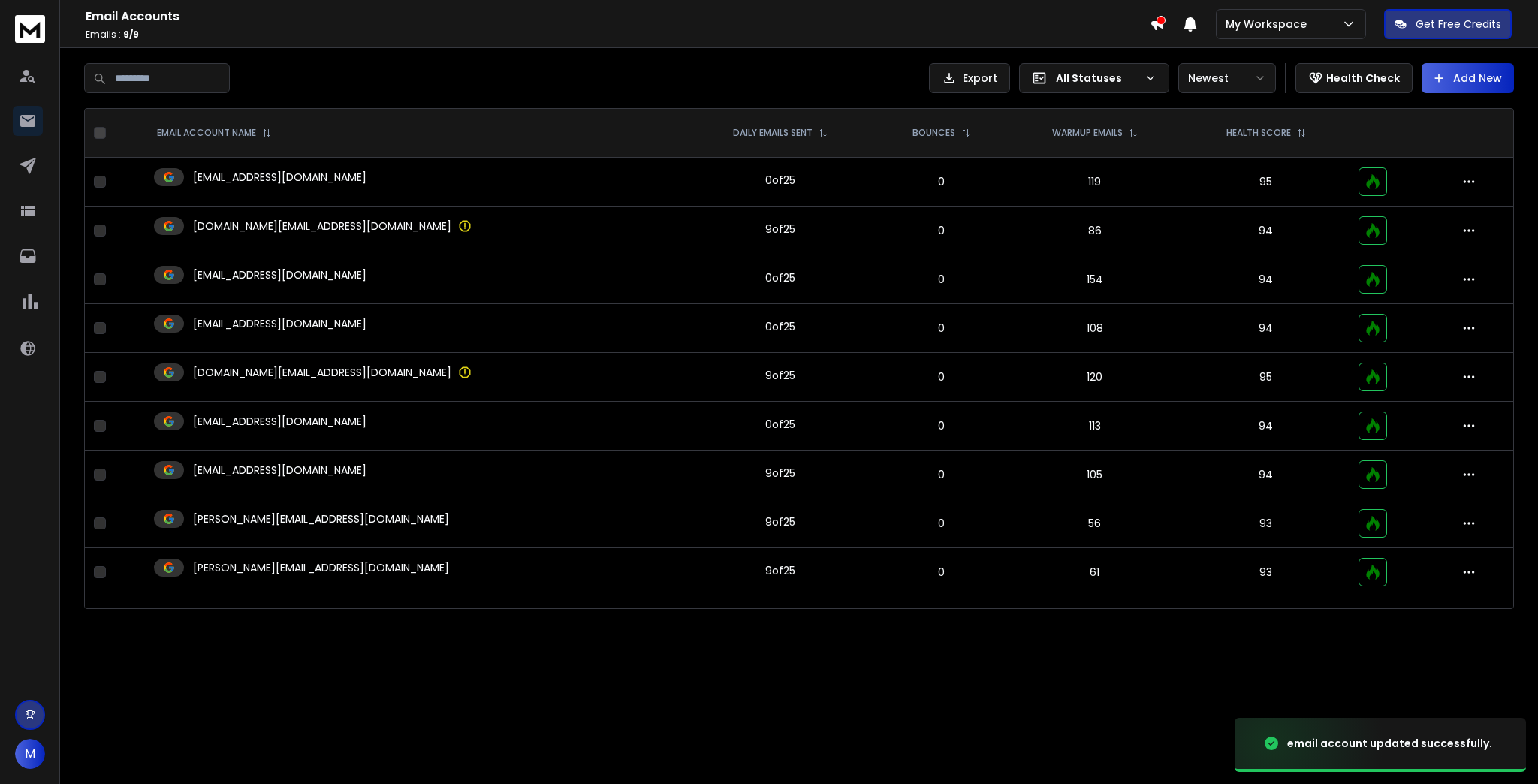
click at [284, 361] on td "[DOMAIN_NAME][EMAIL_ADDRESS][DOMAIN_NAME]" at bounding box center [415, 377] width 540 height 48
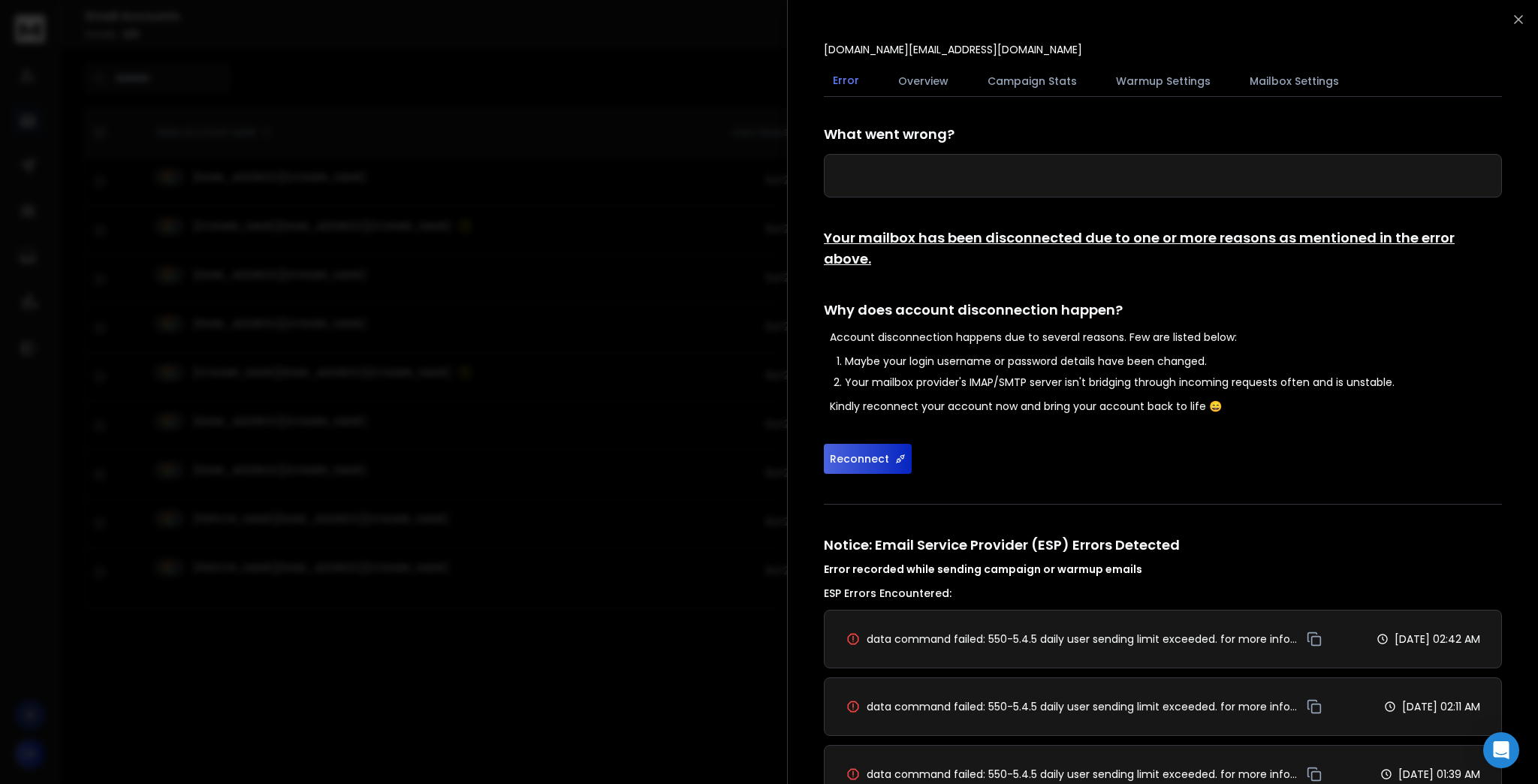
scroll to position [153, 0]
